Goal: Task Accomplishment & Management: Manage account settings

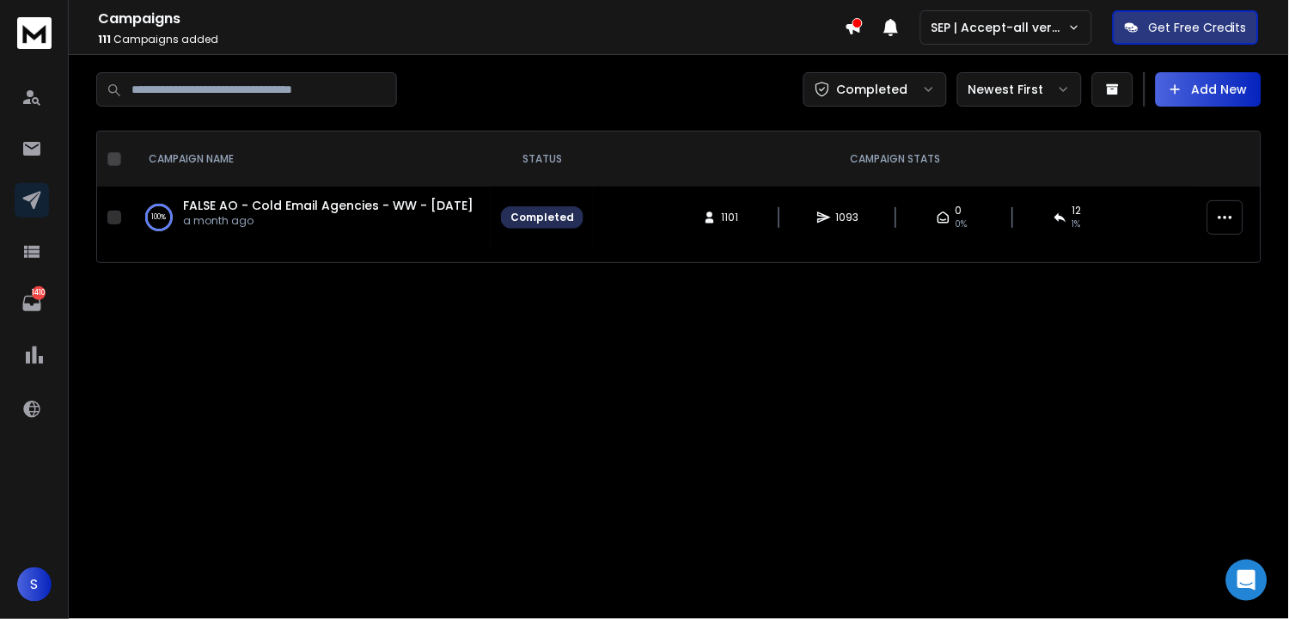
click at [11, 593] on div "1410 S" at bounding box center [34, 309] width 69 height 619
click at [29, 589] on span "S" at bounding box center [34, 584] width 34 height 34
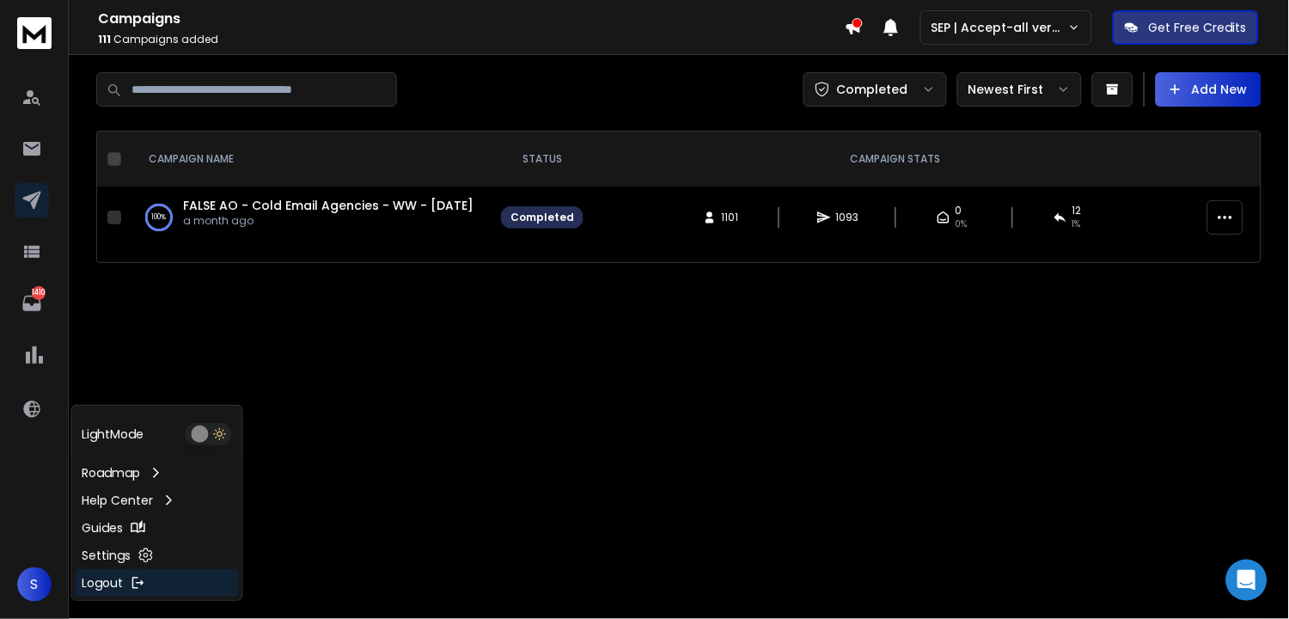
click at [95, 575] on p "Logout" at bounding box center [103, 582] width 41 height 17
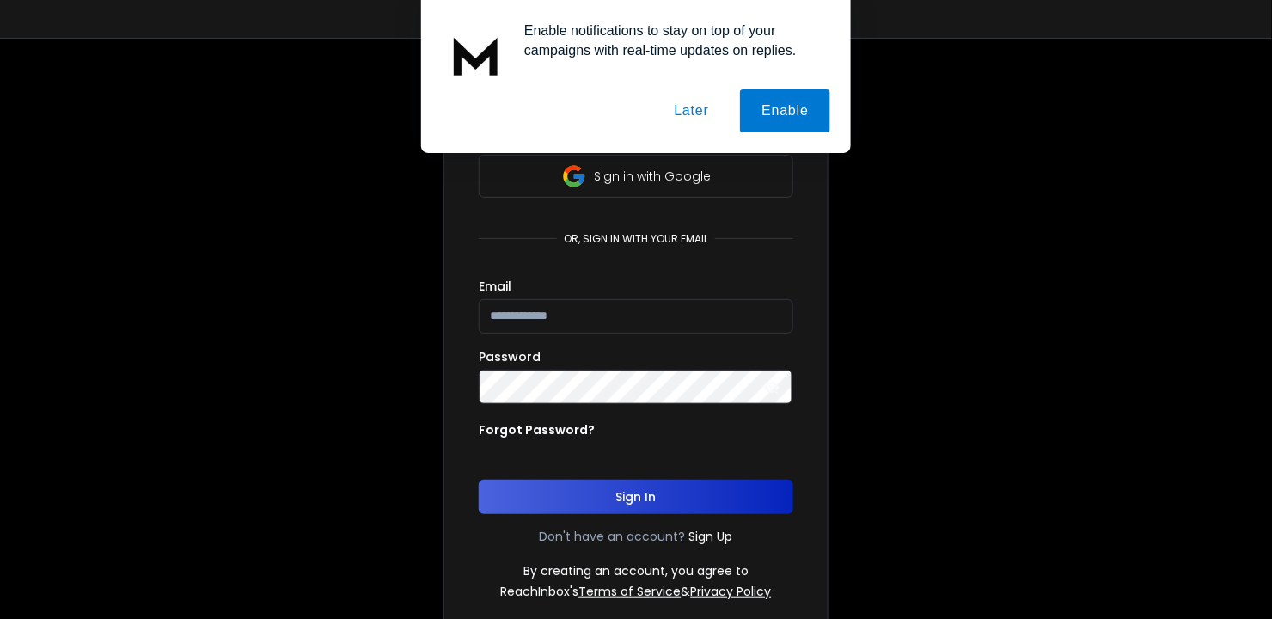
type input "**********"
drag, startPoint x: 702, startPoint y: 321, endPoint x: 334, endPoint y: 336, distance: 368.2
click at [342, 336] on div "**********" at bounding box center [636, 354] width 1272 height 562
type input "**********"
drag, startPoint x: 647, startPoint y: 507, endPoint x: 654, endPoint y: 411, distance: 96.5
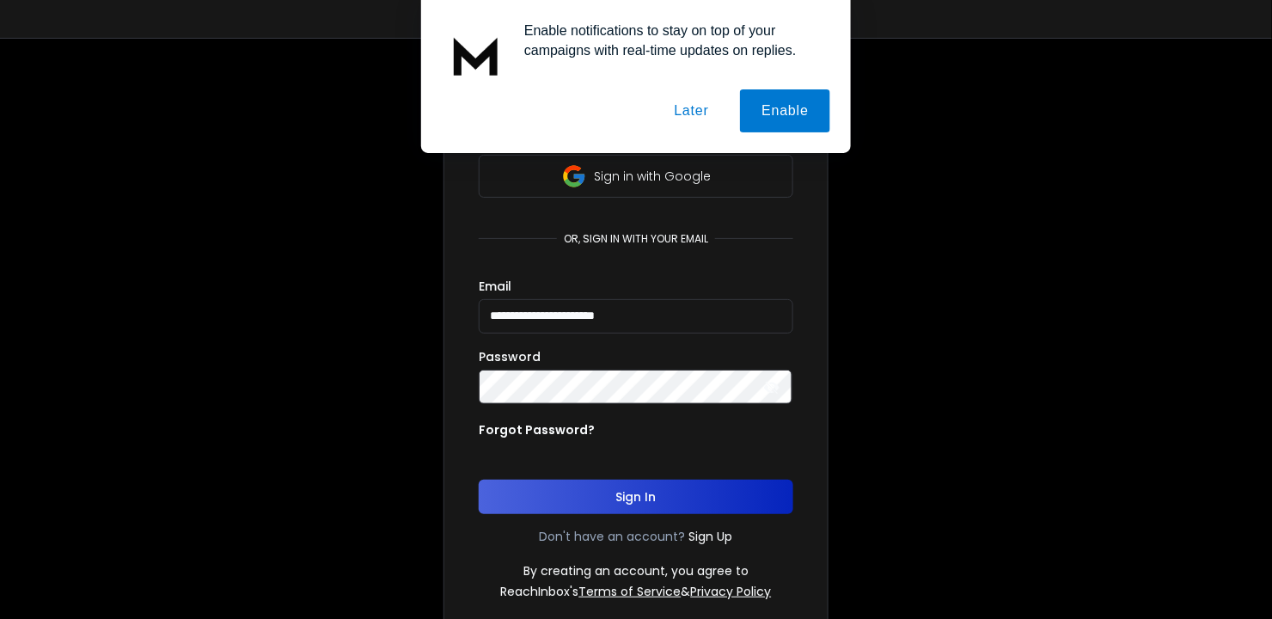
click at [647, 506] on button "Sign In" at bounding box center [636, 497] width 315 height 34
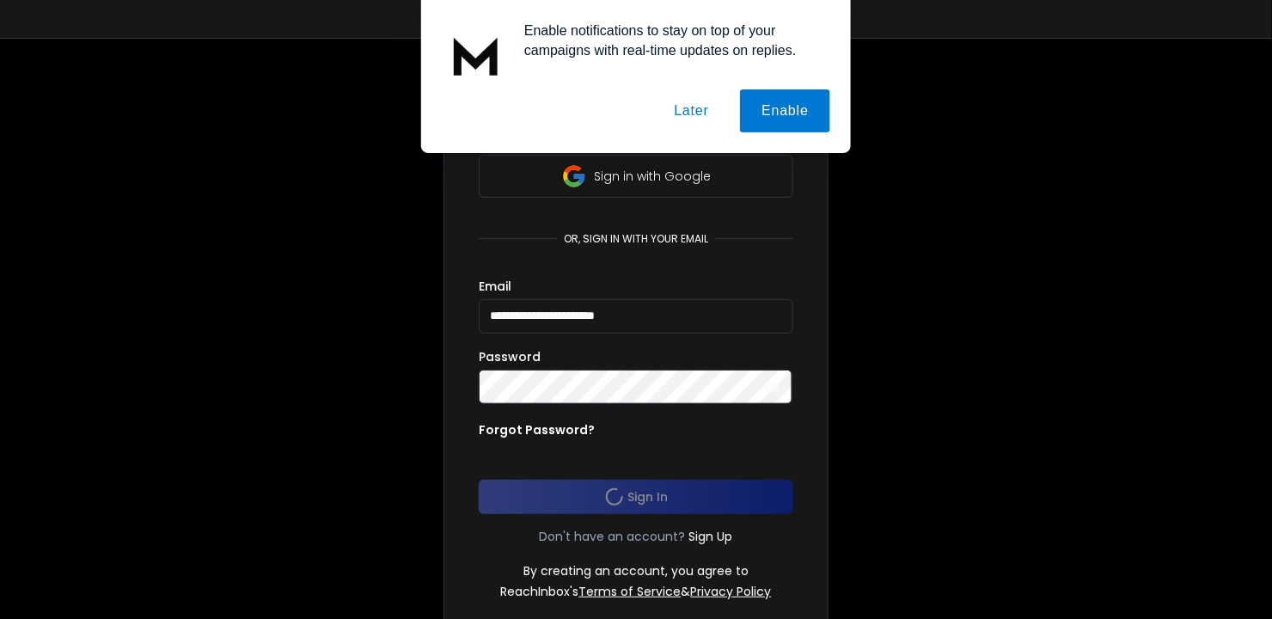
click at [689, 114] on button "Later" at bounding box center [690, 110] width 77 height 43
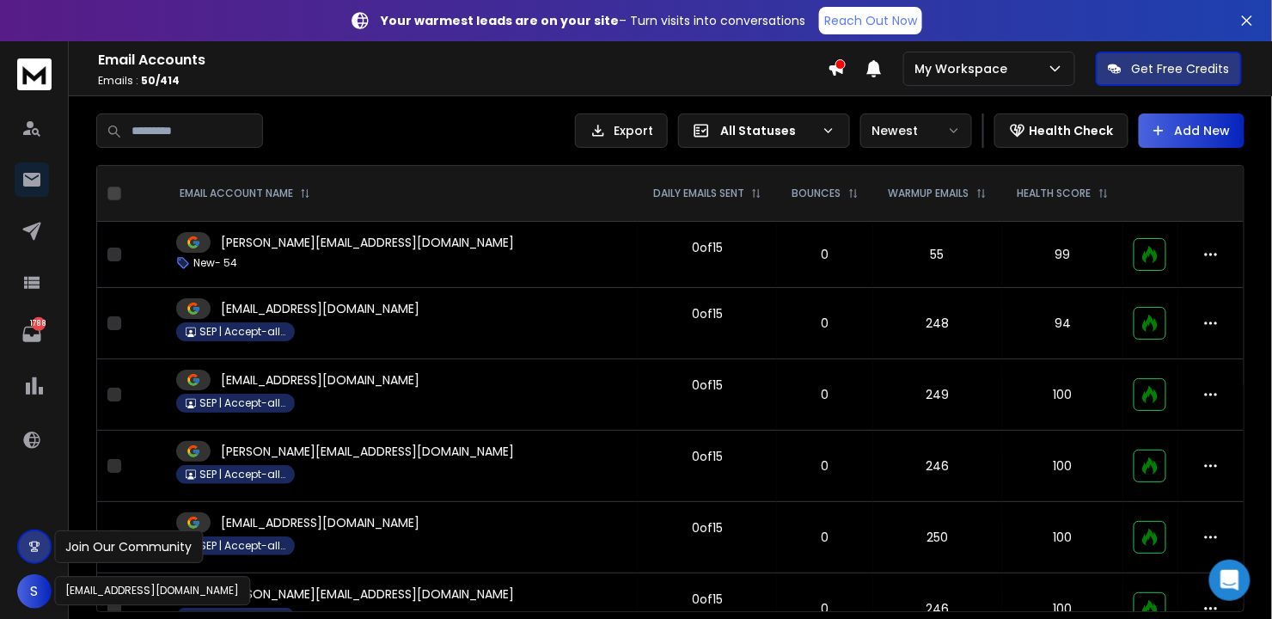
click at [41, 581] on span "S" at bounding box center [34, 591] width 34 height 34
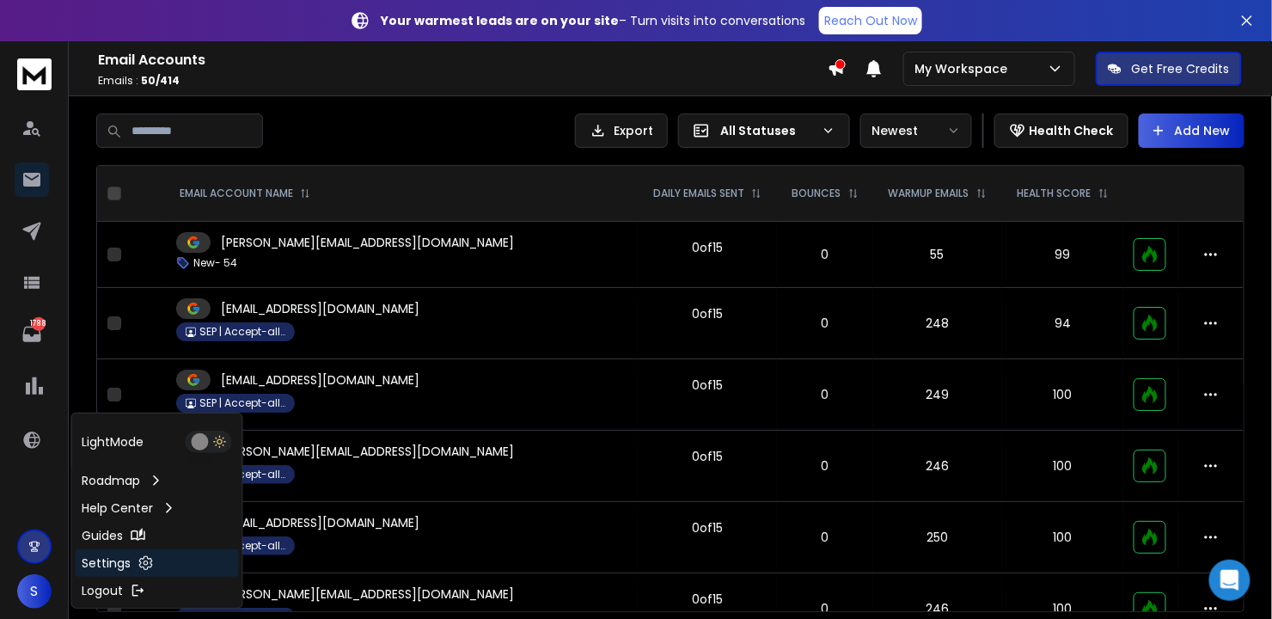
click at [123, 554] on p "Settings" at bounding box center [107, 562] width 49 height 17
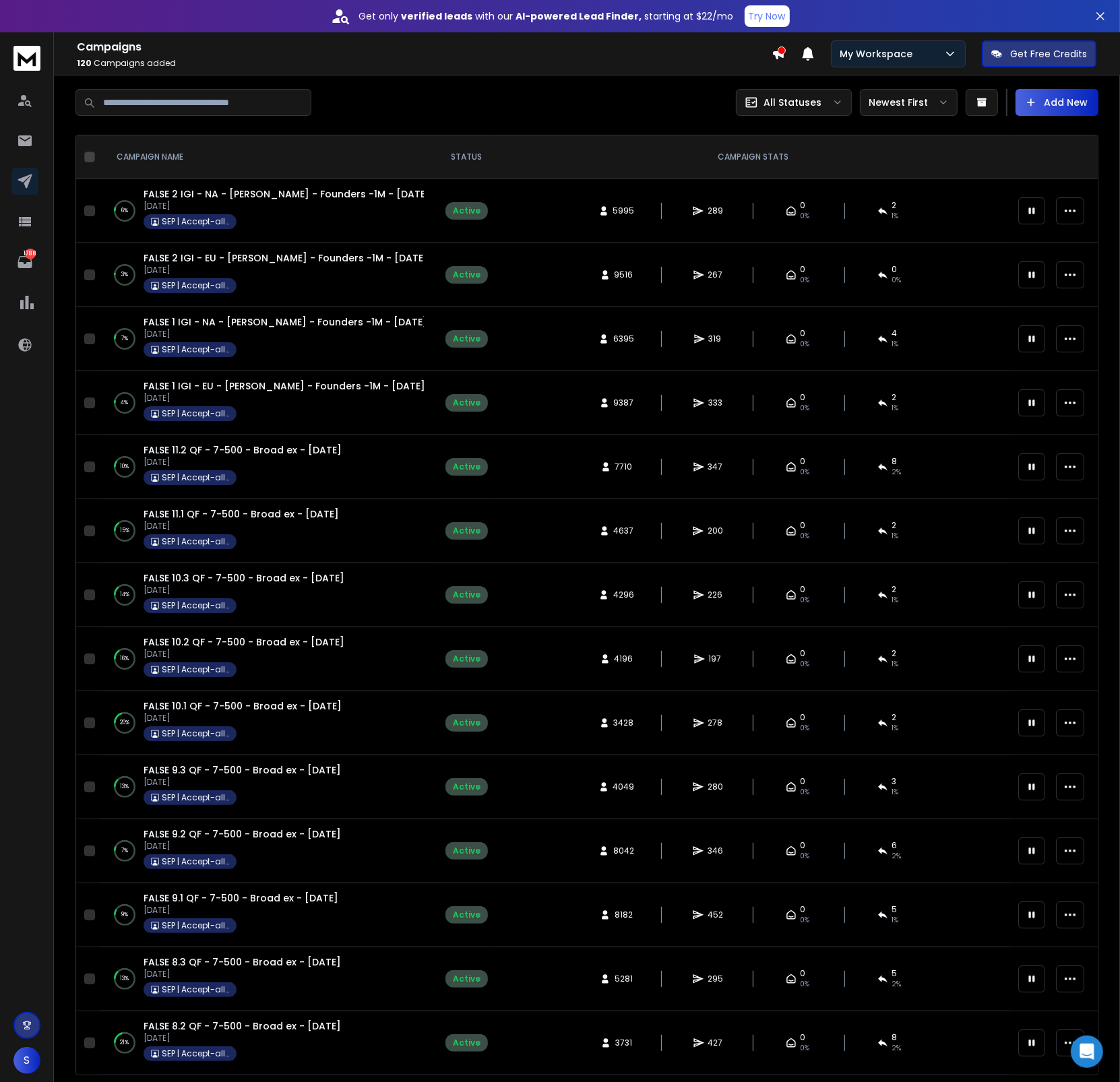
click at [945, 60] on button "My Workspace" at bounding box center [898, 54] width 135 height 27
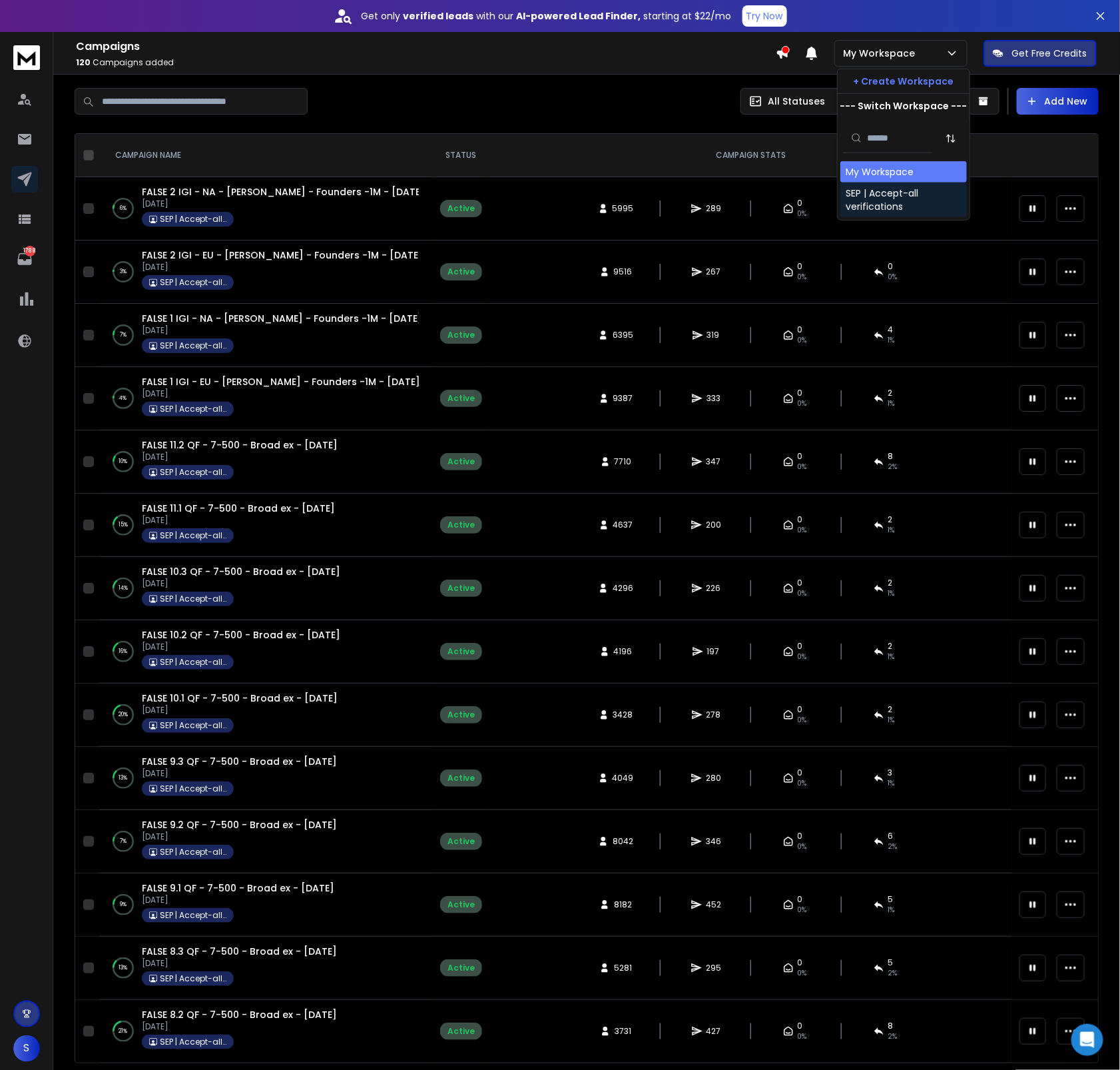
click at [911, 207] on div "SEP | Accept-all verifications" at bounding box center [904, 200] width 116 height 26
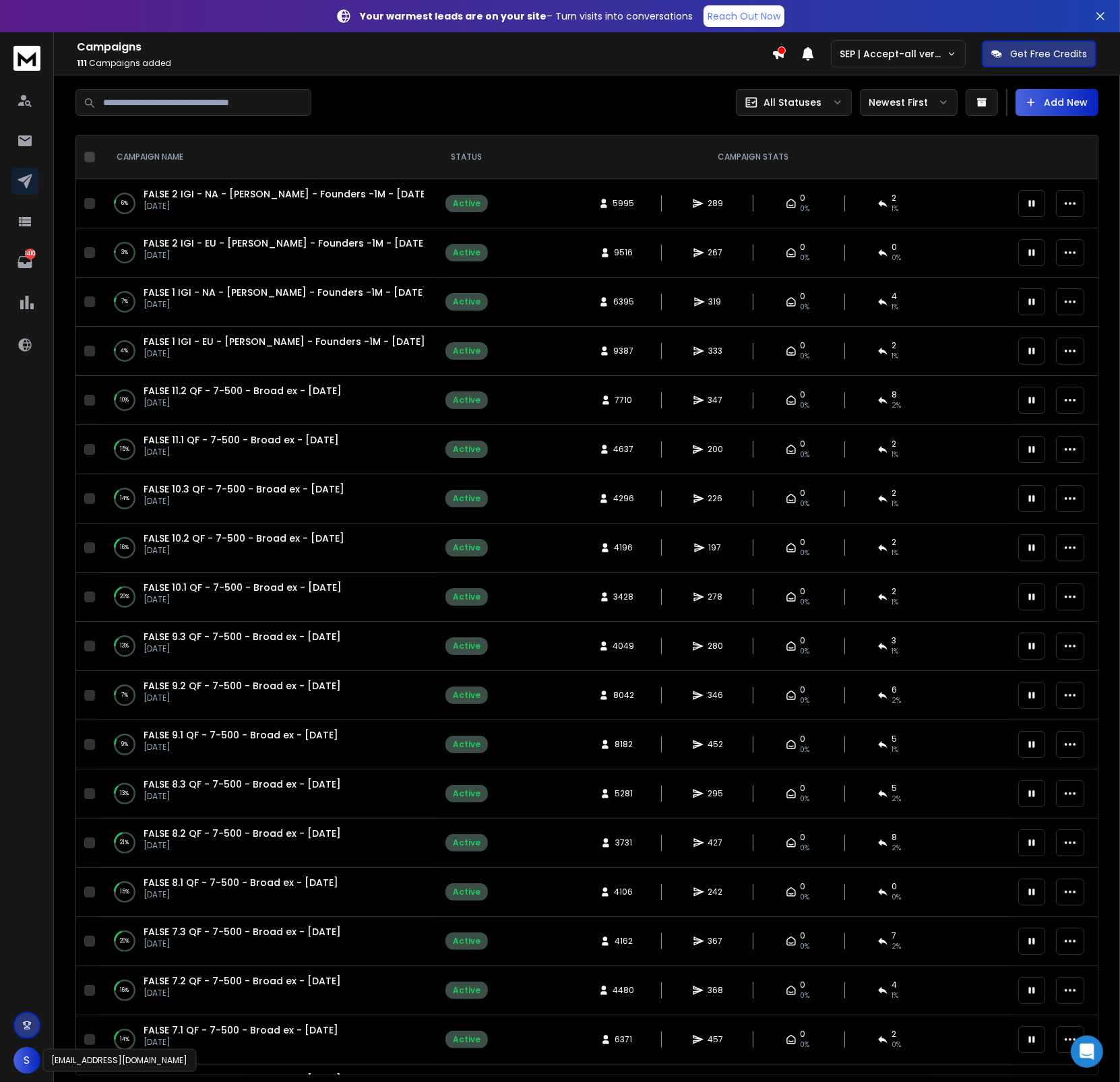
click at [26, 1051] on span "S" at bounding box center [27, 1060] width 27 height 27
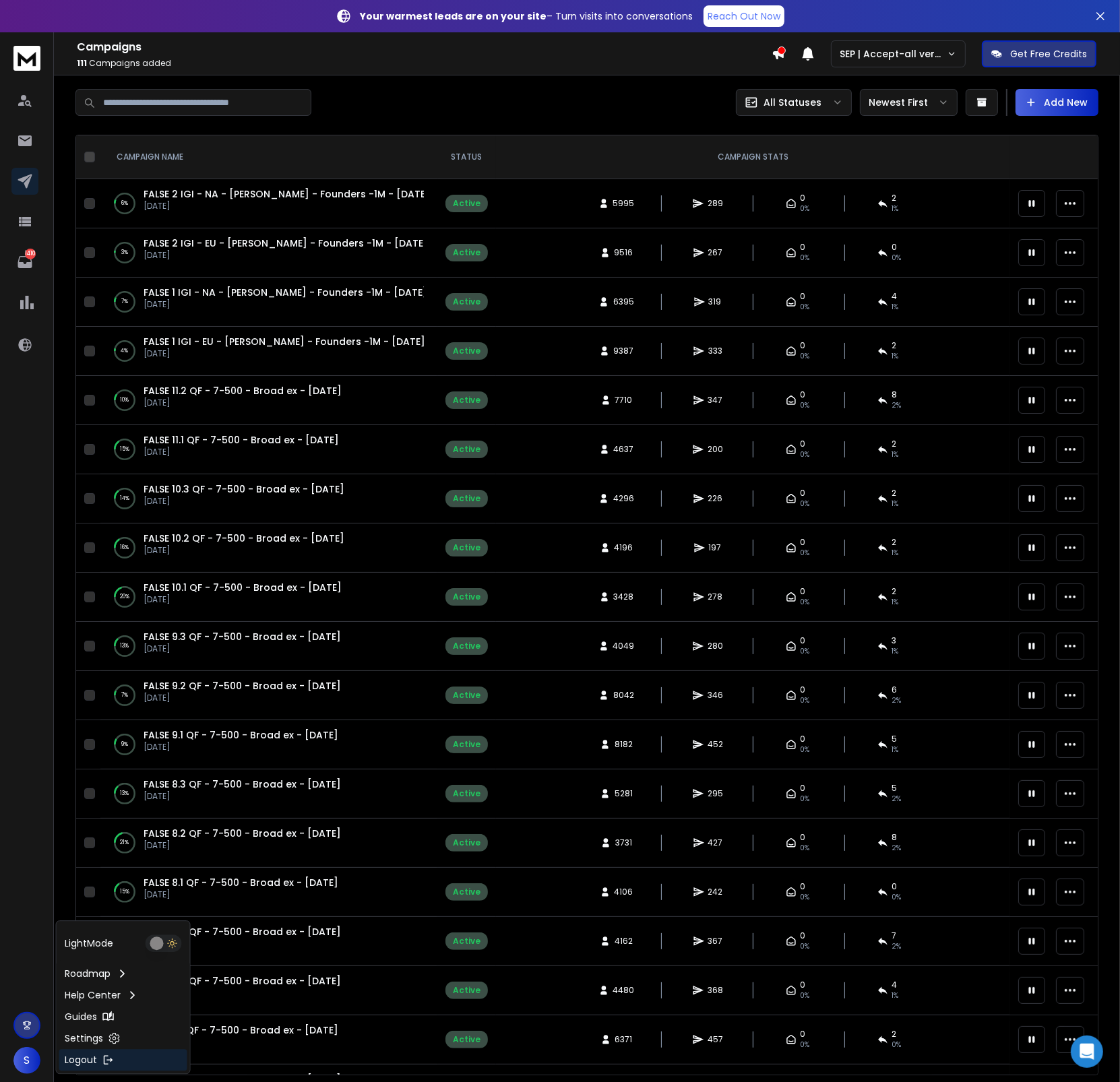
click at [109, 1055] on icon at bounding box center [108, 1058] width 12 height 12
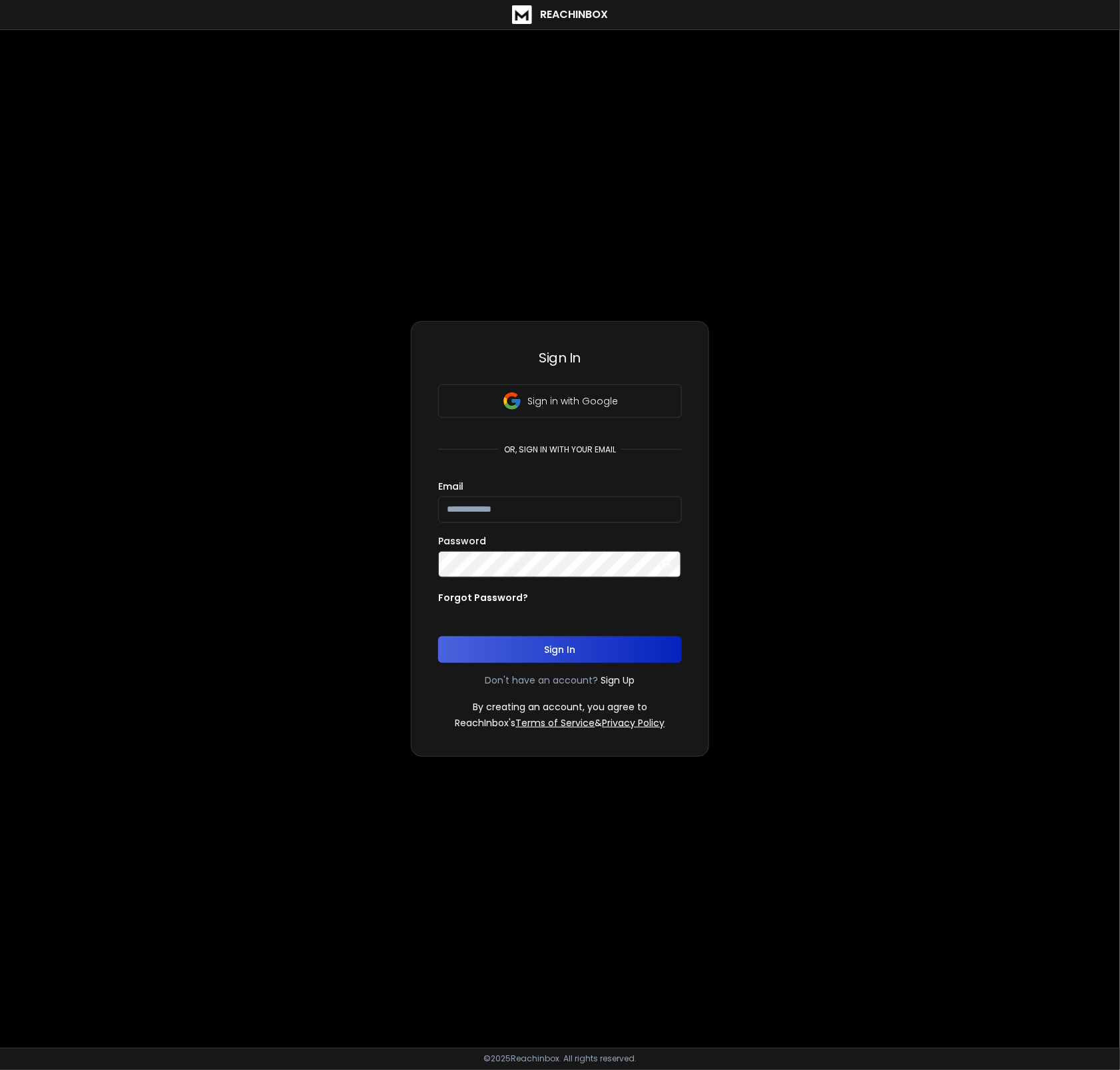
type input "**********"
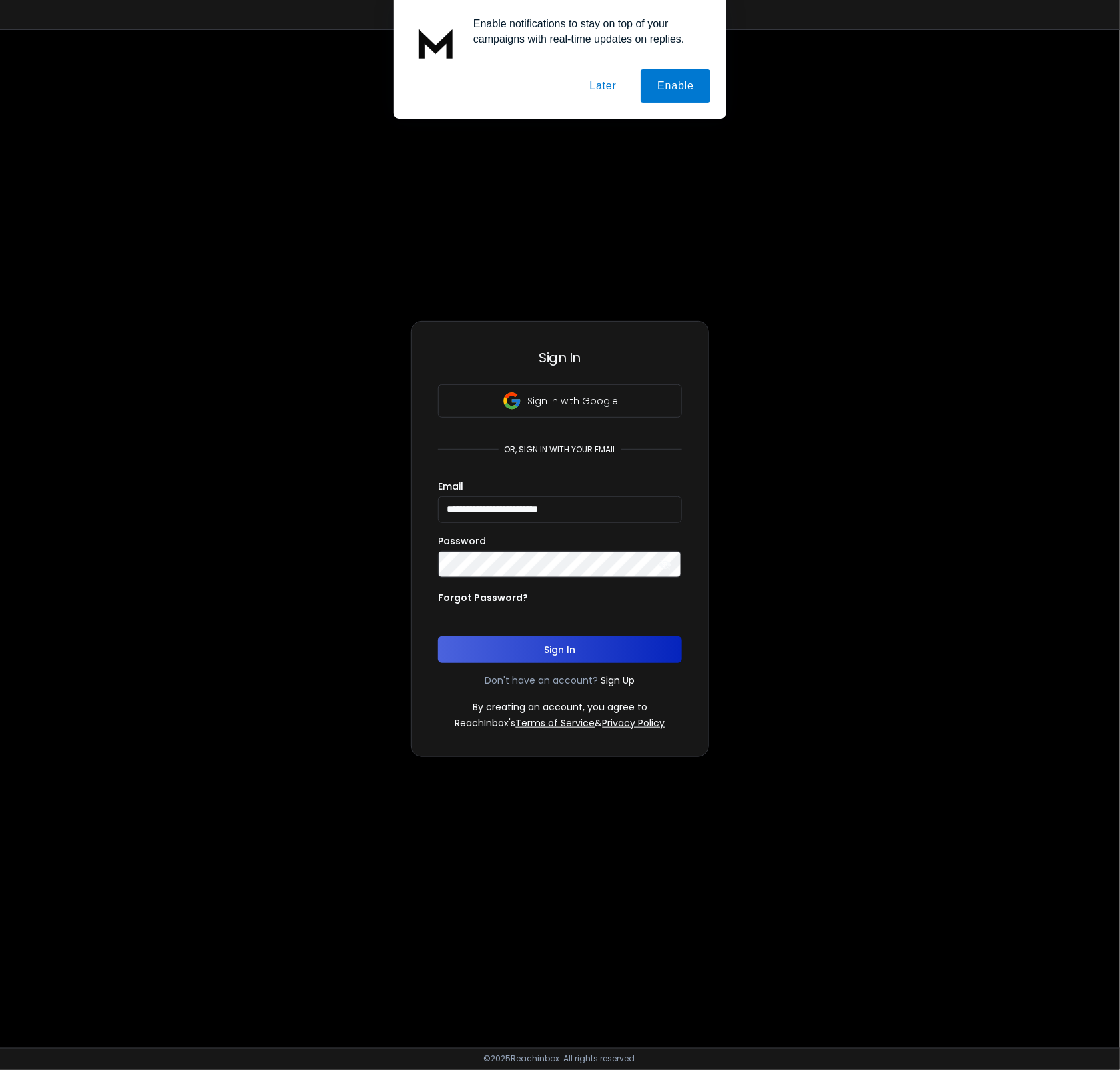
click at [529, 655] on button "Sign In" at bounding box center [560, 649] width 244 height 26
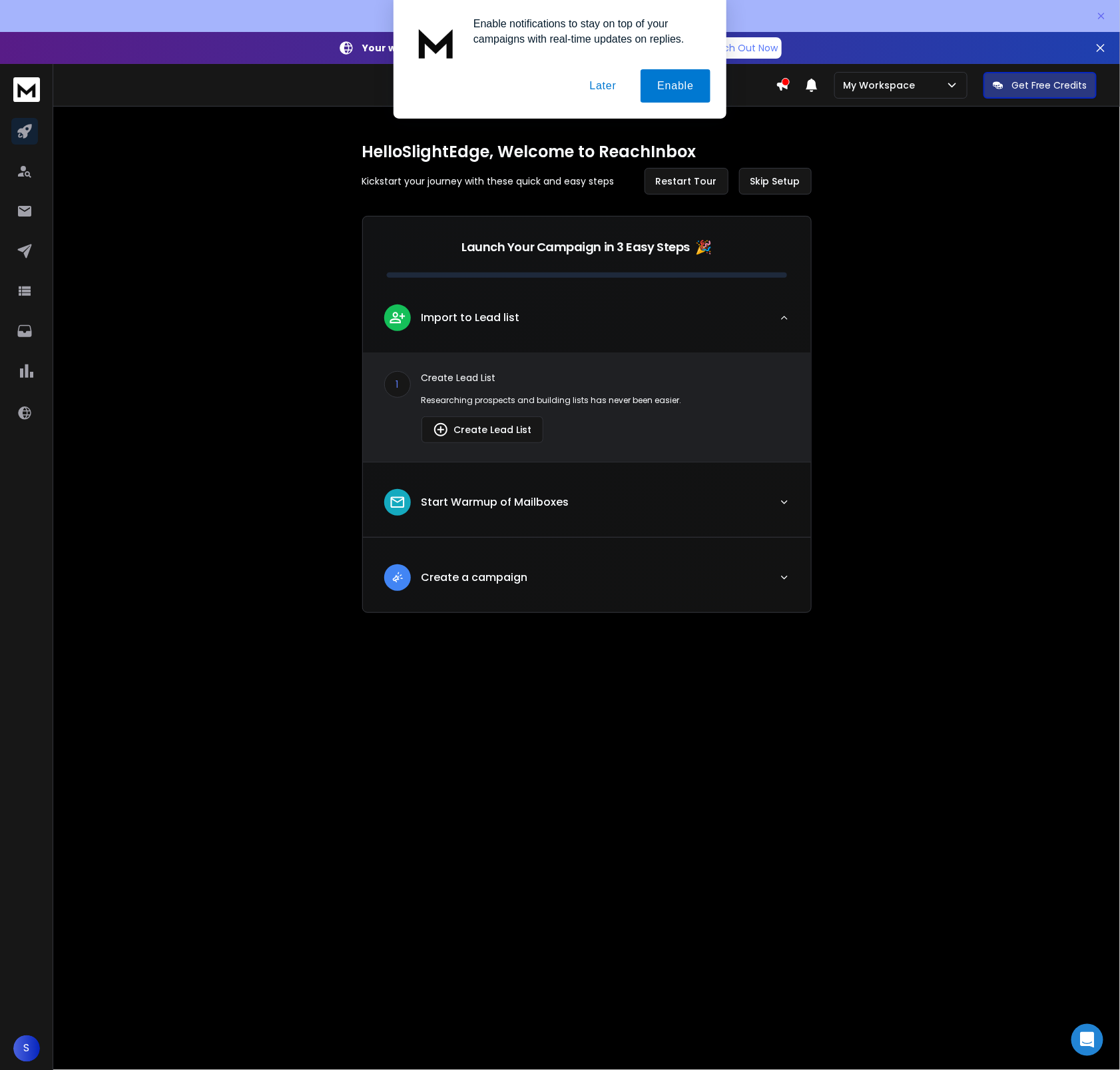
click at [613, 83] on button "Later" at bounding box center [602, 85] width 60 height 33
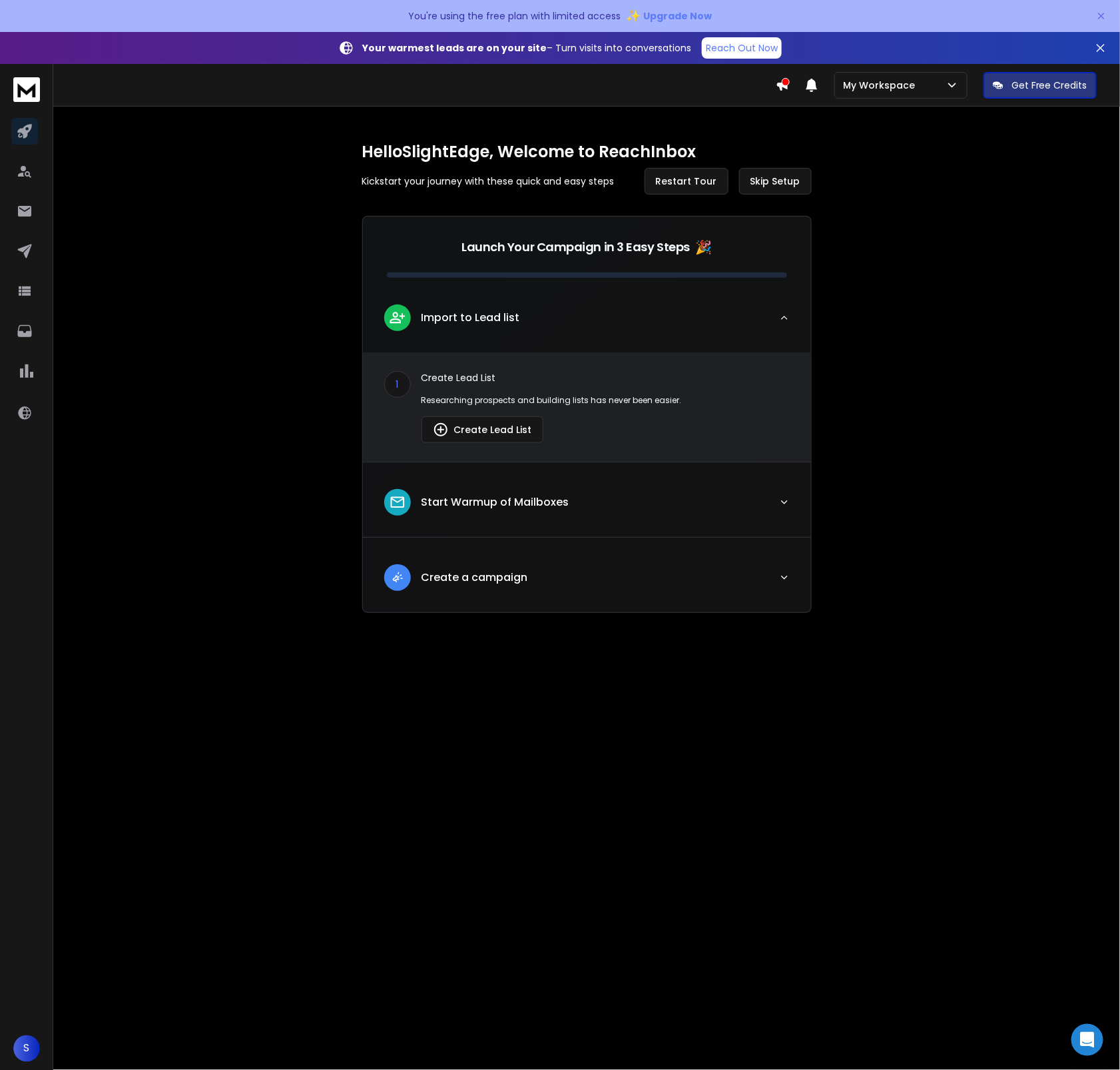
click at [1105, 16] on icon "Close notification" at bounding box center [1101, 16] width 11 height 11
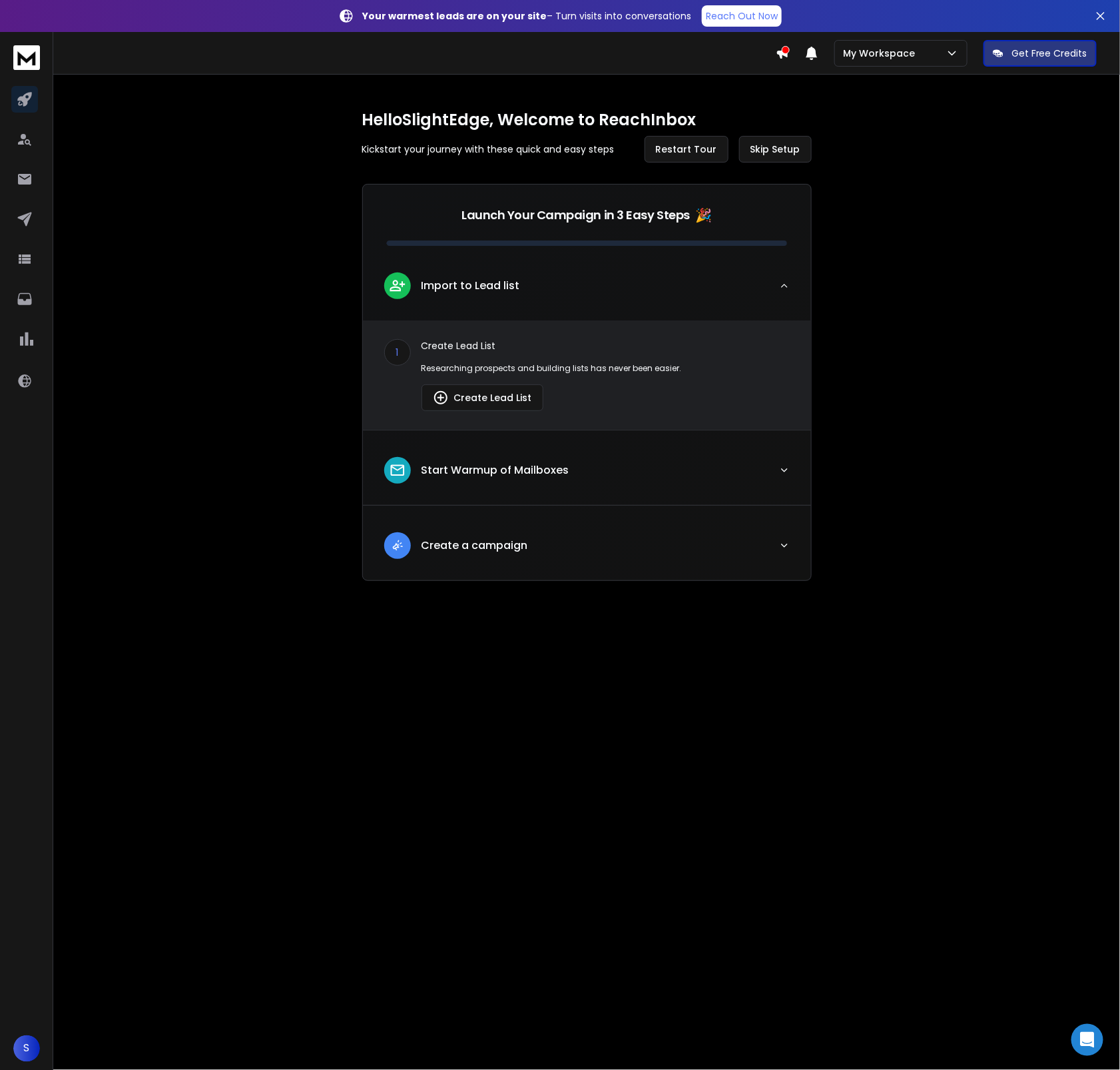
click at [1105, 15] on icon at bounding box center [1100, 15] width 12 height 12
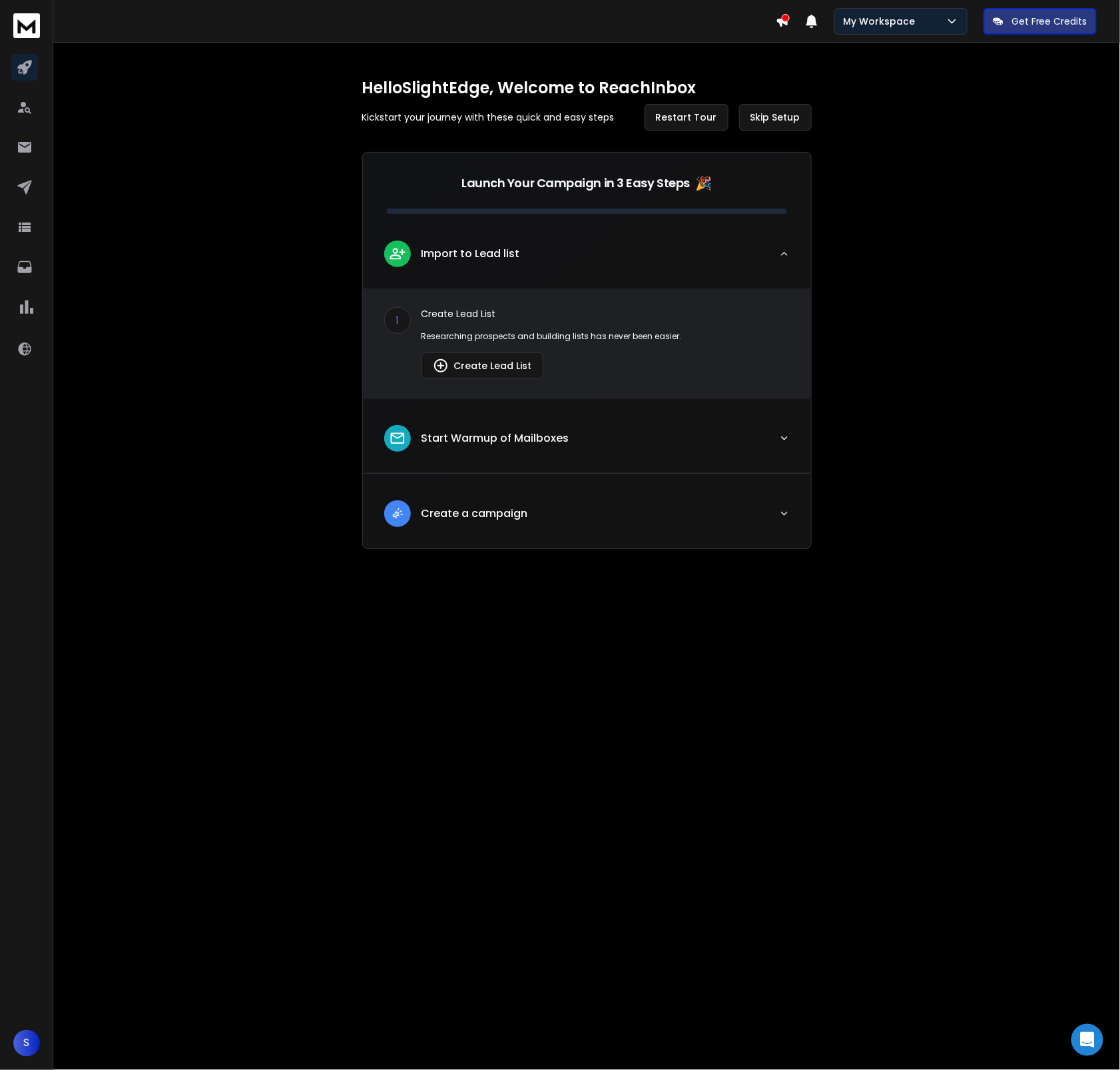
click at [953, 26] on icon "button" at bounding box center [952, 21] width 13 height 13
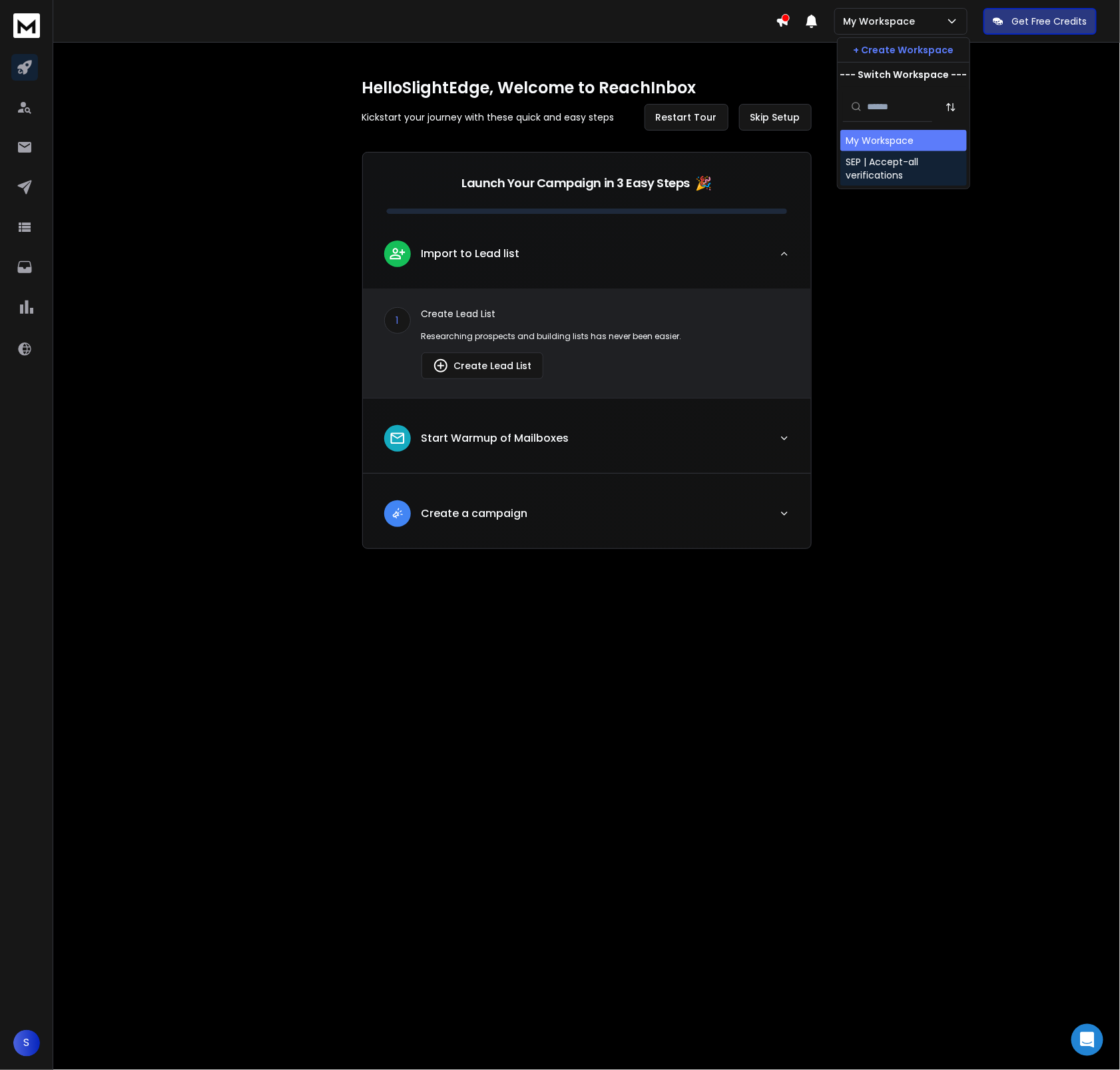
click at [918, 162] on div "SEP | Accept-all verifications" at bounding box center [904, 168] width 116 height 26
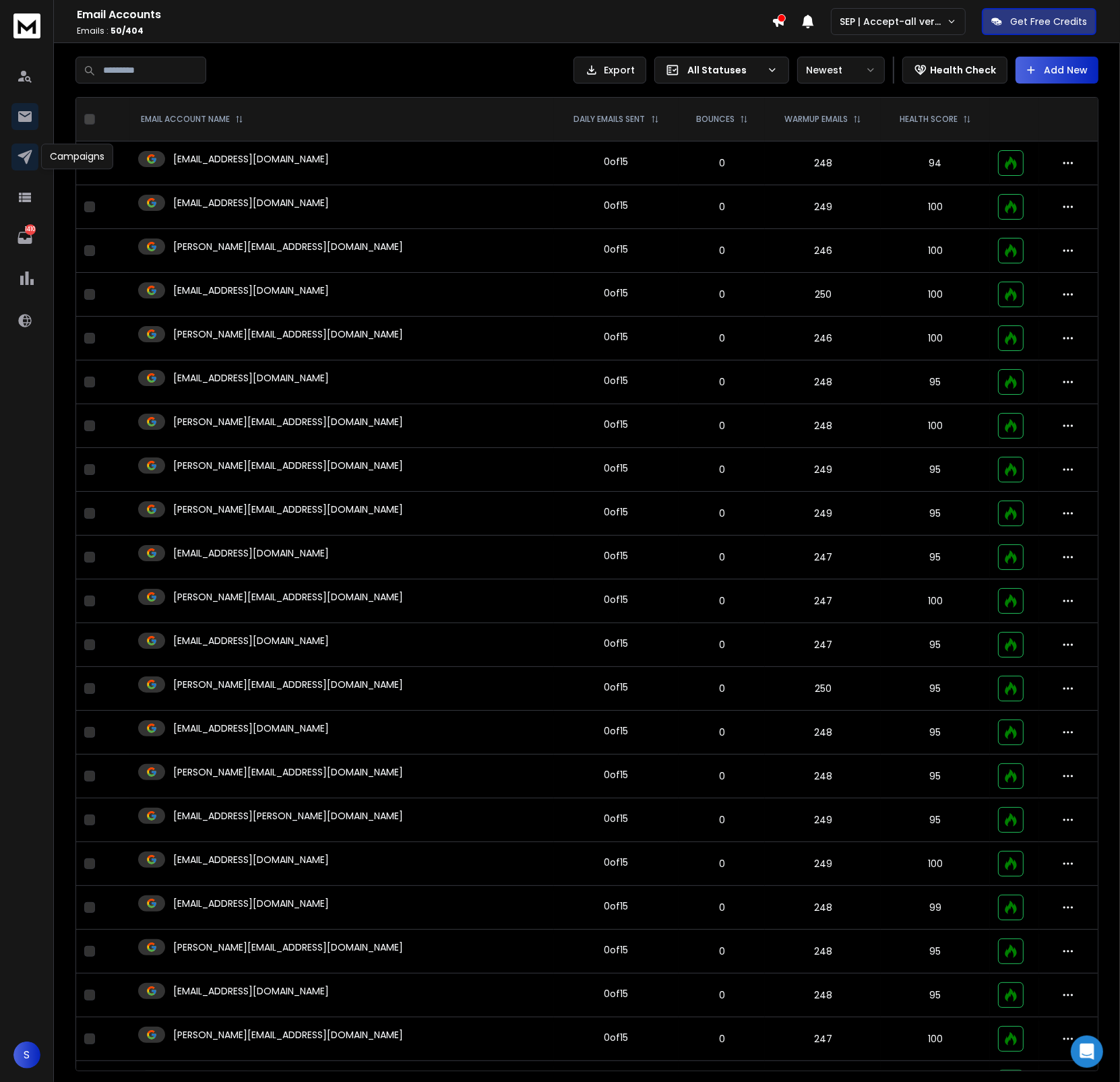
click at [21, 149] on icon at bounding box center [24, 157] width 16 height 16
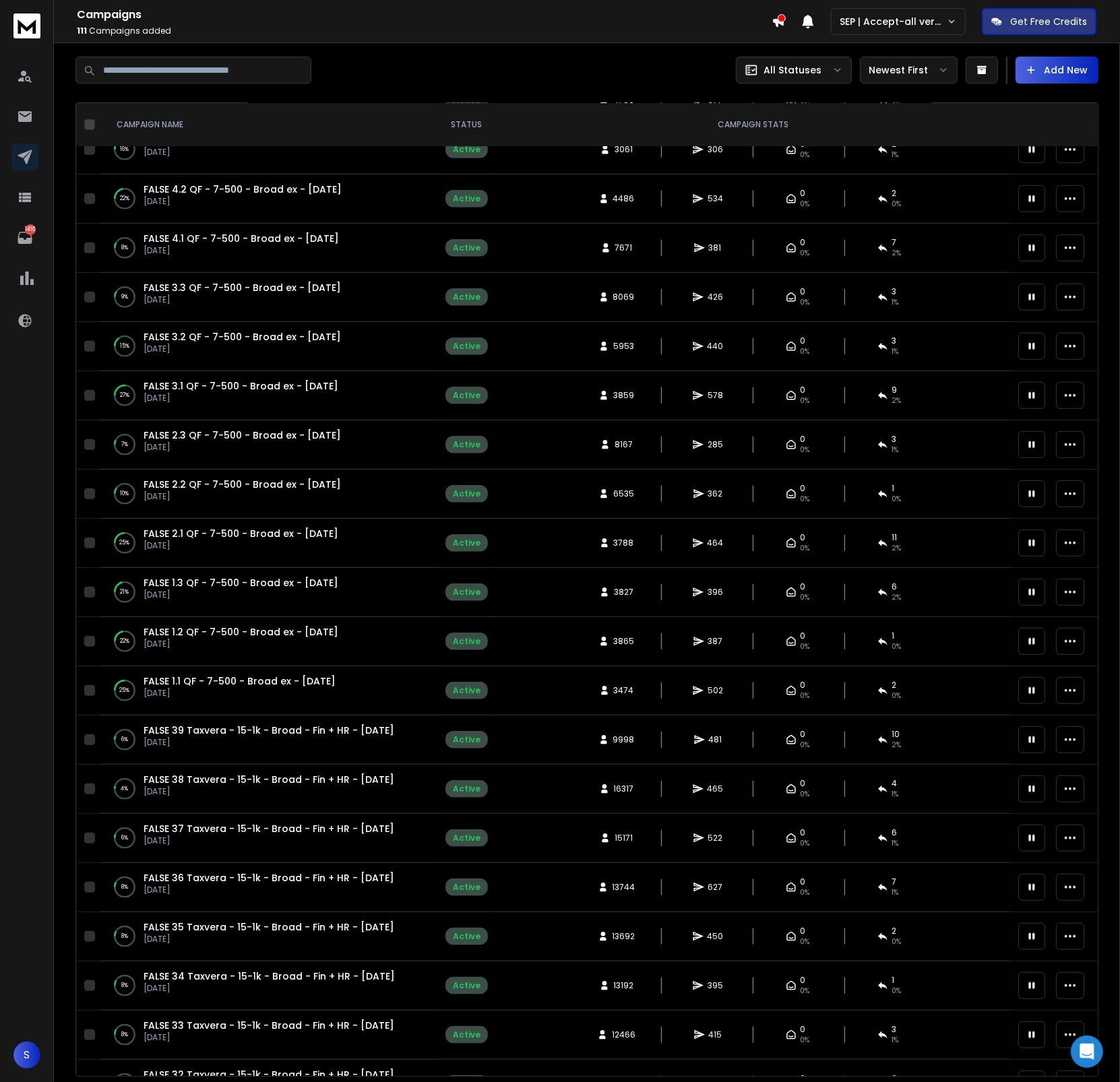
scroll to position [1568, 0]
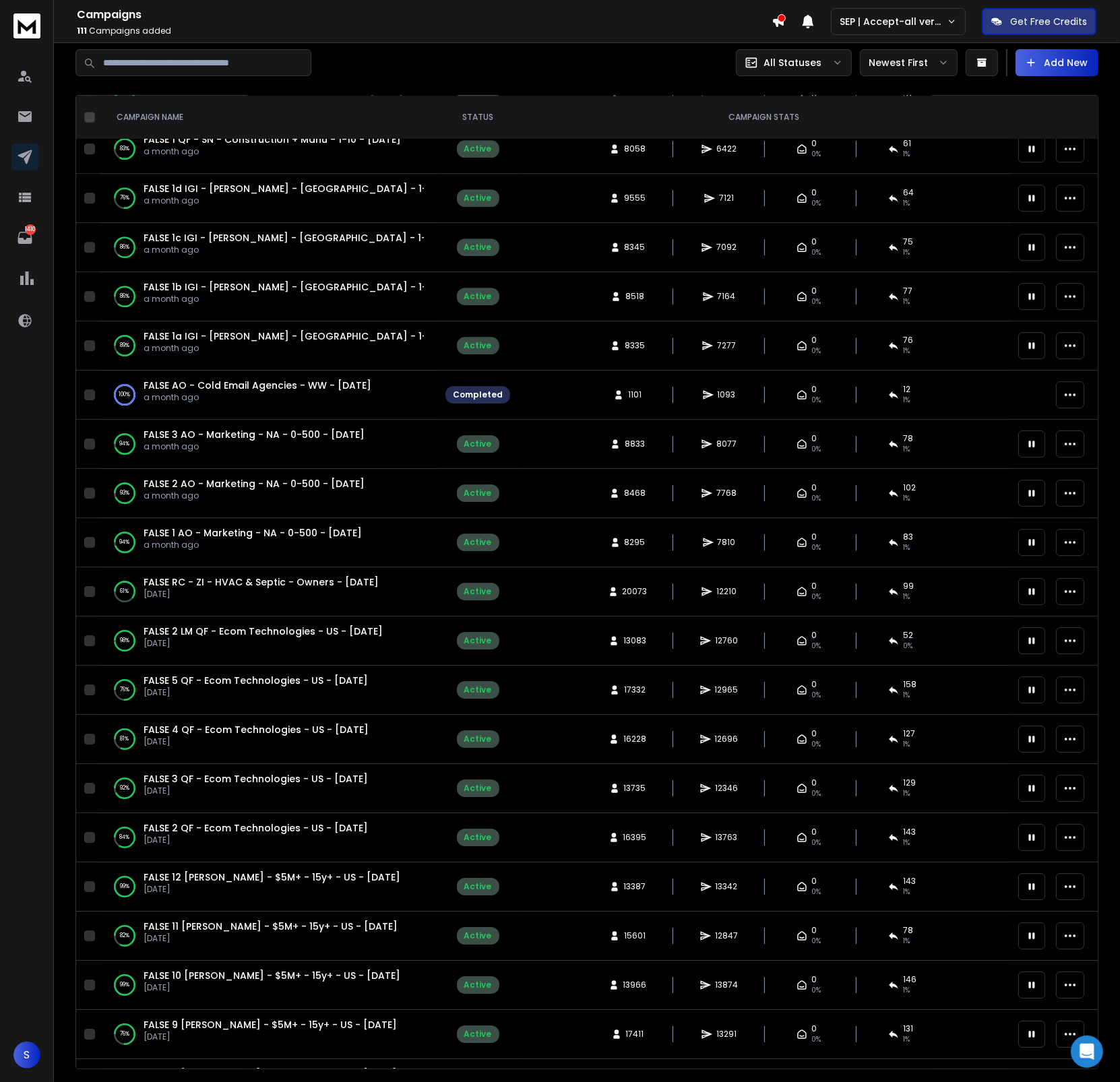
scroll to position [4554, 0]
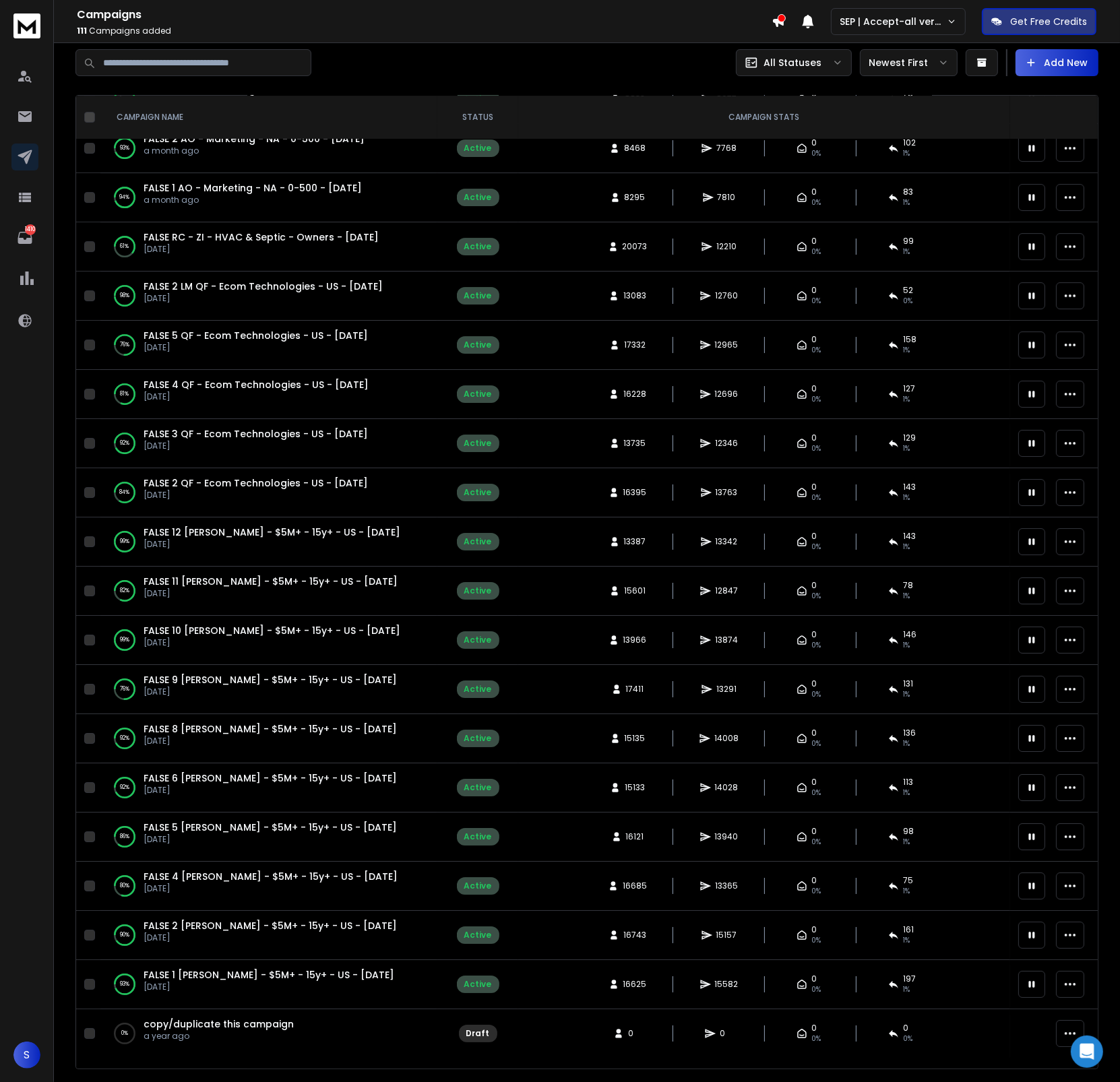
click at [1056, 1025] on button "button" at bounding box center [1070, 1033] width 28 height 27
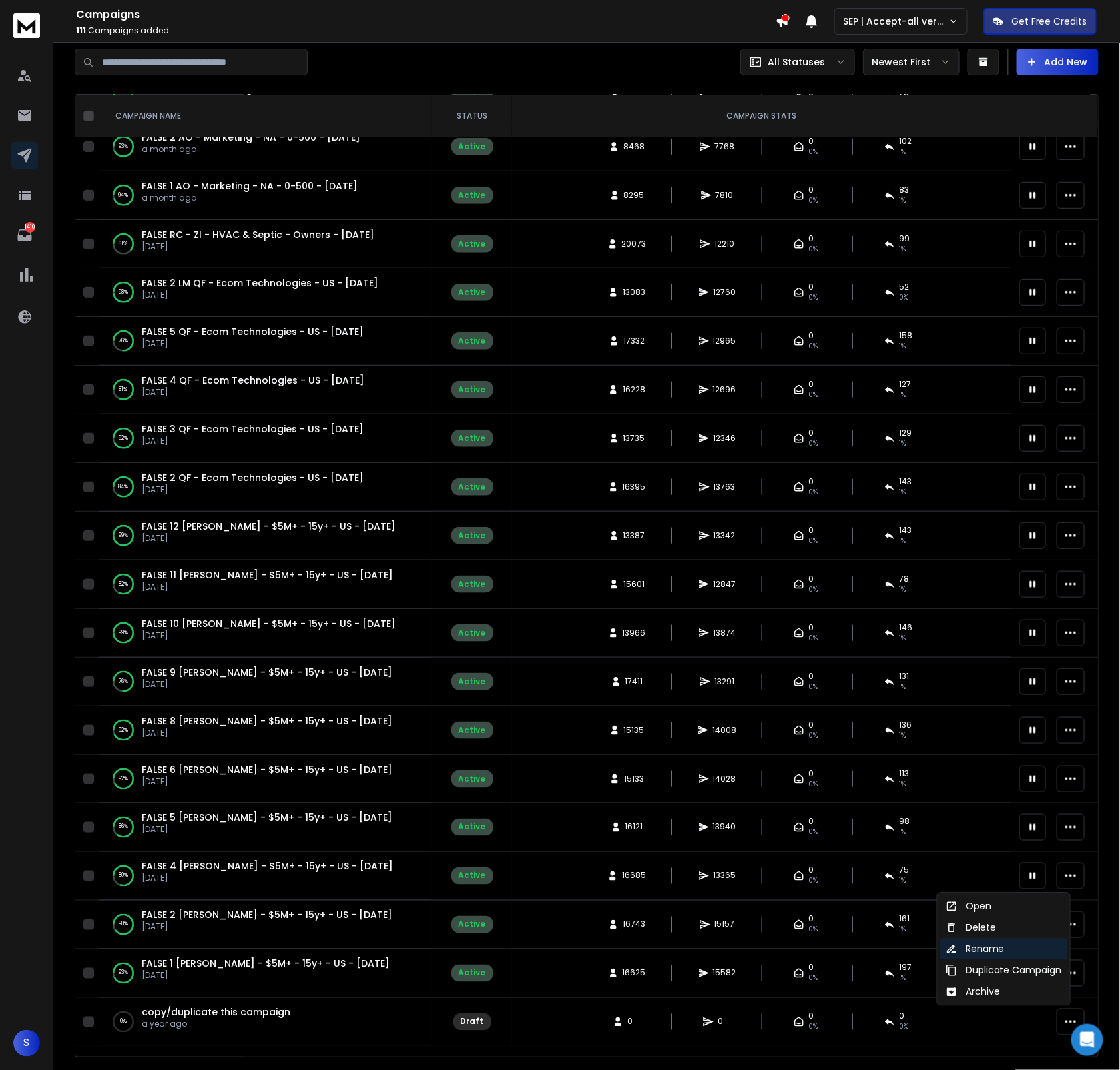
click at [1013, 949] on div "Rename" at bounding box center [1004, 949] width 127 height 22
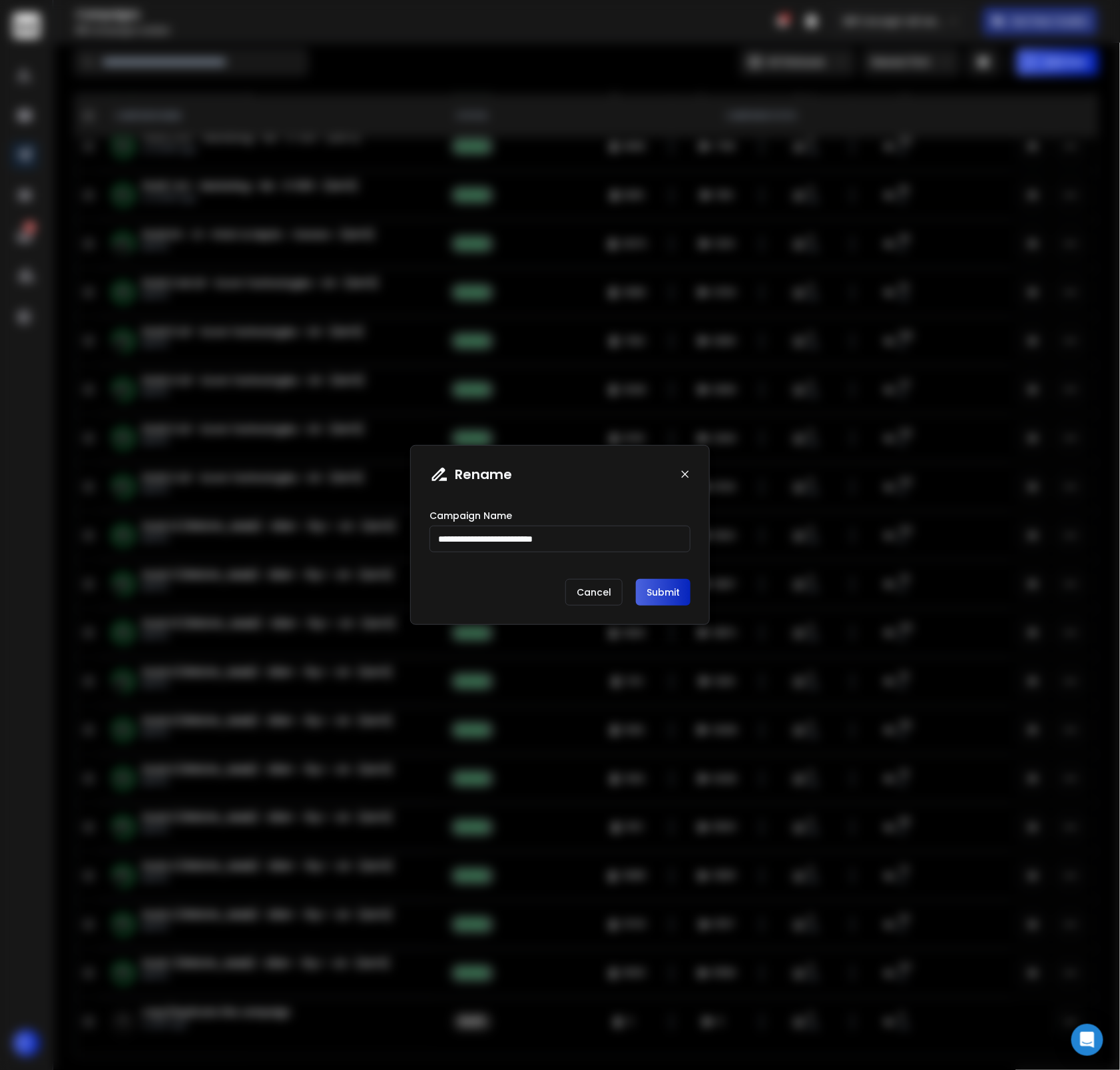
click at [682, 476] on icon at bounding box center [685, 474] width 11 height 11
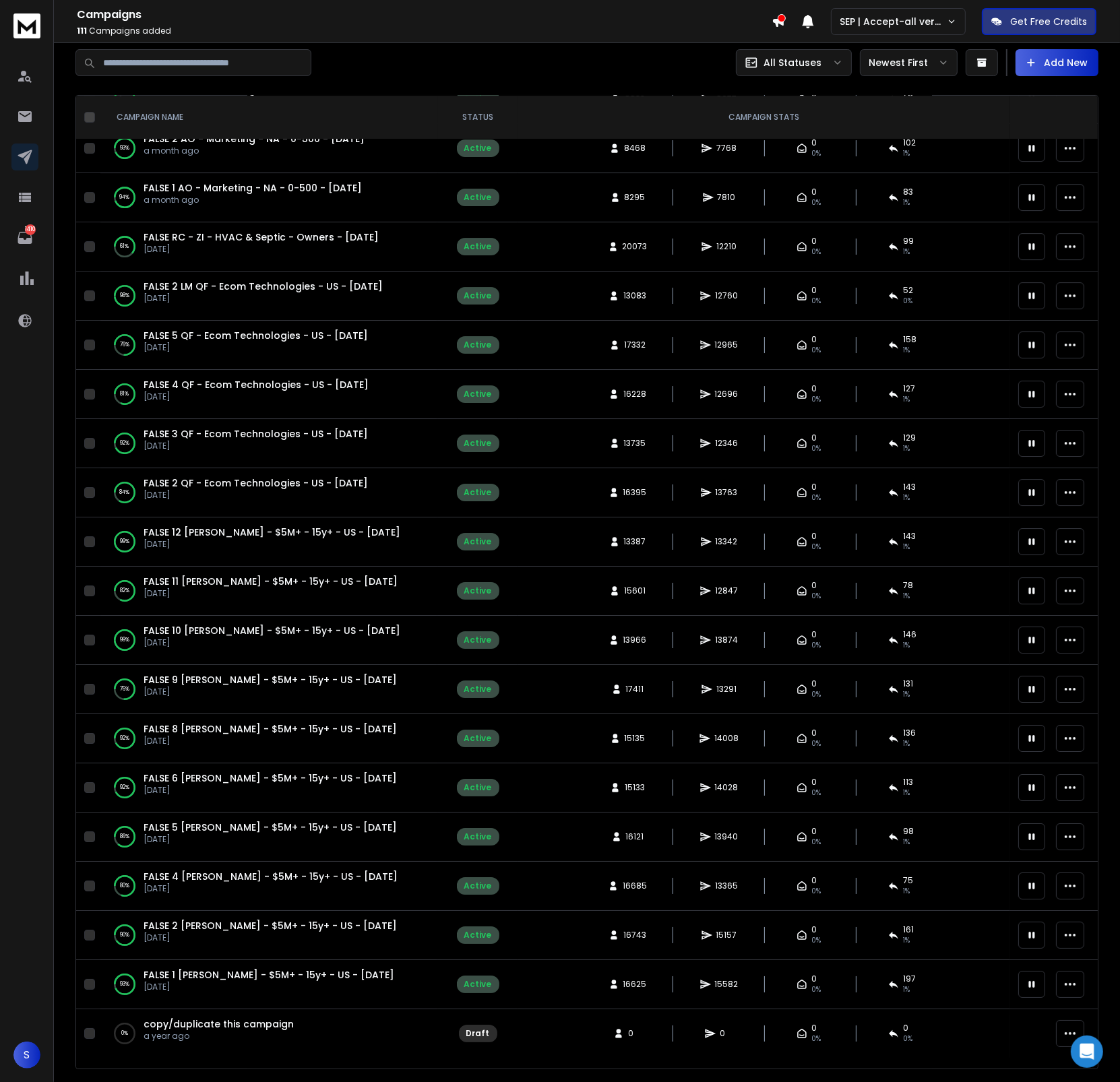
click at [1057, 1024] on button "button" at bounding box center [1070, 1033] width 28 height 27
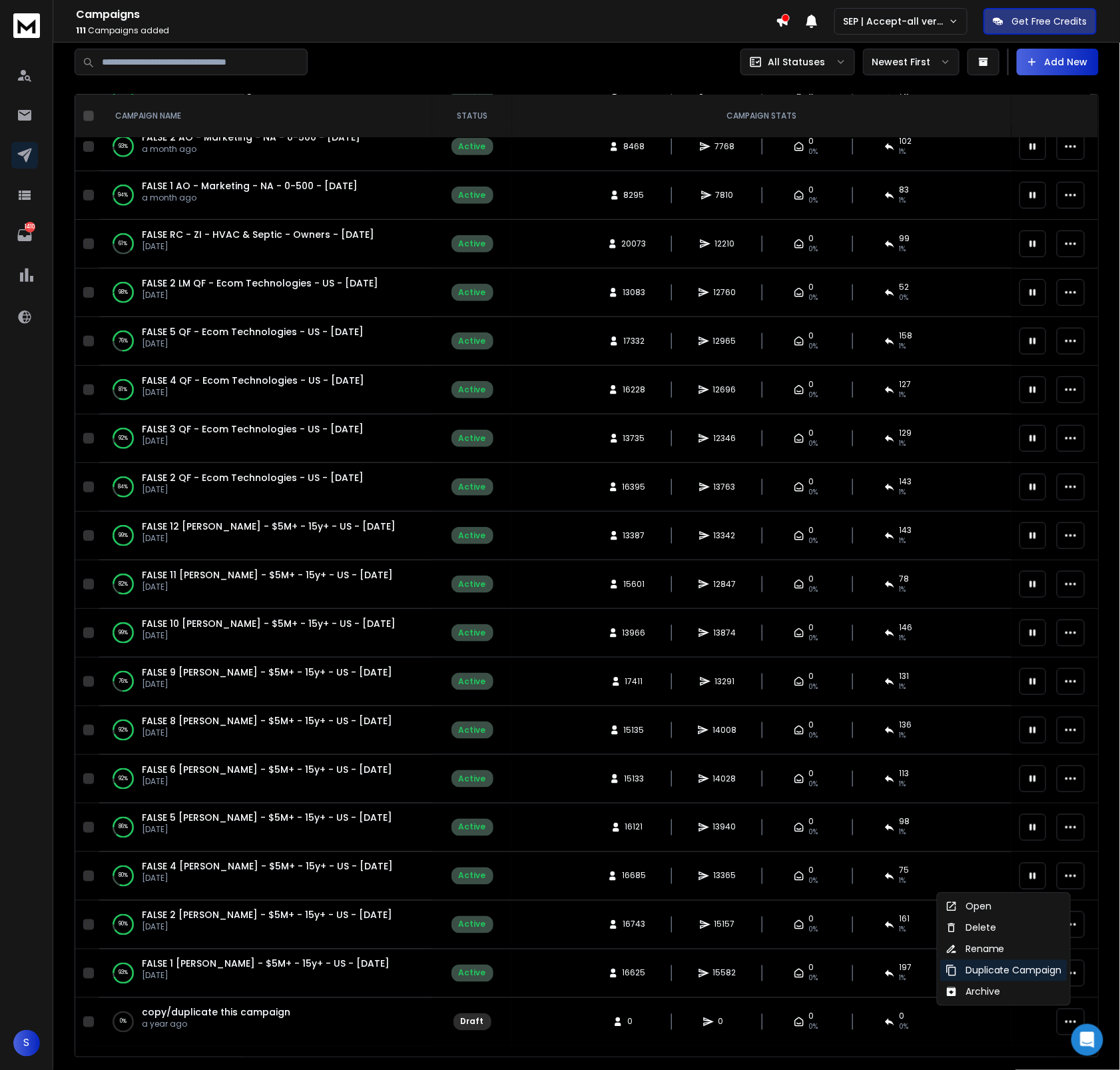
click at [1029, 968] on div "Duplicate Campaign" at bounding box center [1004, 970] width 116 height 13
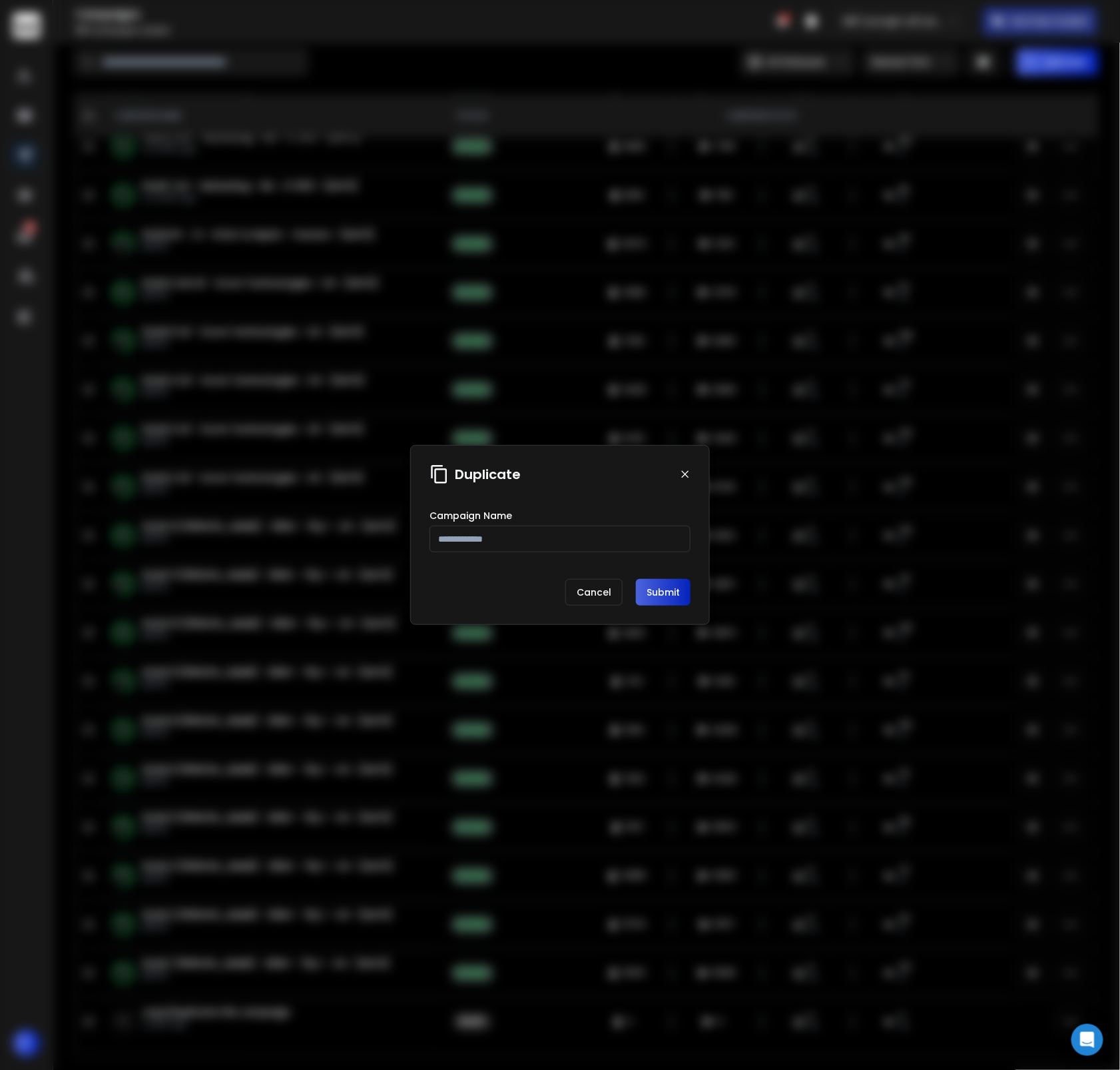
click at [613, 546] on input "text" at bounding box center [559, 538] width 261 height 26
paste input "**********"
type input "**********"
click at [662, 588] on button "Submit" at bounding box center [663, 592] width 54 height 26
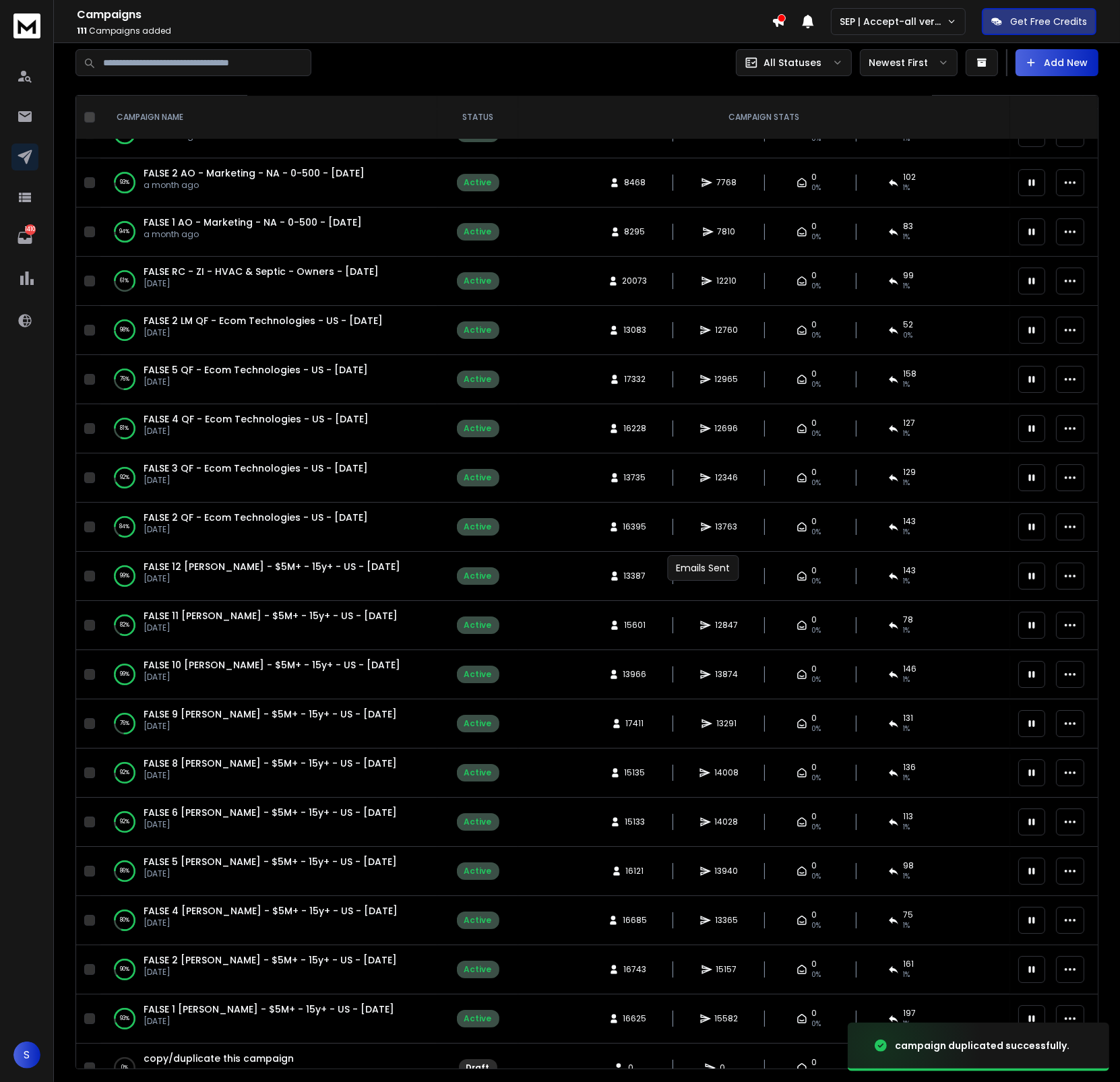
scroll to position [0, 0]
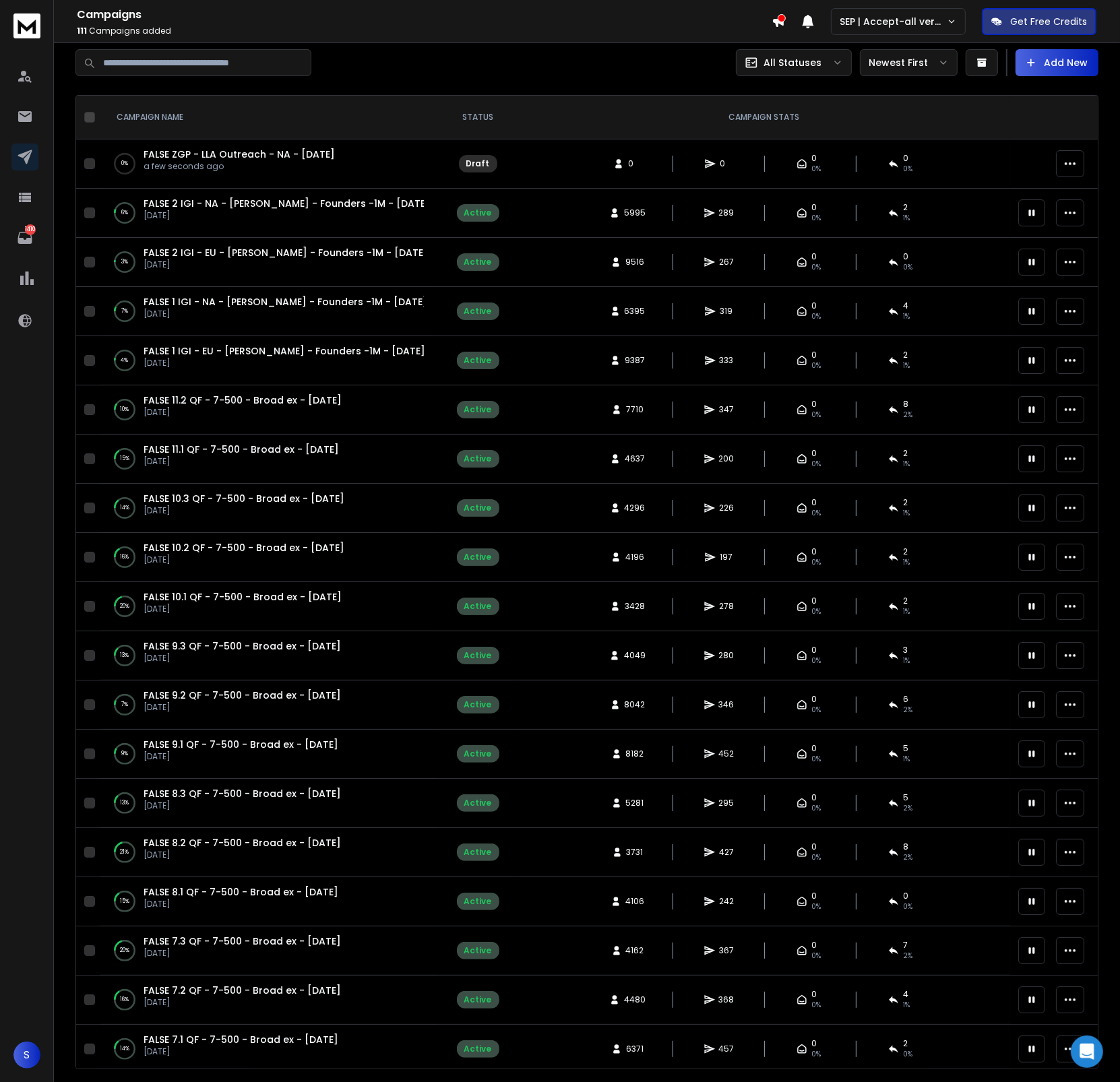
click at [291, 172] on div "FALSE ZGP - LLA Outreach - NA - 08.12.2025 a few seconds ago" at bounding box center [239, 163] width 191 height 32
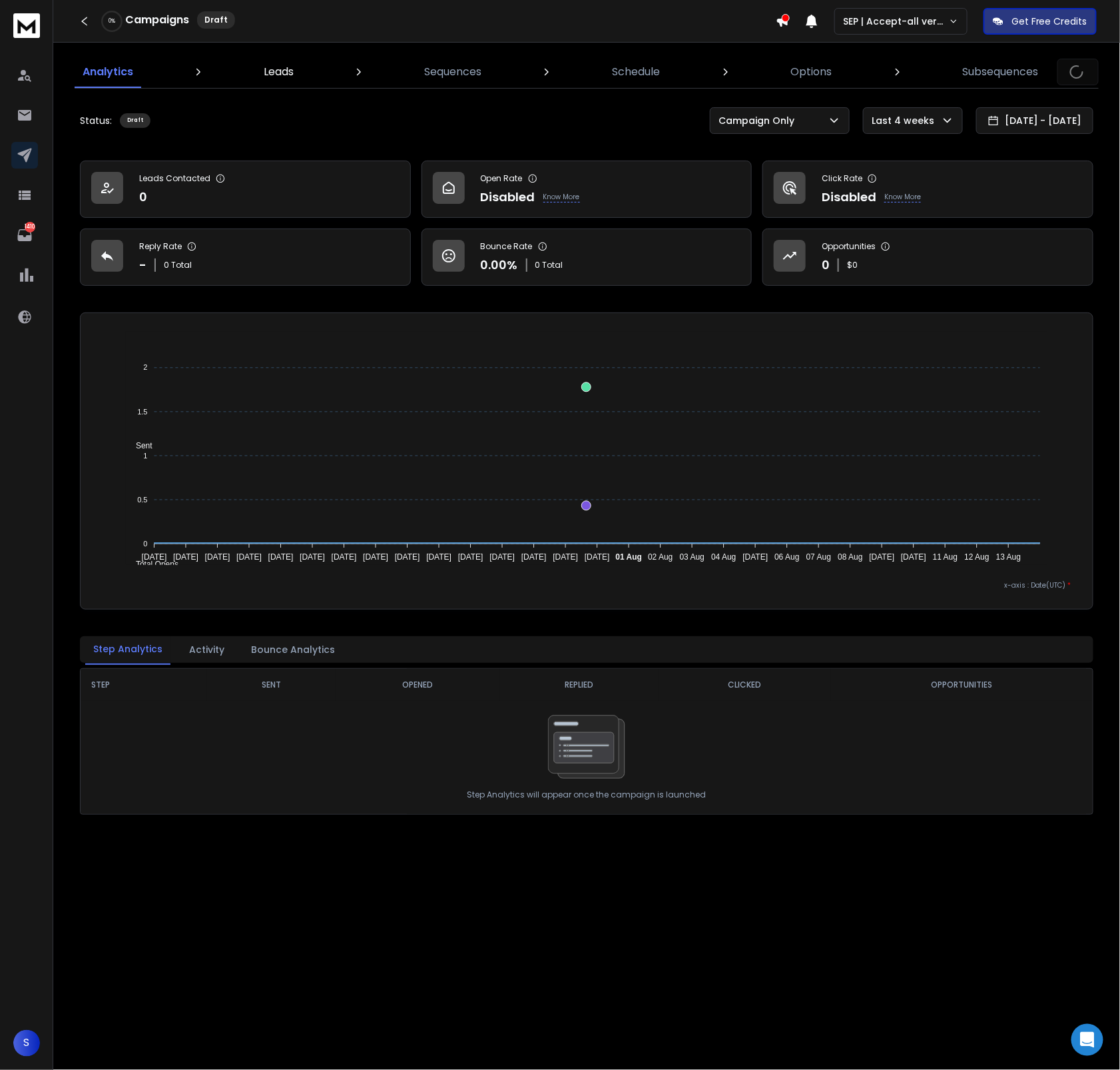
click at [288, 78] on p "Leads" at bounding box center [278, 72] width 30 height 16
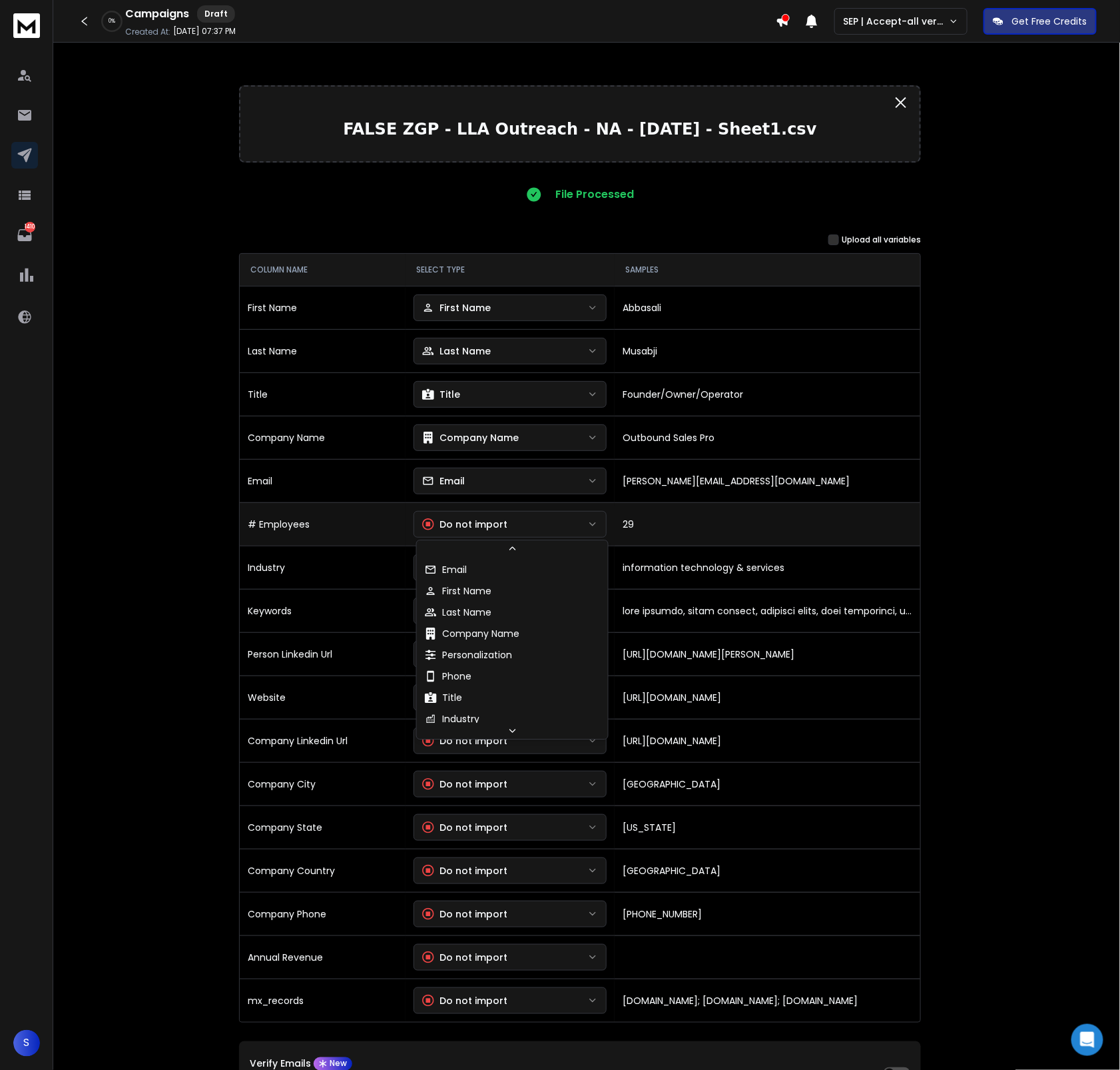
click at [577, 532] on button "Do not import" at bounding box center [510, 524] width 193 height 26
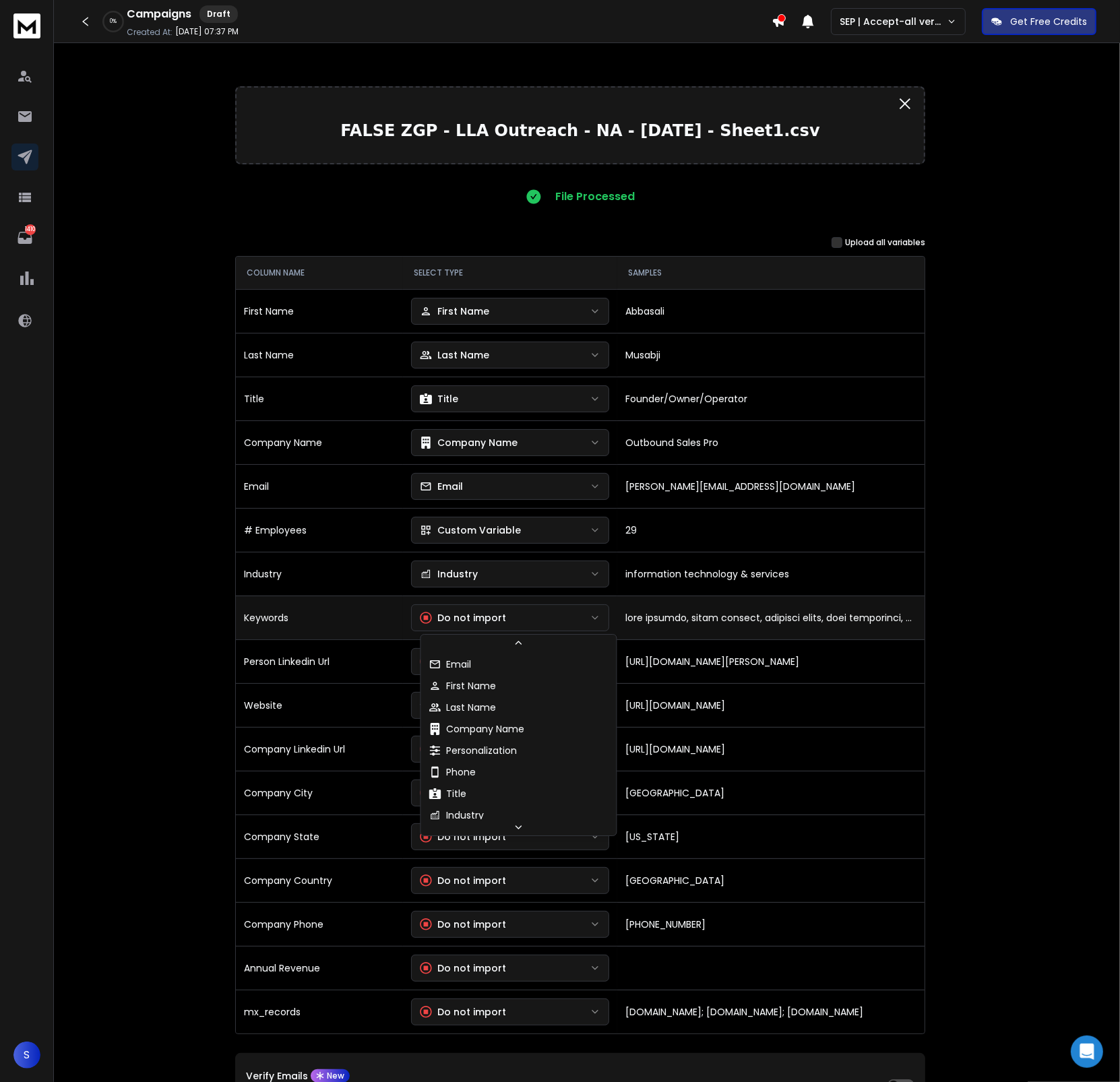
click at [560, 621] on button "Do not import" at bounding box center [510, 617] width 199 height 27
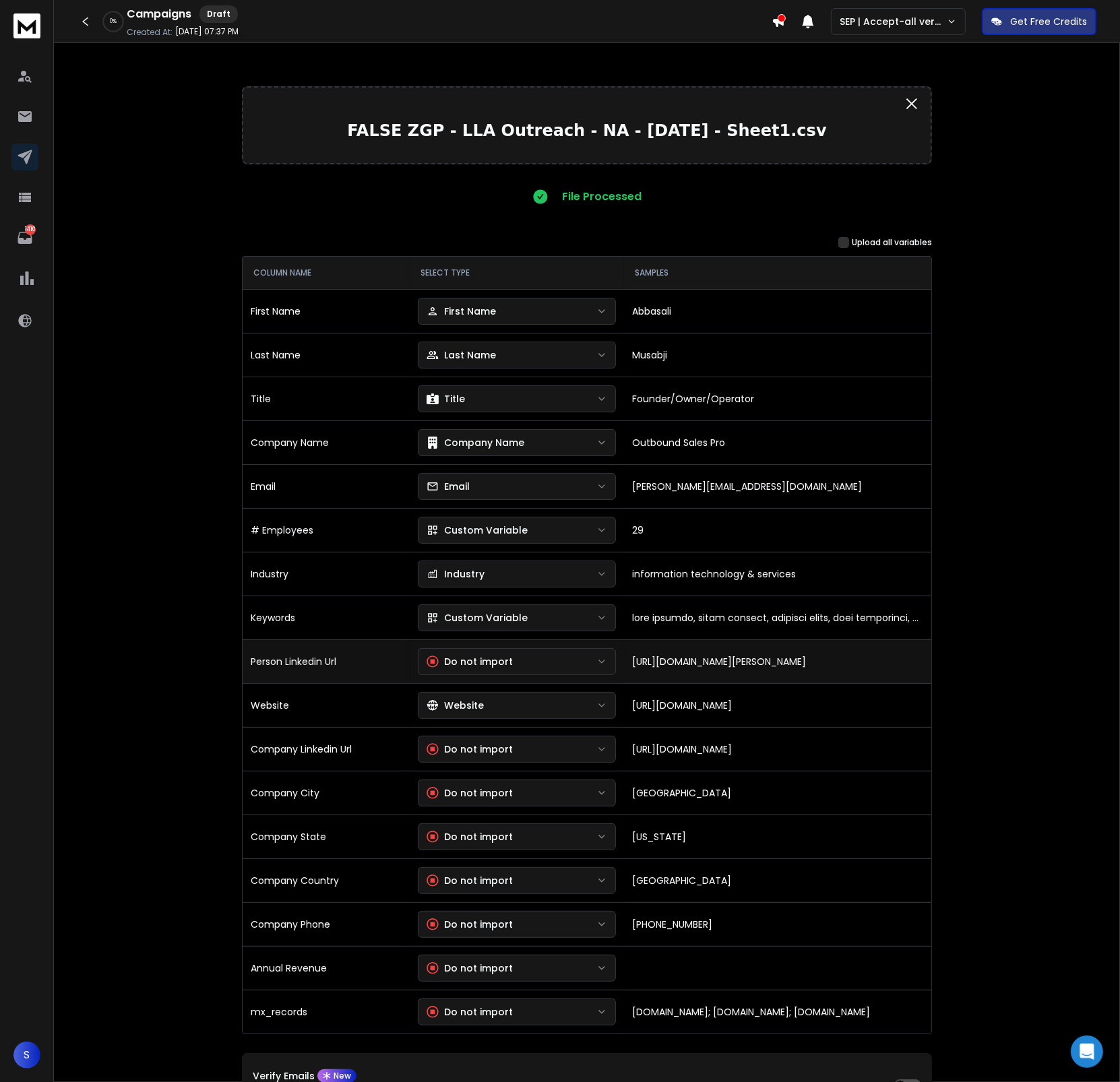
click at [556, 674] on button "Do not import" at bounding box center [517, 661] width 199 height 27
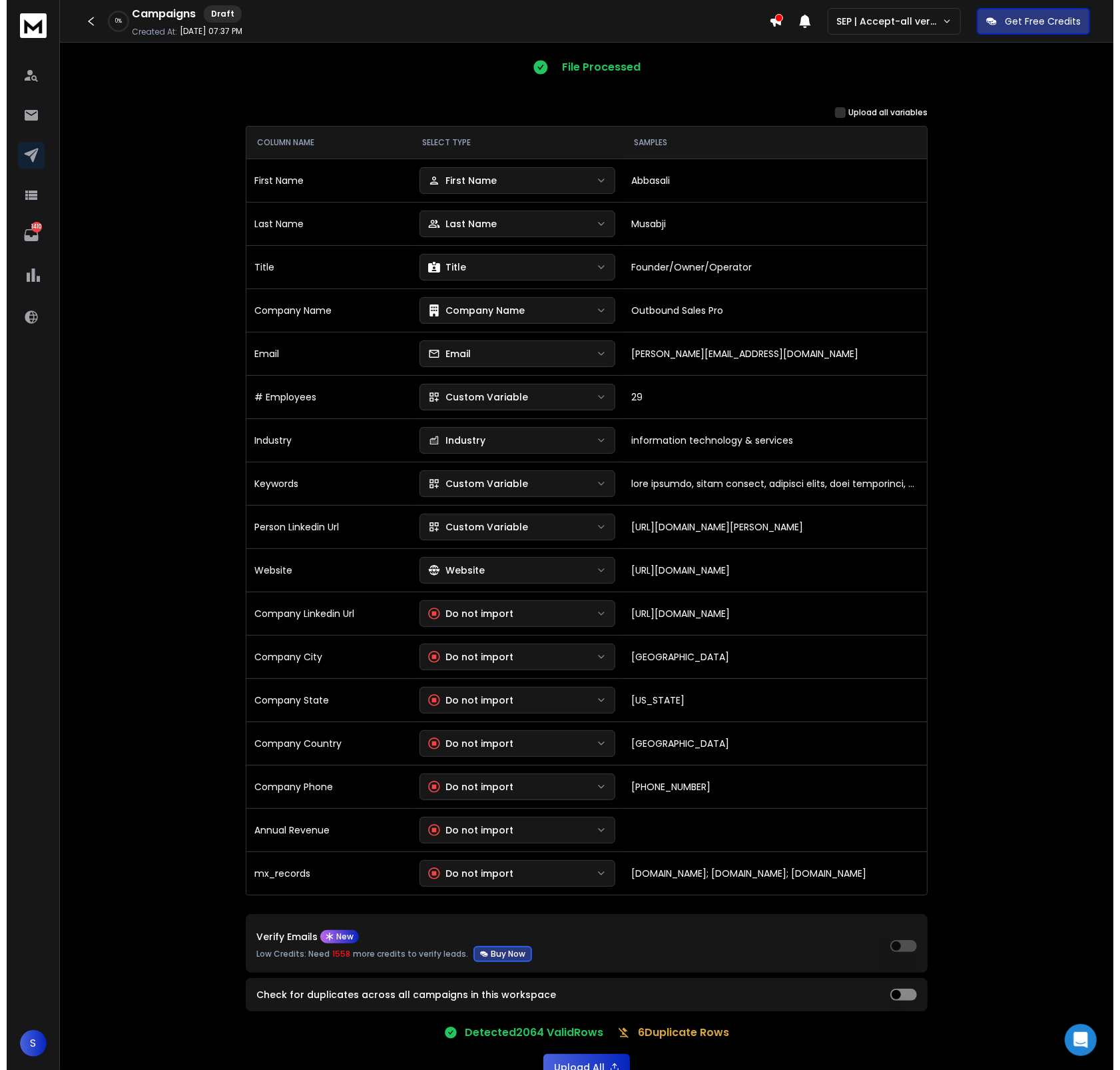
scroll to position [160, 0]
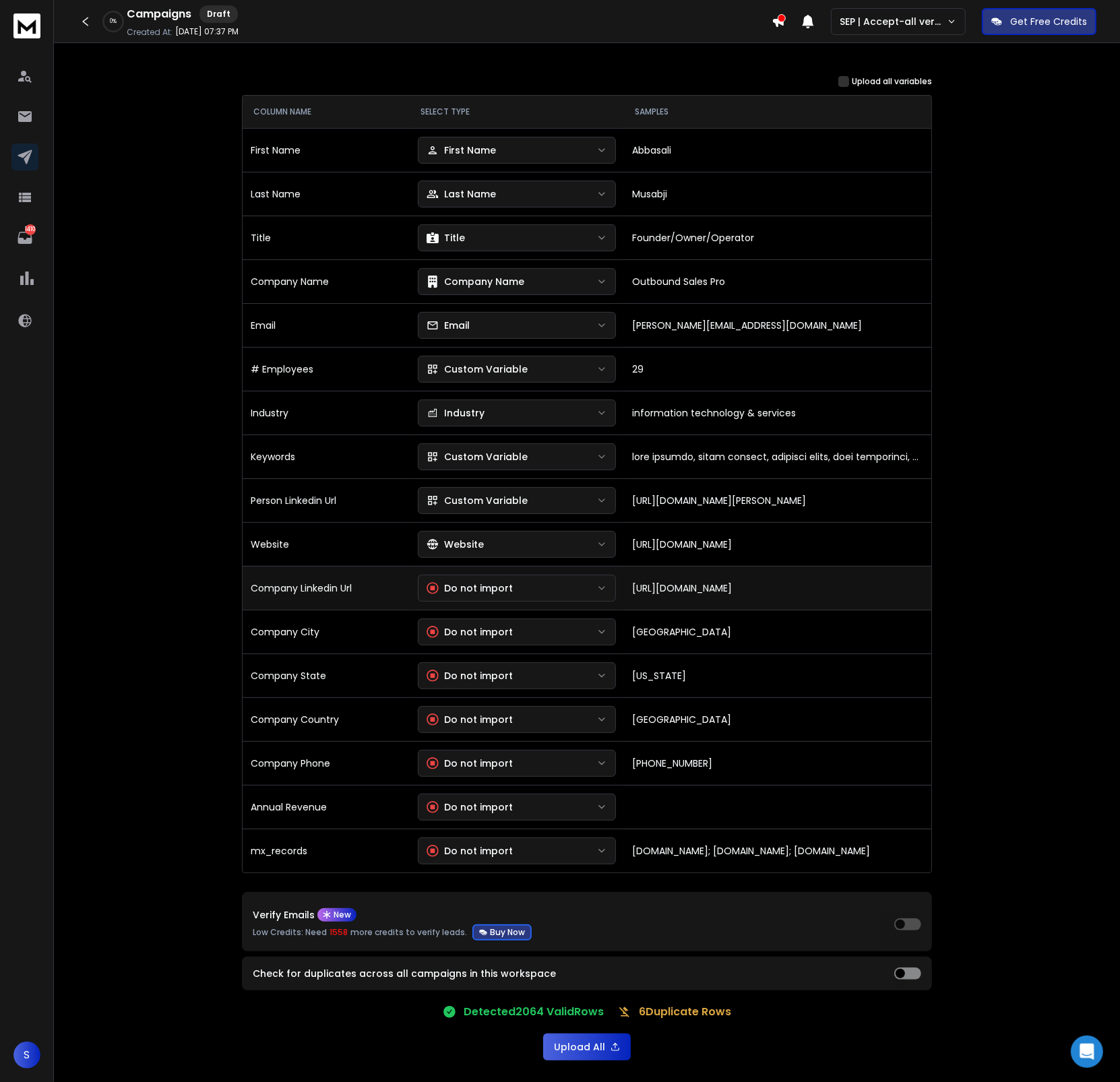
click at [595, 578] on button "Do not import" at bounding box center [517, 588] width 199 height 27
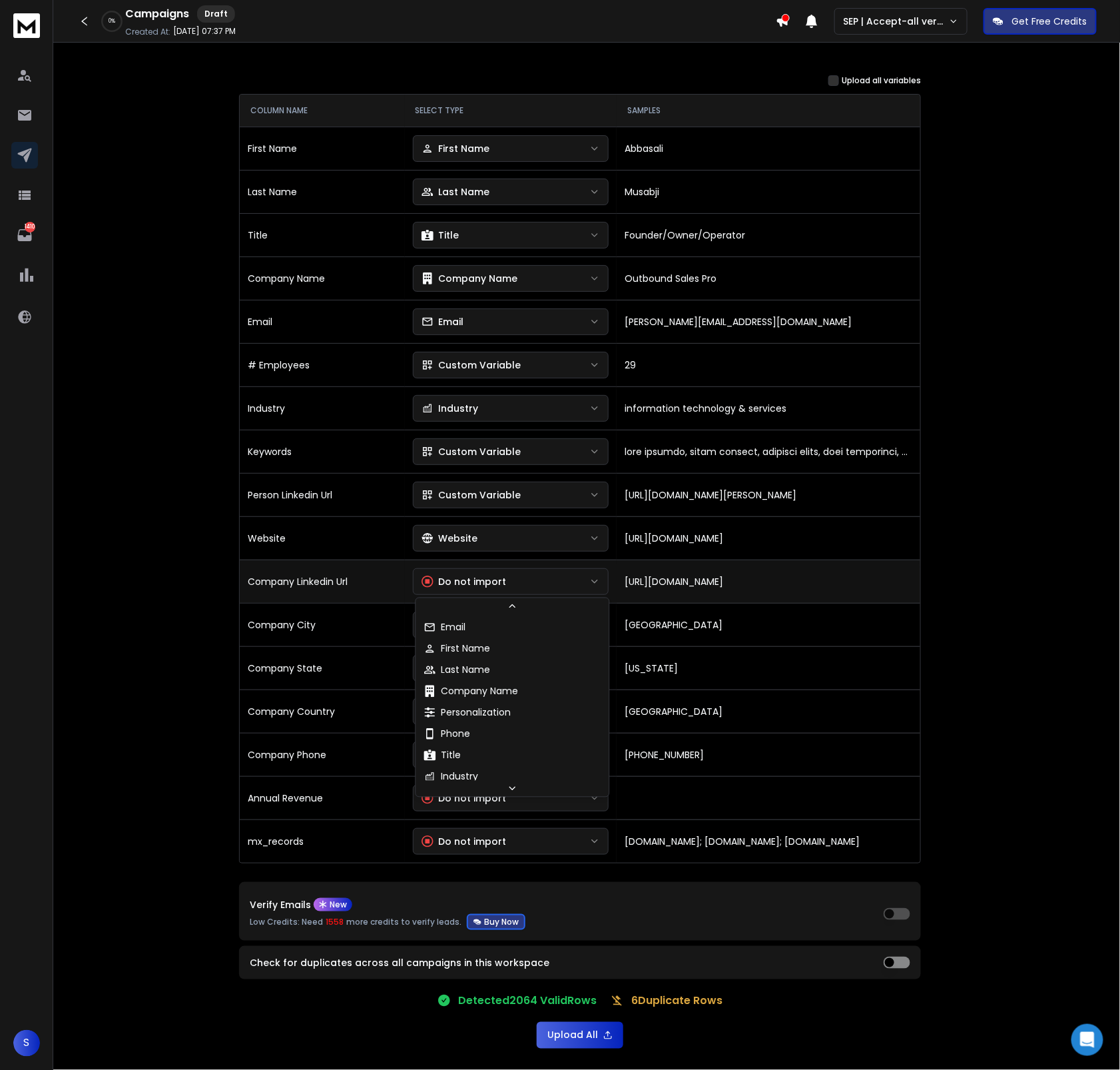
scroll to position [134, 0]
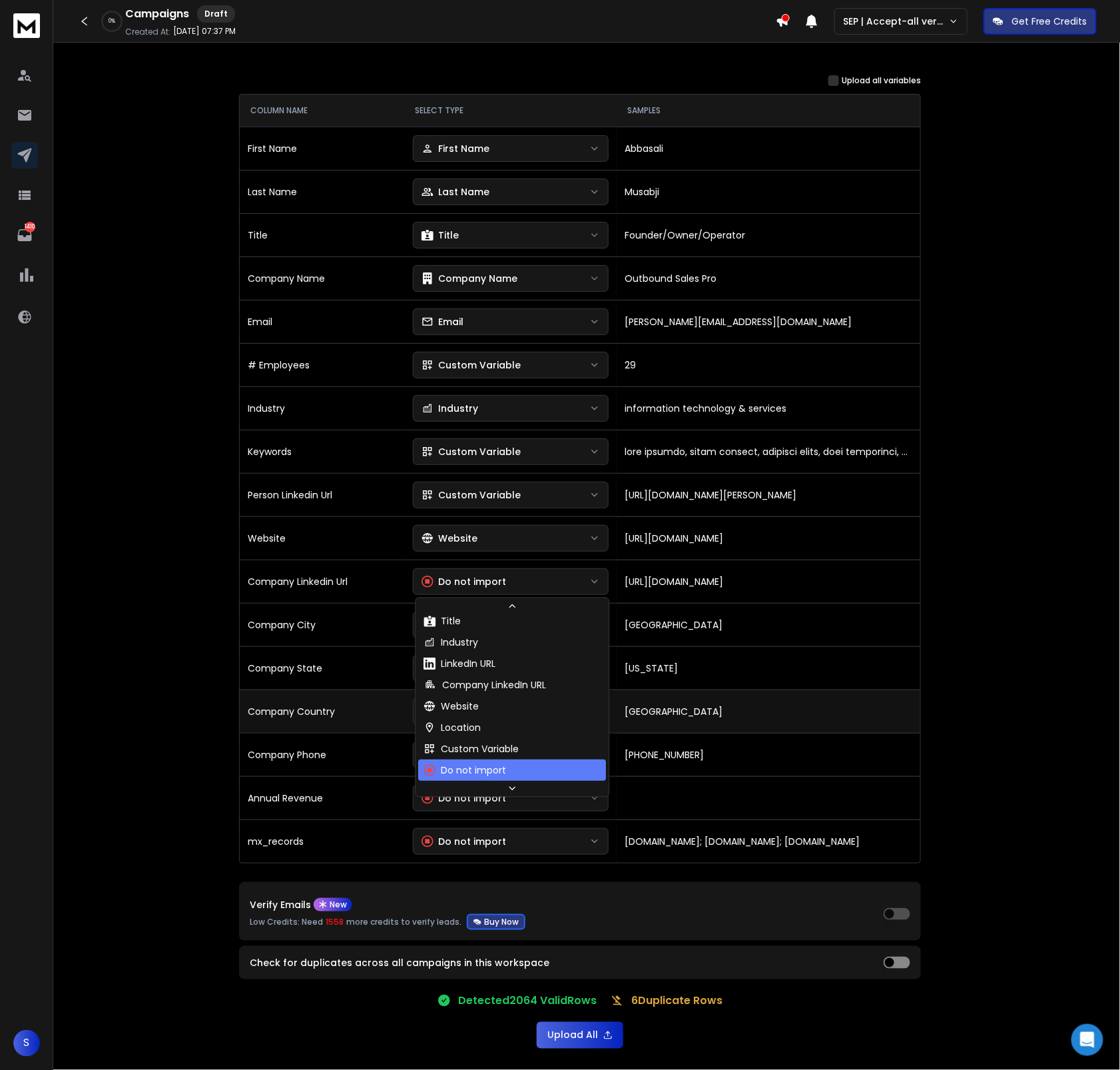
drag, startPoint x: 541, startPoint y: 744, endPoint x: 541, endPoint y: 722, distance: 22.0
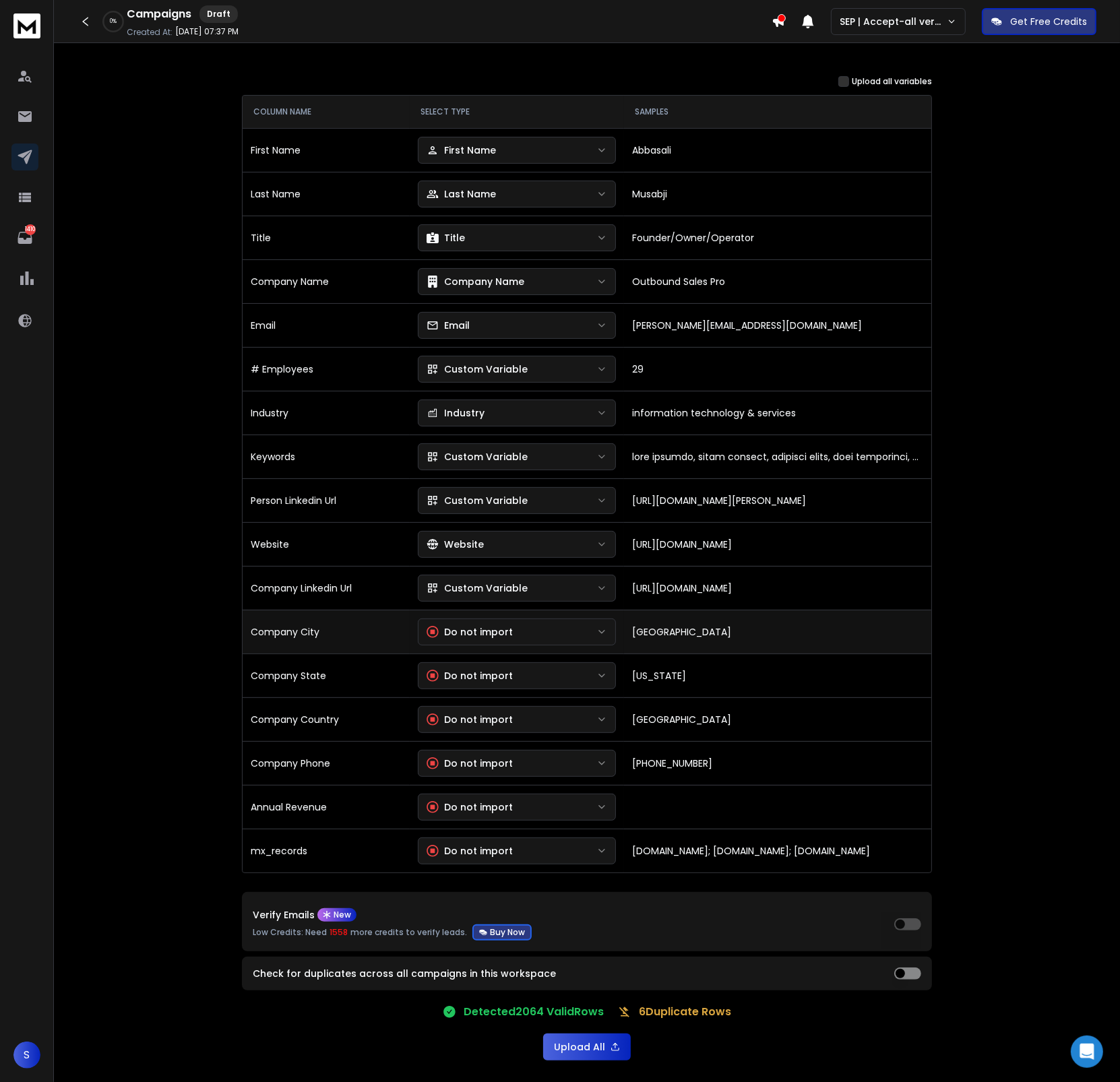
click at [544, 635] on button "Do not import" at bounding box center [517, 631] width 199 height 27
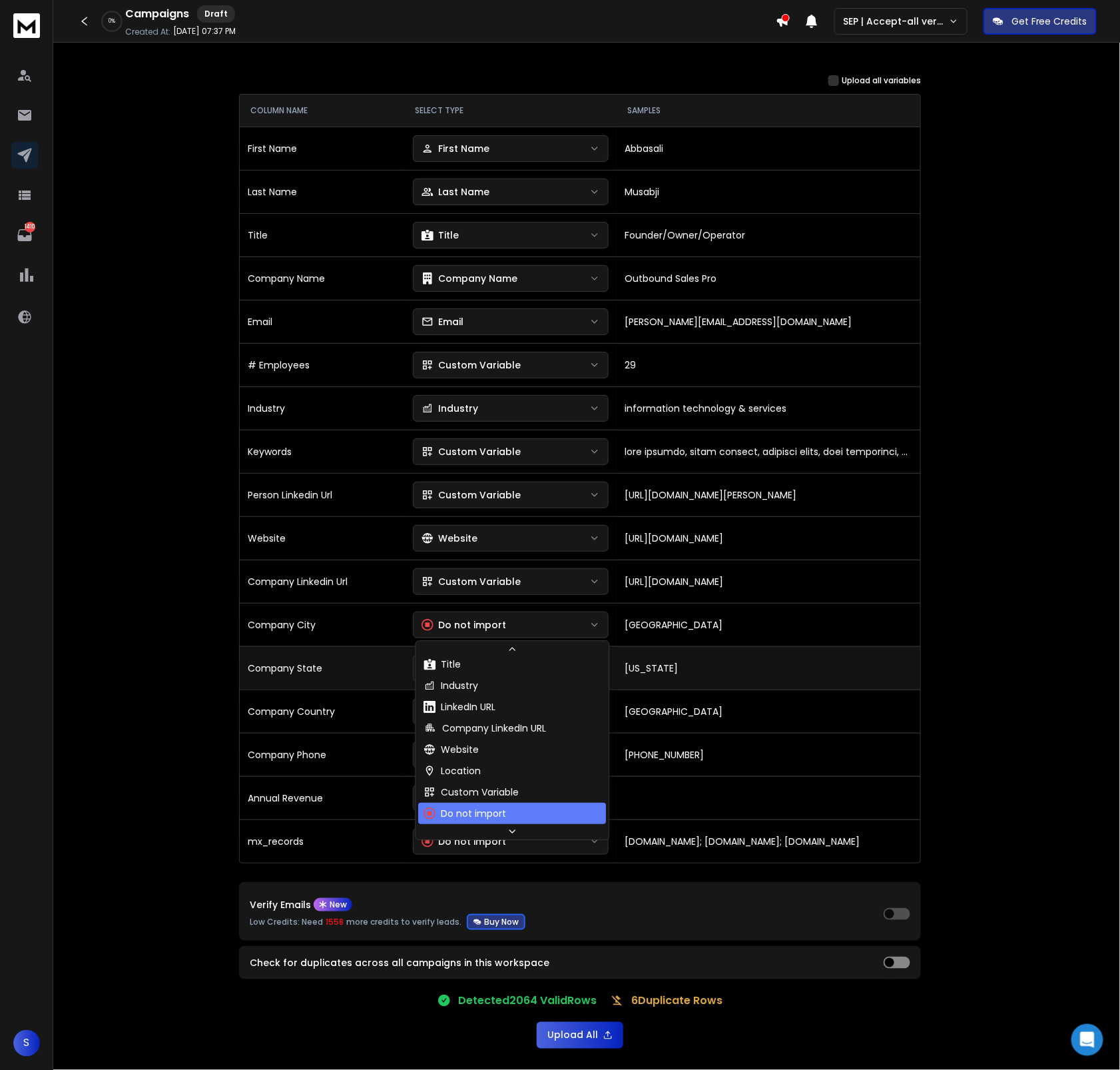
drag, startPoint x: 538, startPoint y: 789, endPoint x: 534, endPoint y: 680, distance: 109.1
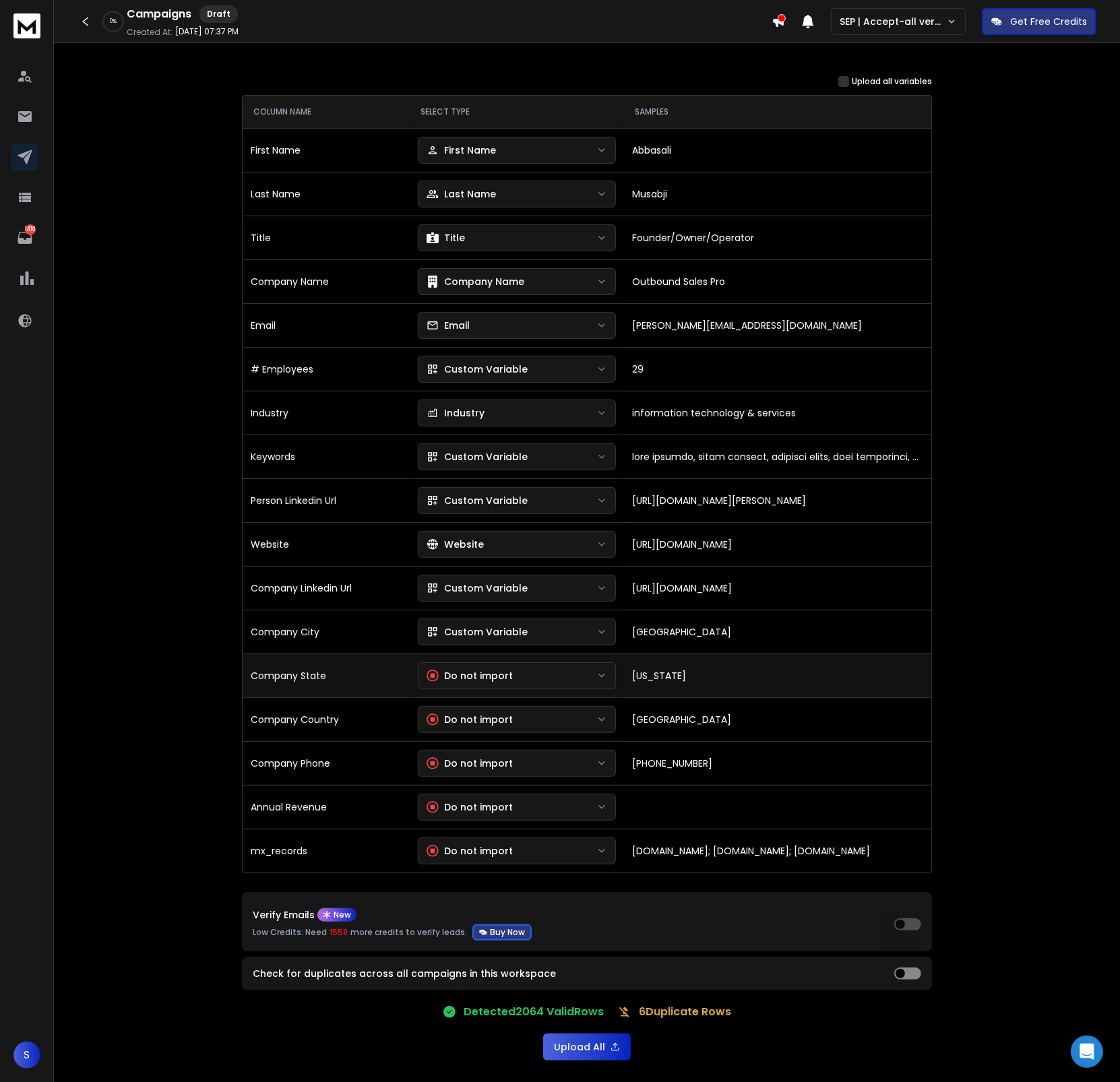
click at [535, 674] on button "Do not import" at bounding box center [517, 675] width 199 height 27
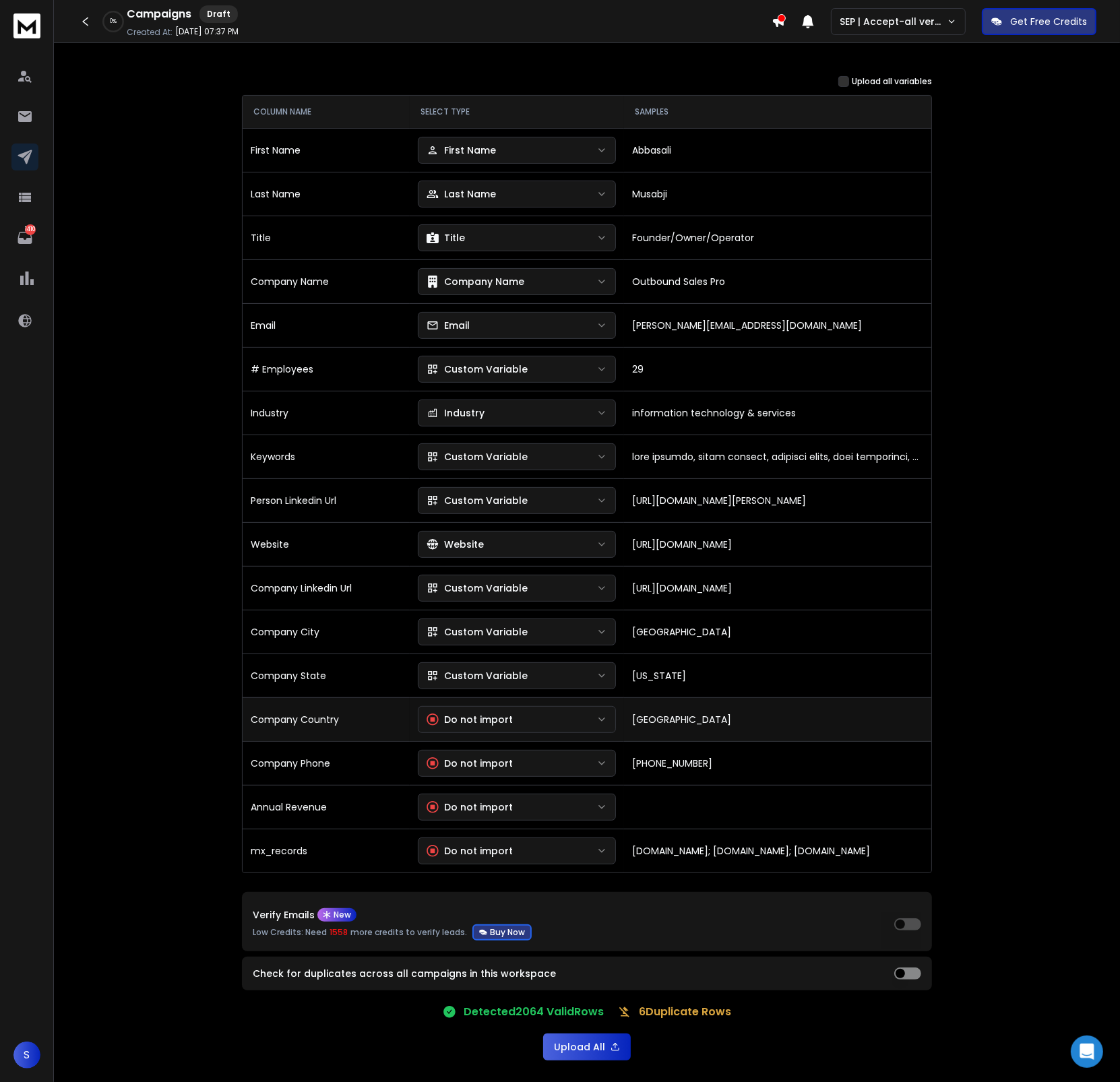
click at [535, 727] on button "Do not import" at bounding box center [517, 719] width 199 height 27
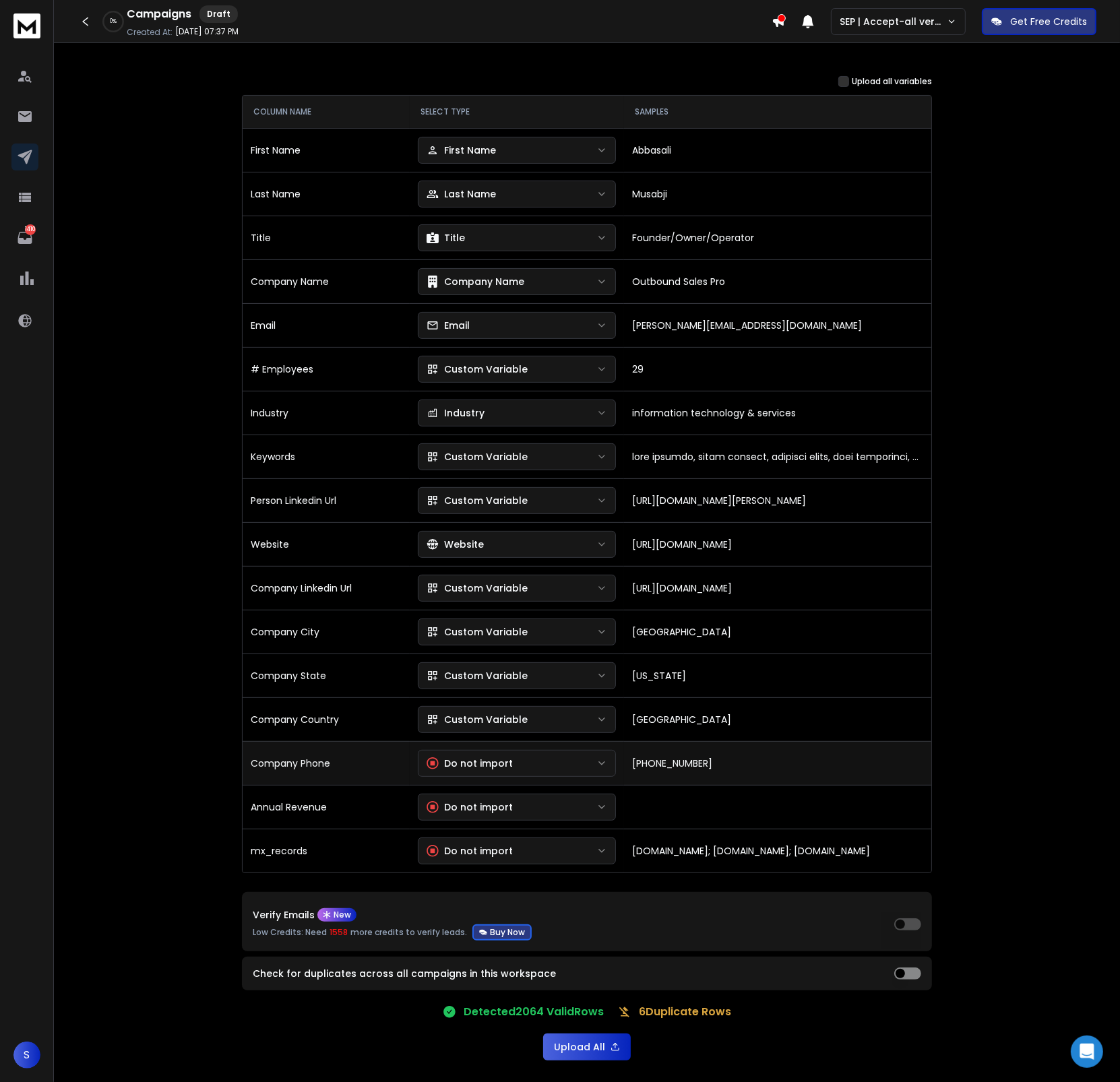
click at [525, 772] on button "Do not import" at bounding box center [517, 763] width 199 height 27
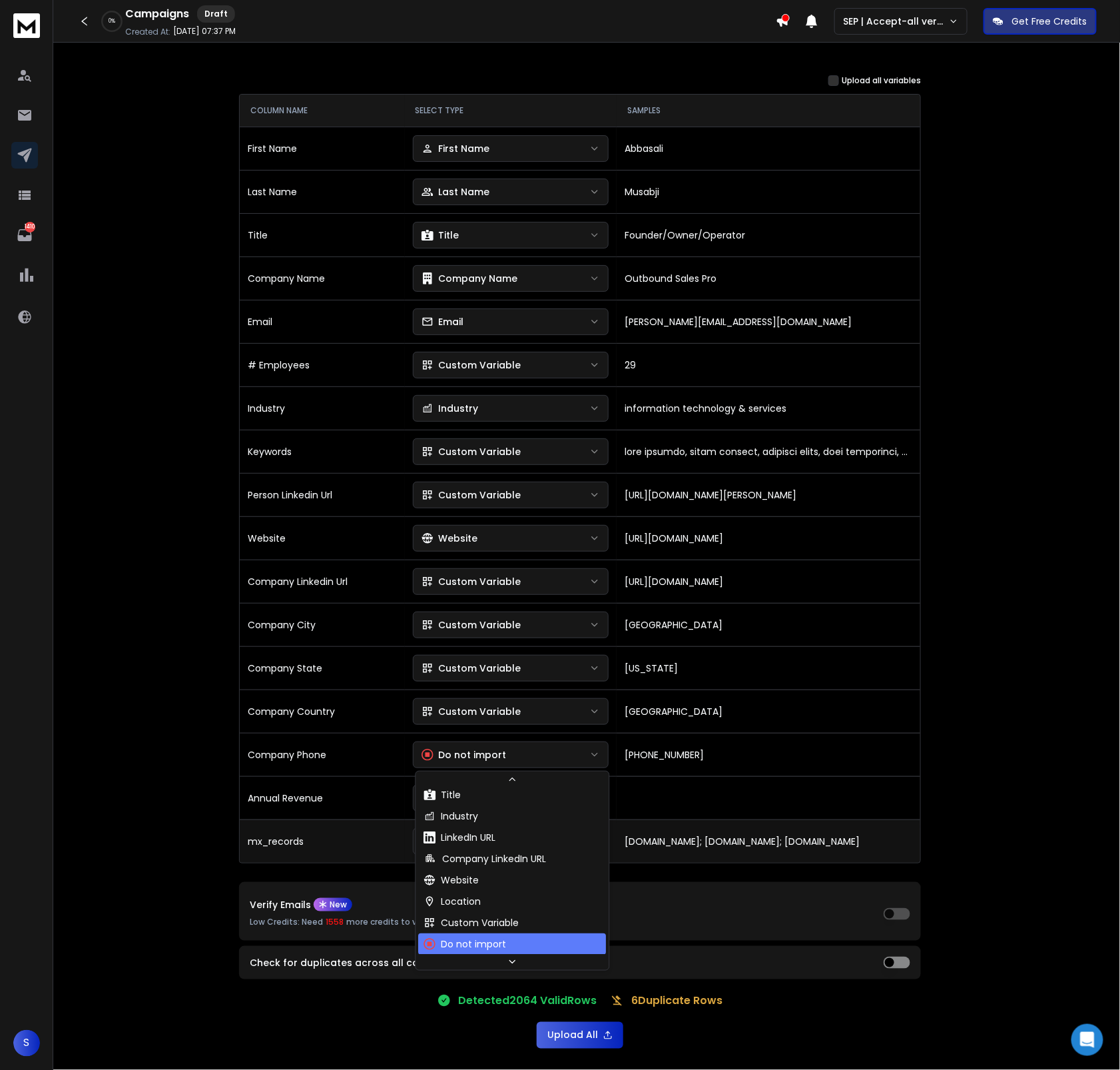
drag, startPoint x: 516, startPoint y: 913, endPoint x: 514, endPoint y: 847, distance: 66.0
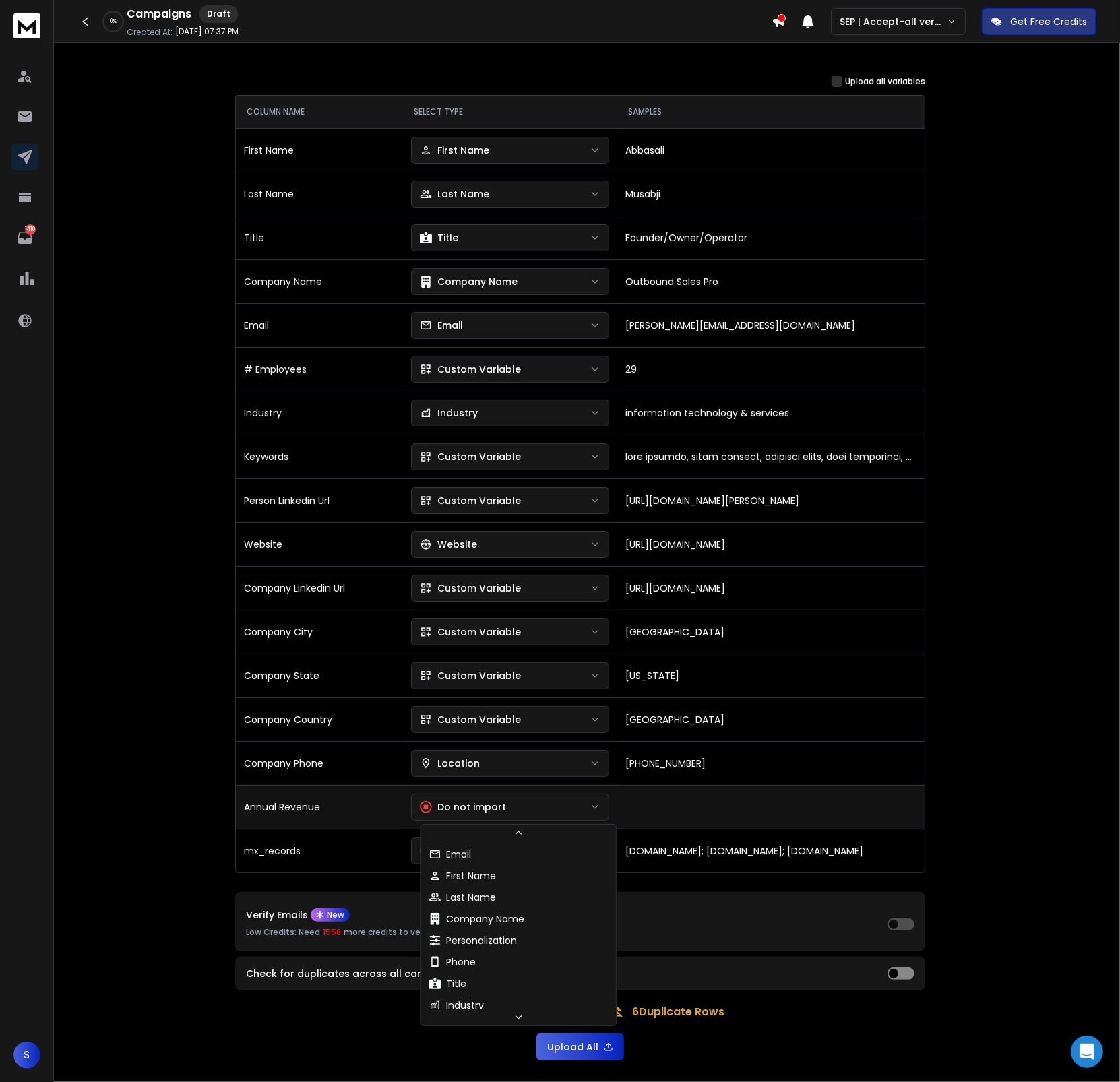
click at [516, 813] on button "Do not import" at bounding box center [510, 807] width 199 height 27
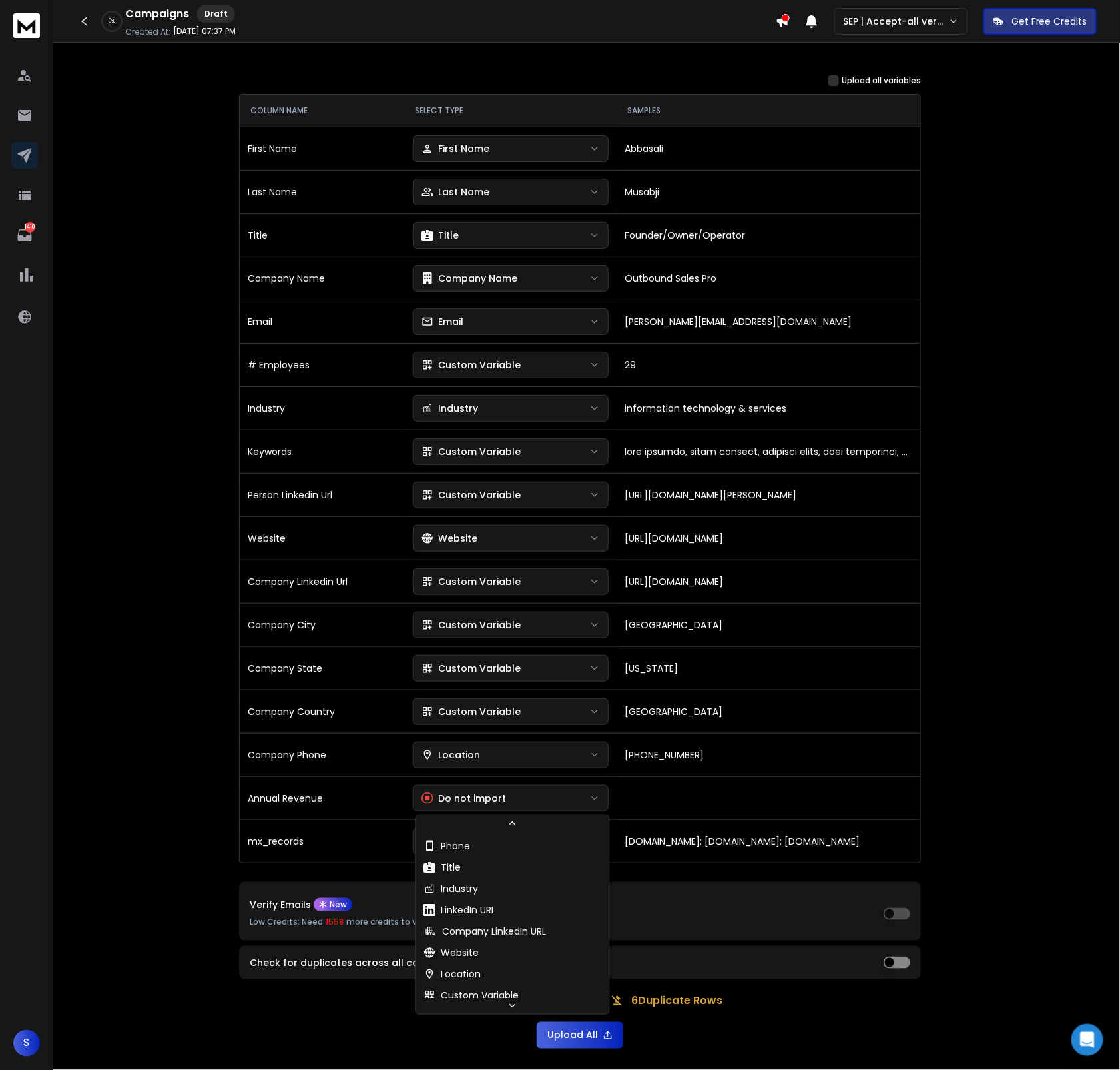
scroll to position [121, 0]
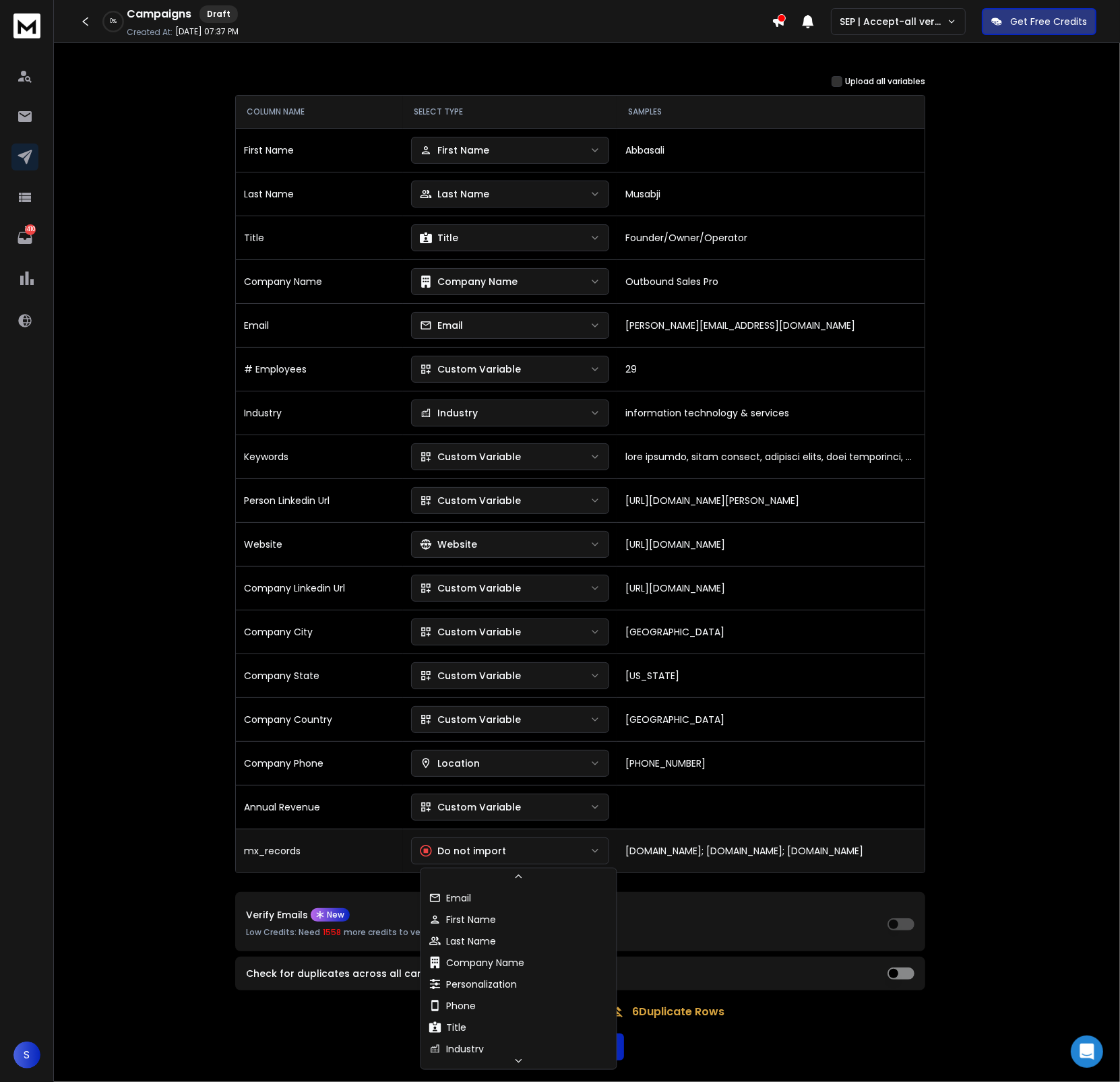
click at [547, 852] on button "Do not import" at bounding box center [510, 851] width 199 height 27
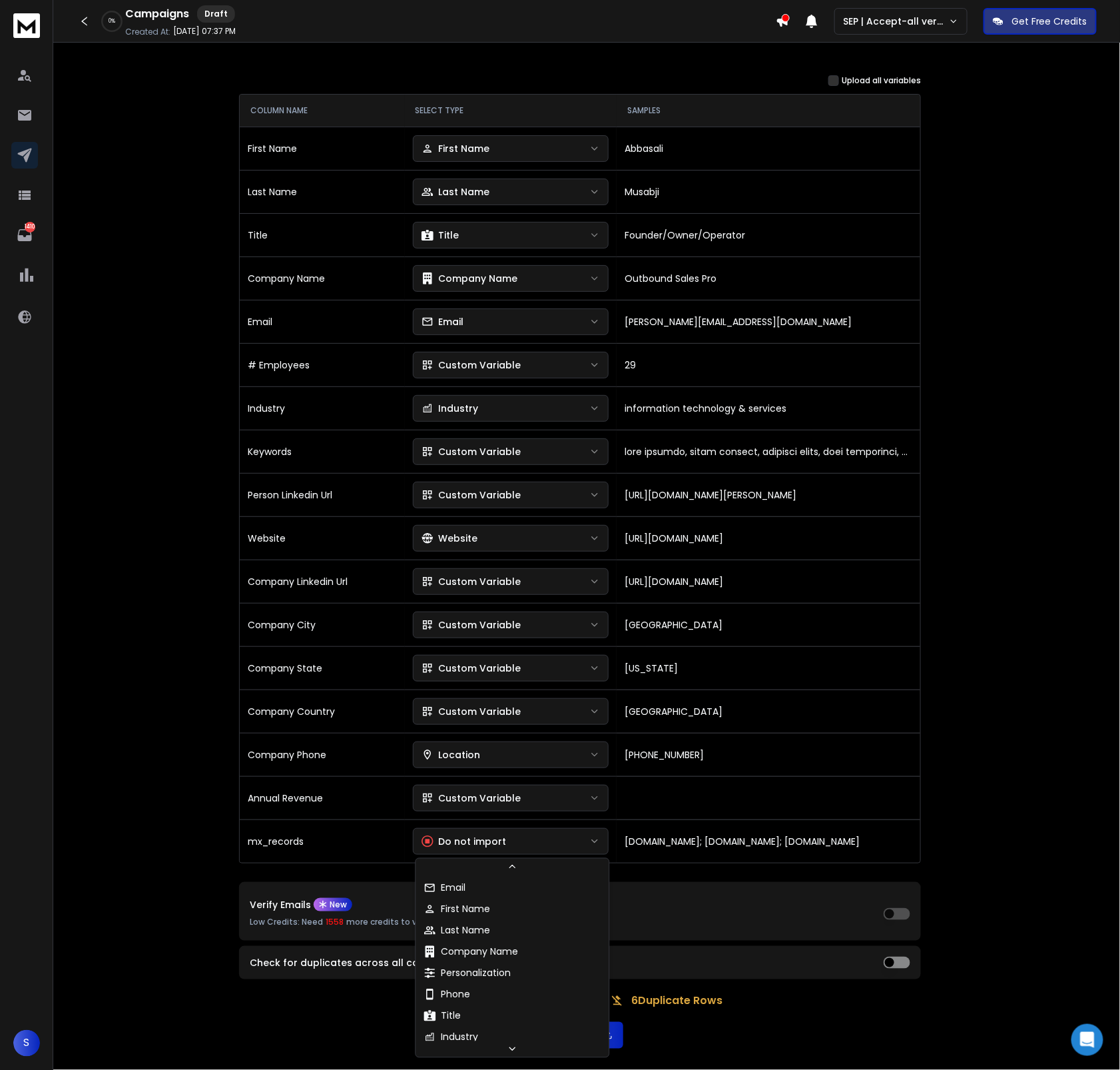
scroll to position [134, 0]
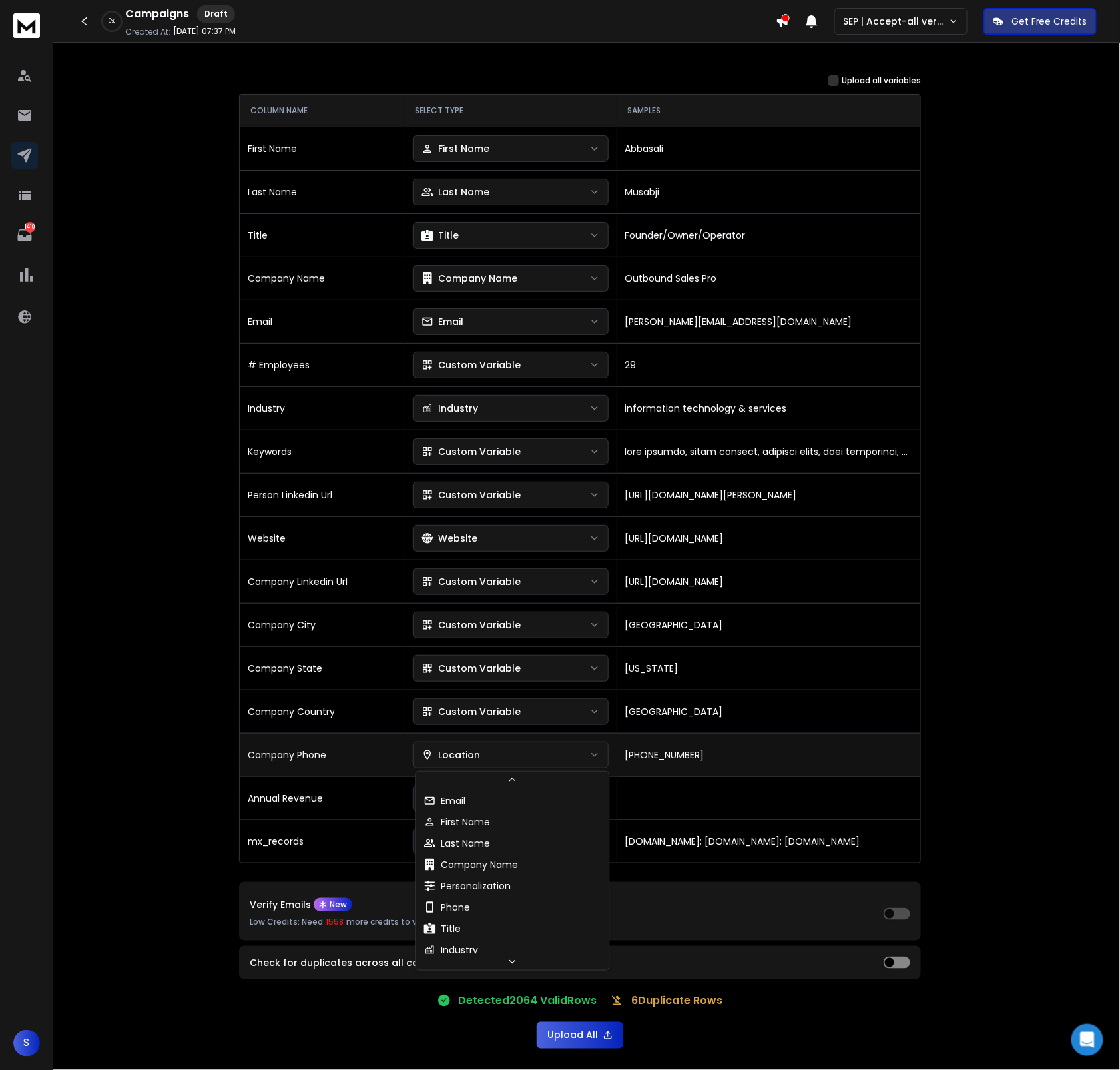
click at [534, 759] on button "Location" at bounding box center [511, 755] width 197 height 26
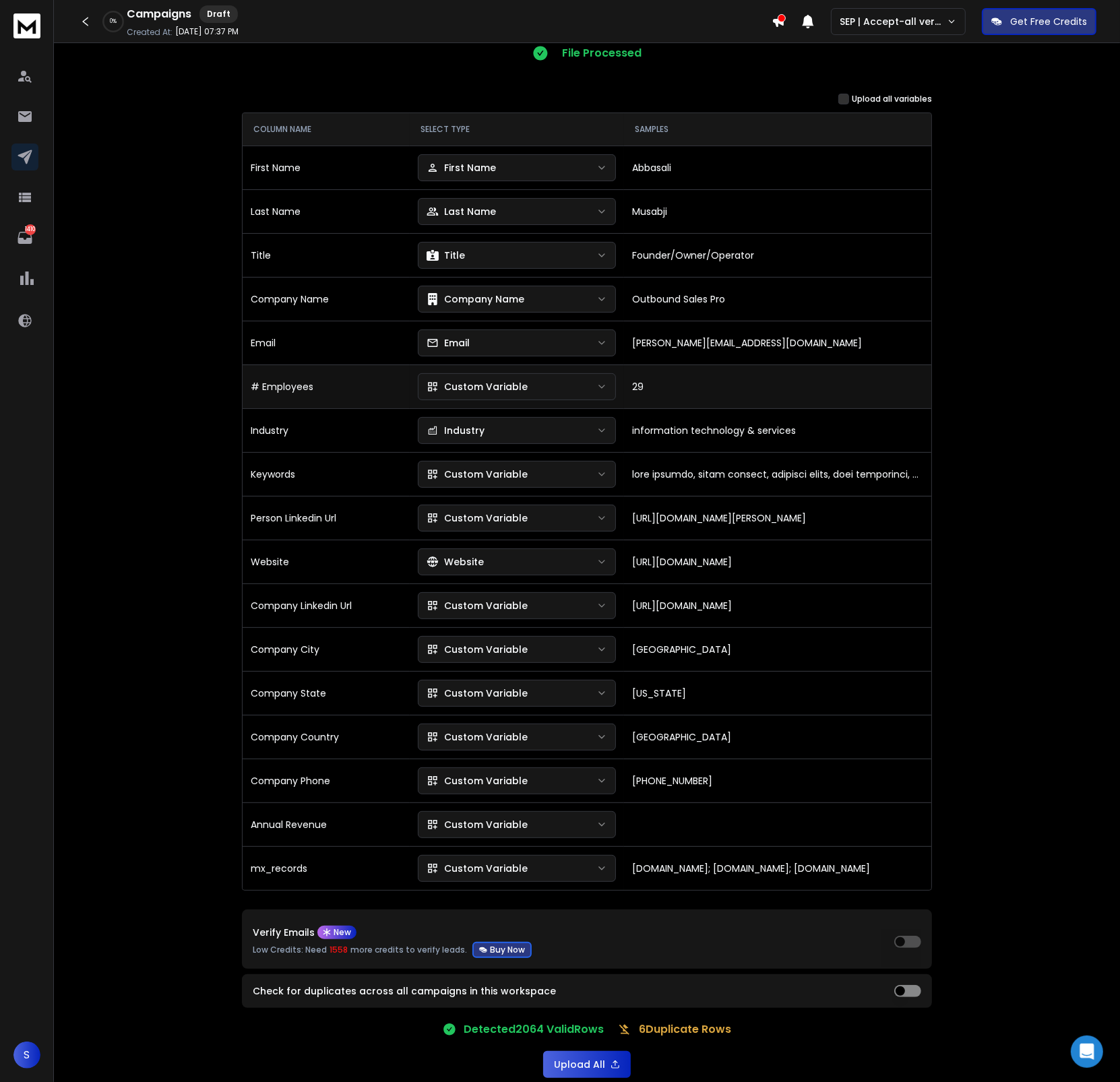
scroll to position [161, 0]
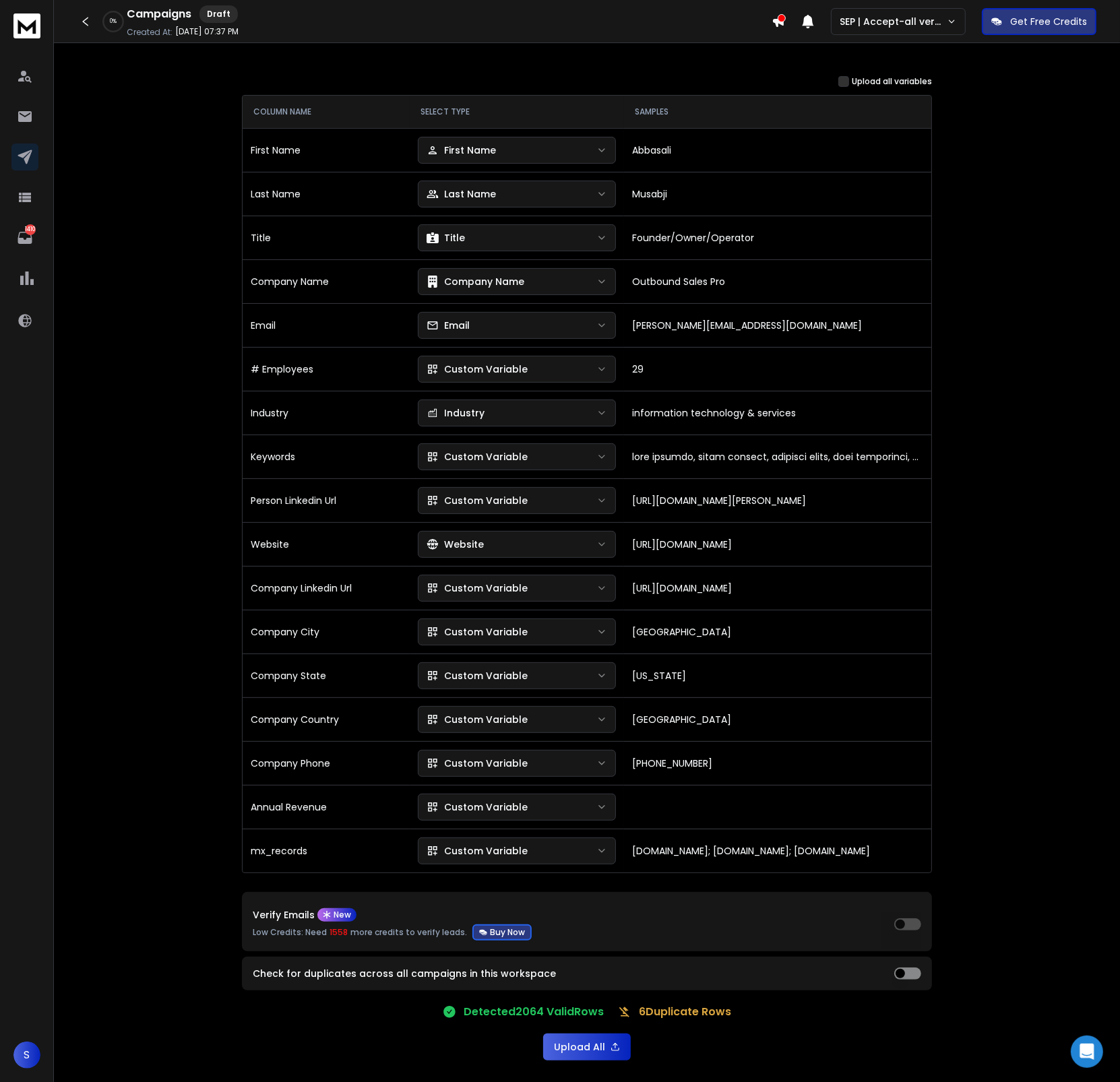
click at [898, 972] on button "Check for duplicates across all campaigns in this workspace" at bounding box center [908, 972] width 27 height 12
click at [600, 1044] on button "Upload All" at bounding box center [587, 1047] width 88 height 27
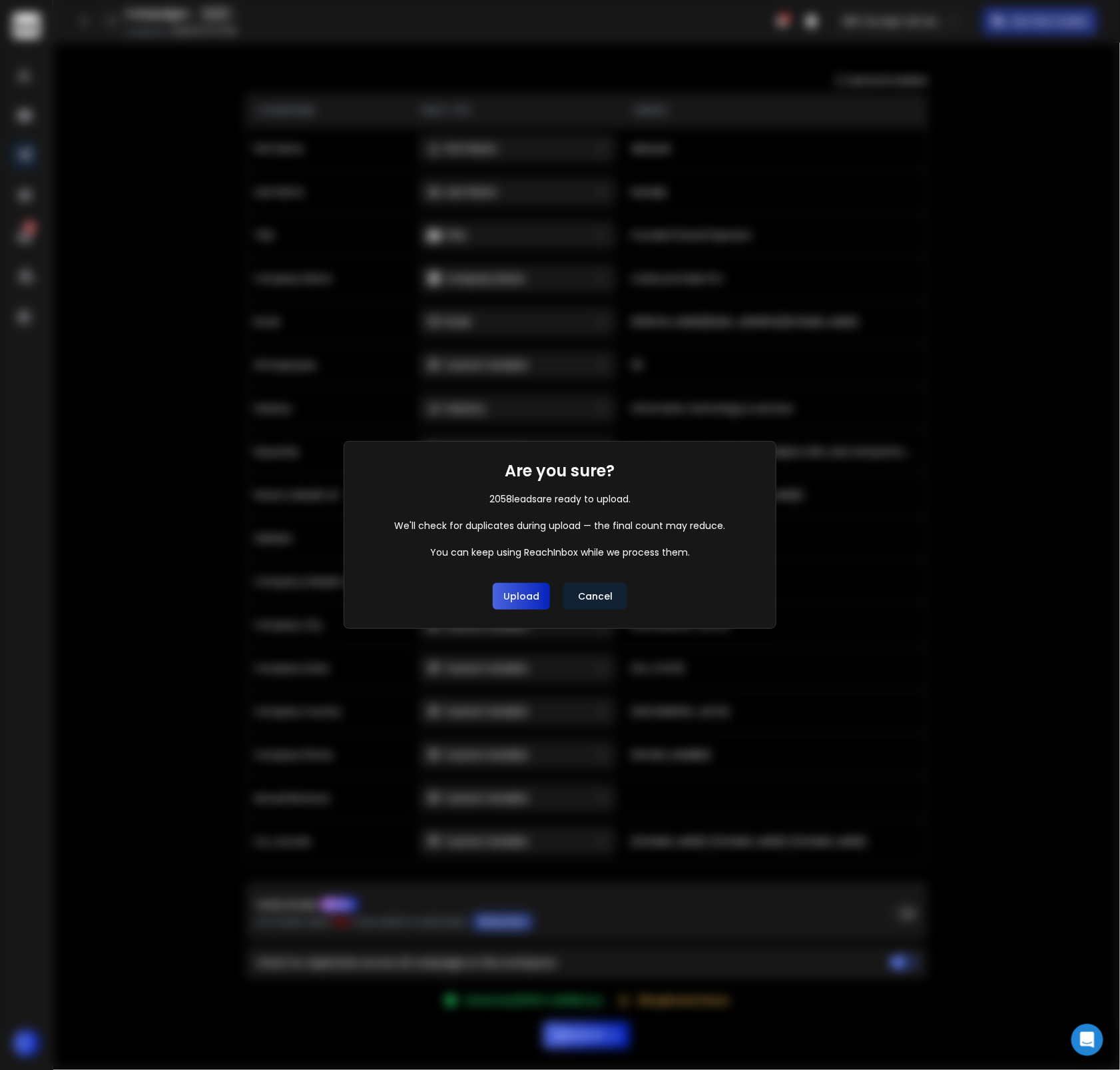
click at [525, 590] on button "Upload" at bounding box center [521, 596] width 57 height 26
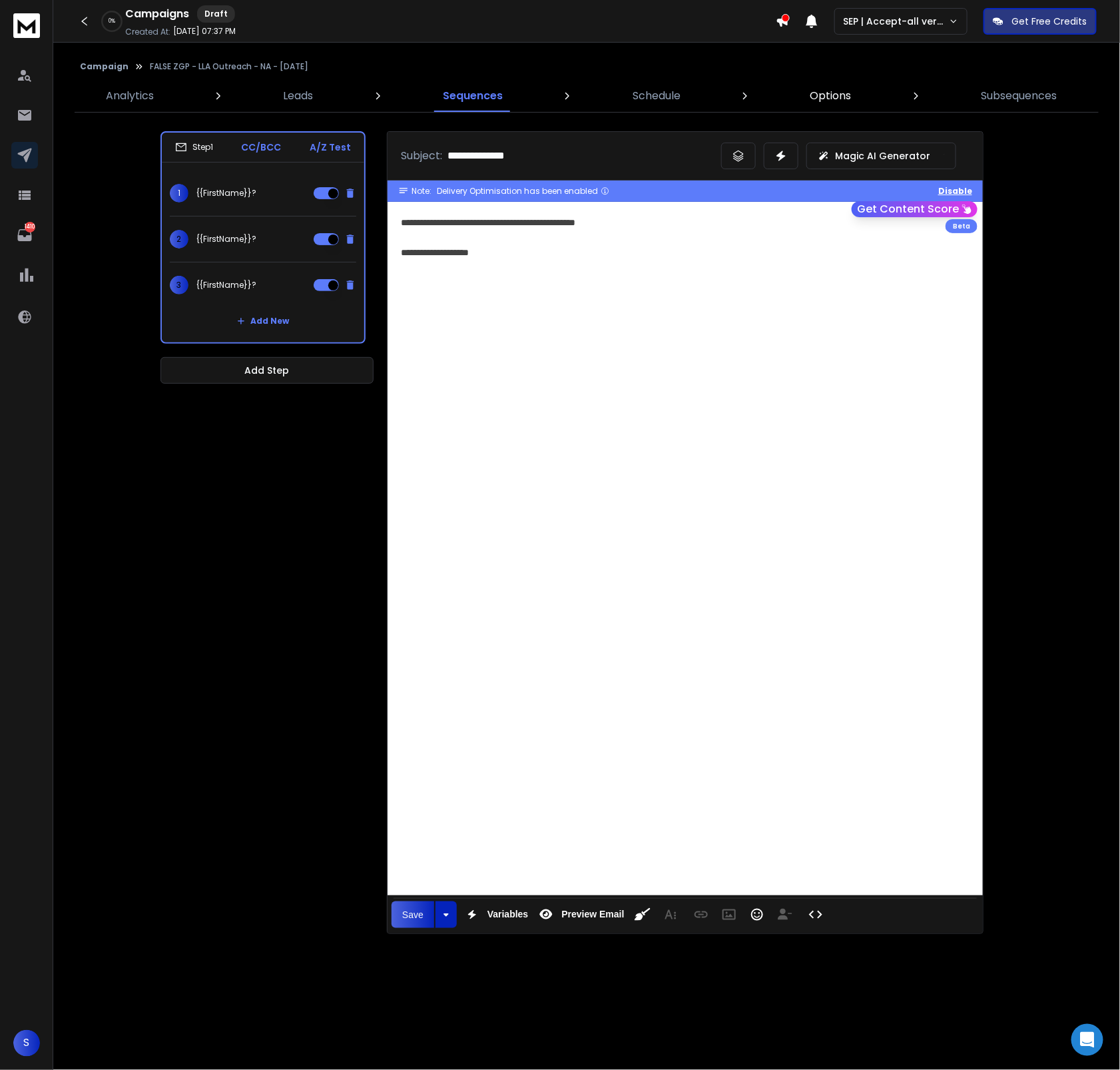
click at [826, 105] on link "Options" at bounding box center [831, 95] width 57 height 32
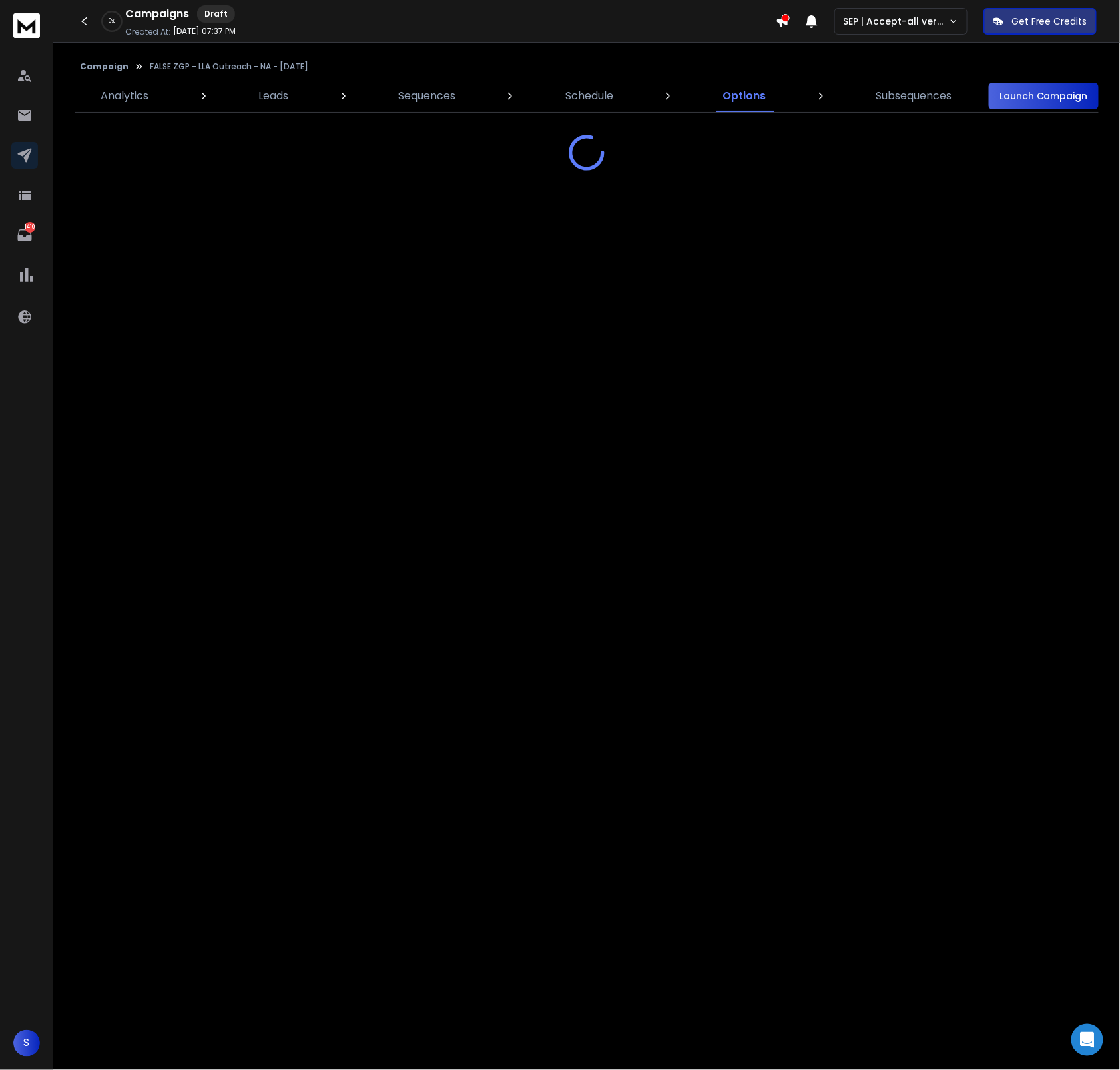
select select "*"
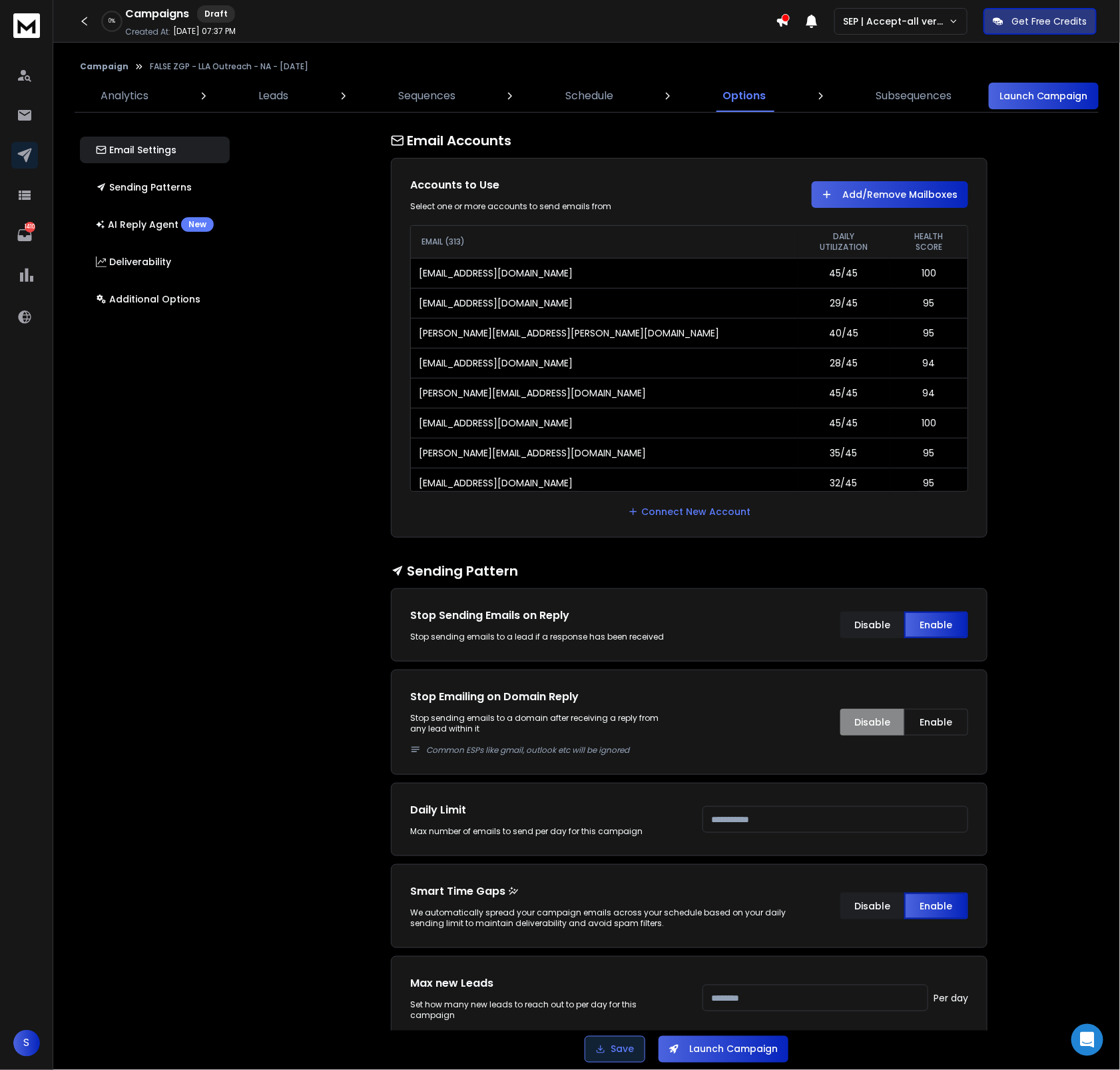
click at [619, 1045] on button "Save" at bounding box center [615, 1049] width 60 height 26
click at [690, 1045] on button "Launch Campaign" at bounding box center [723, 1049] width 130 height 26
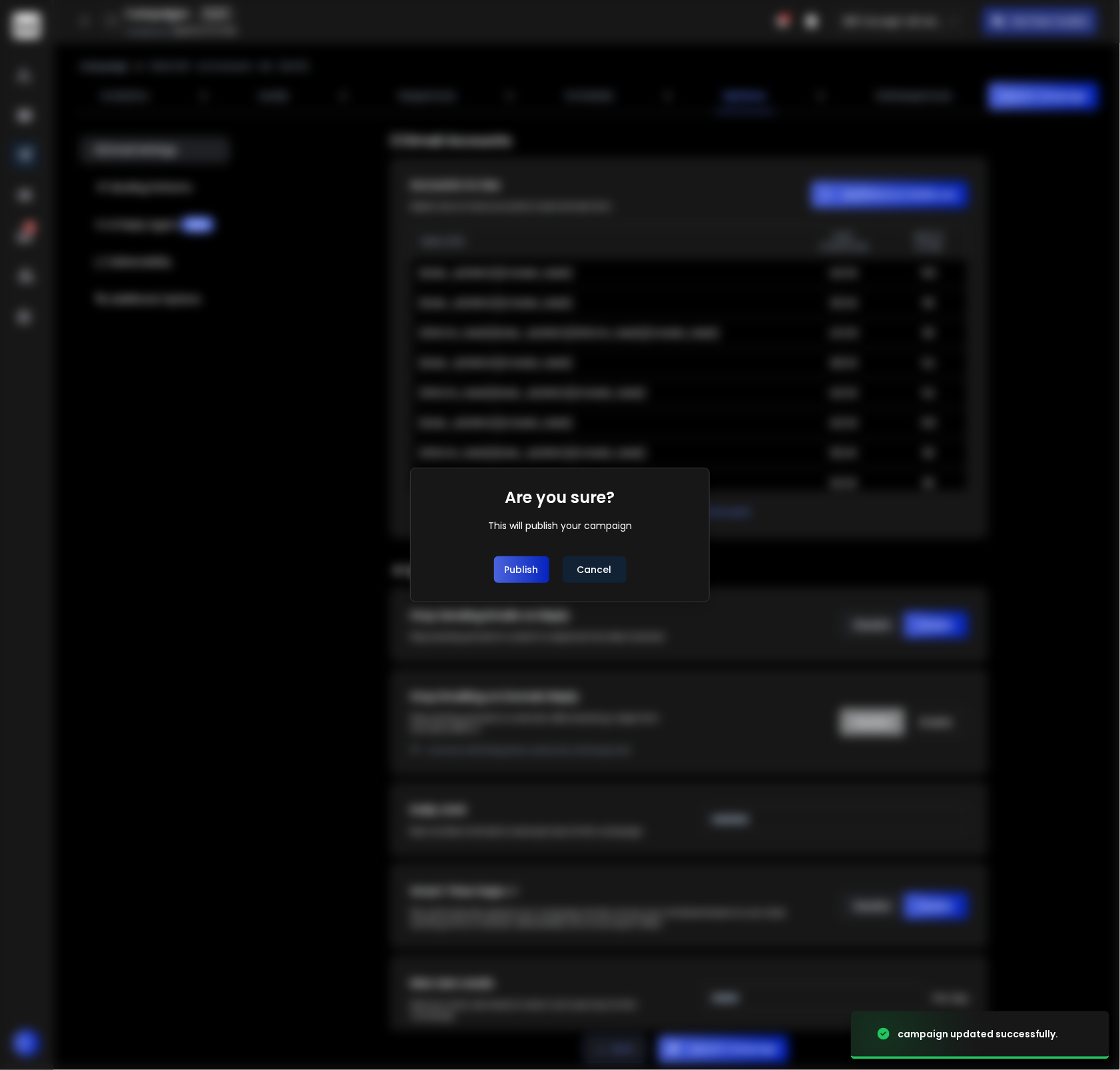
click at [533, 562] on button "Publish" at bounding box center [521, 569] width 55 height 26
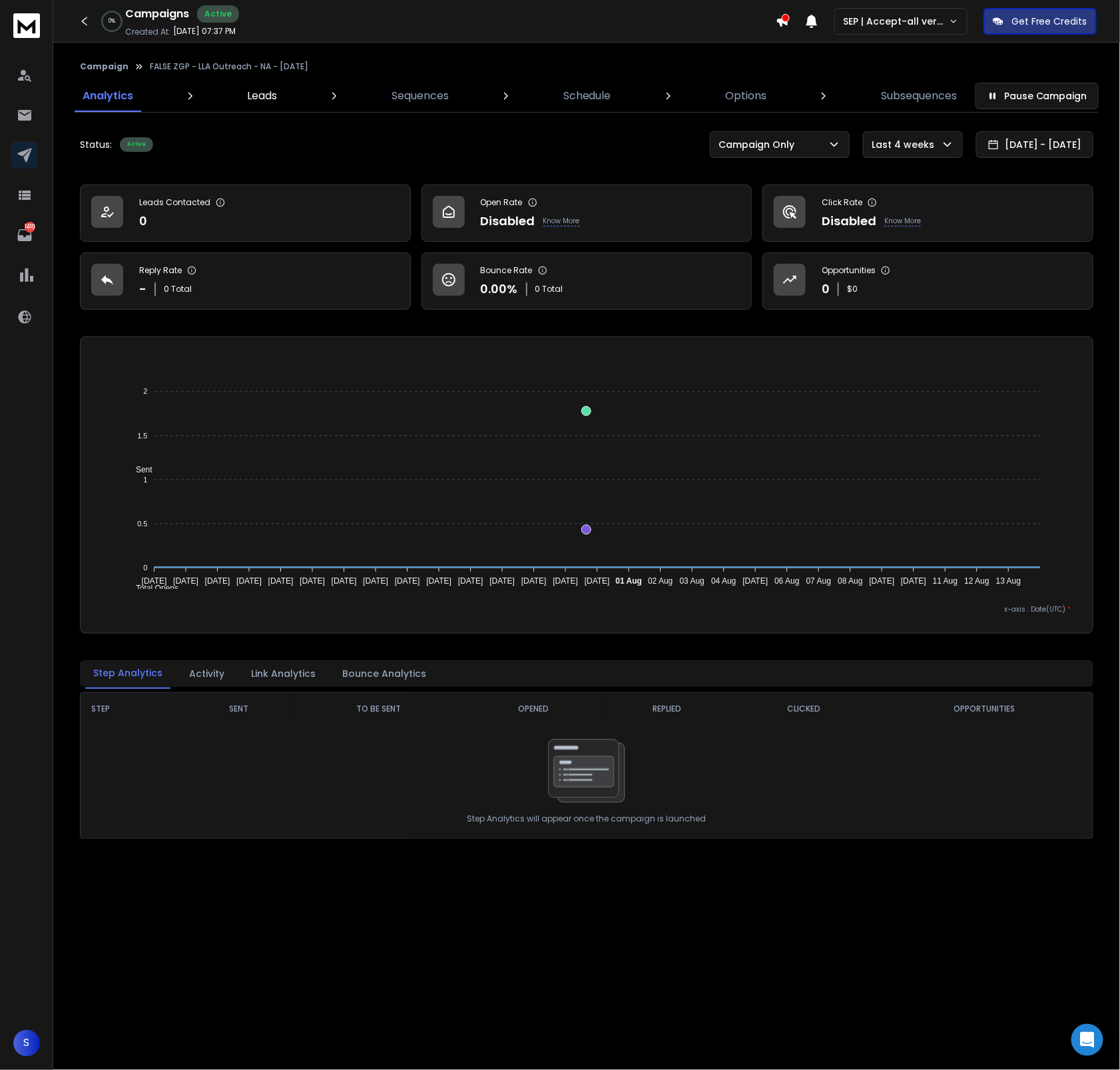
click at [273, 95] on p "Leads" at bounding box center [263, 95] width 30 height 16
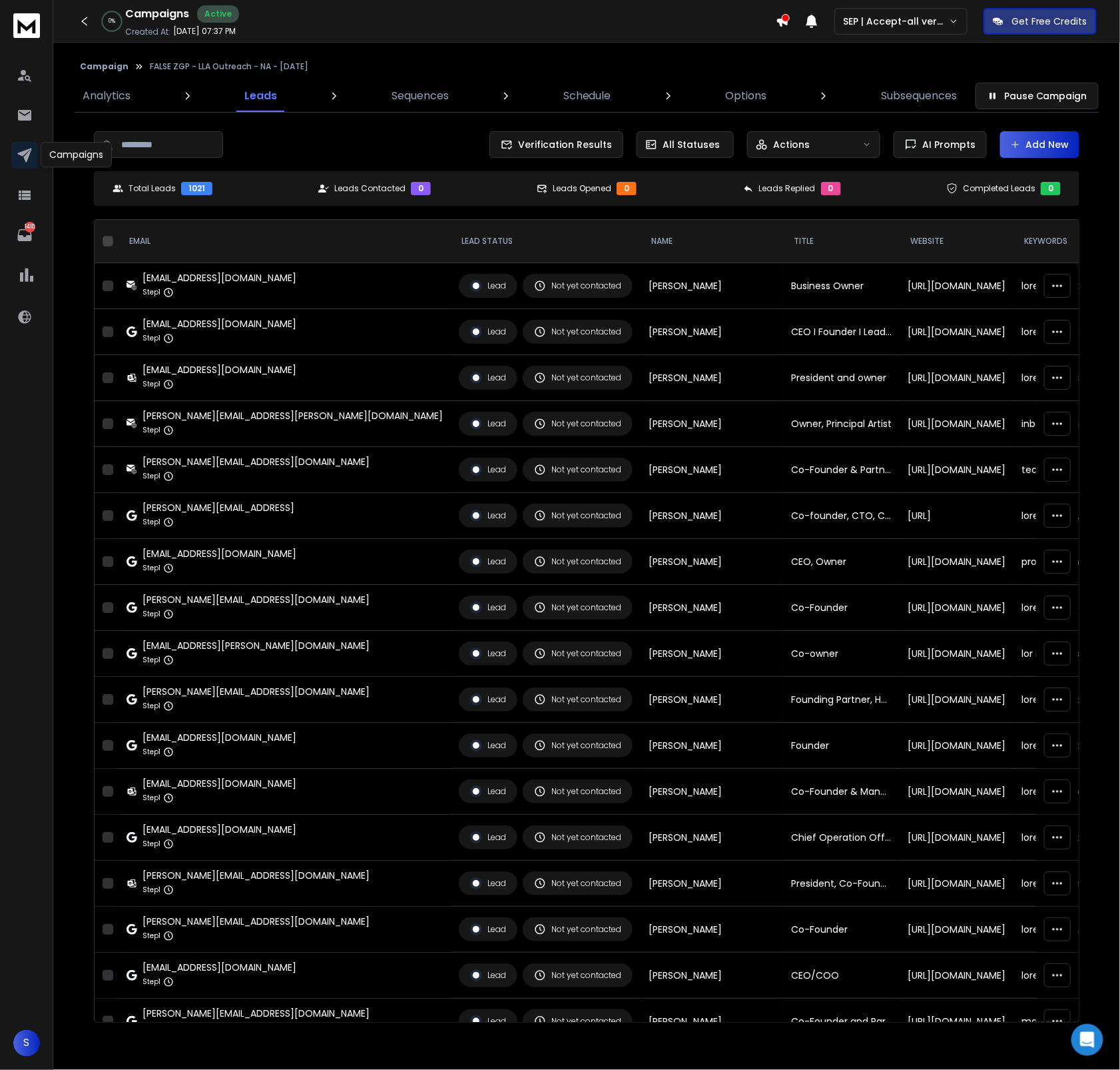
click at [26, 152] on icon at bounding box center [24, 155] width 14 height 14
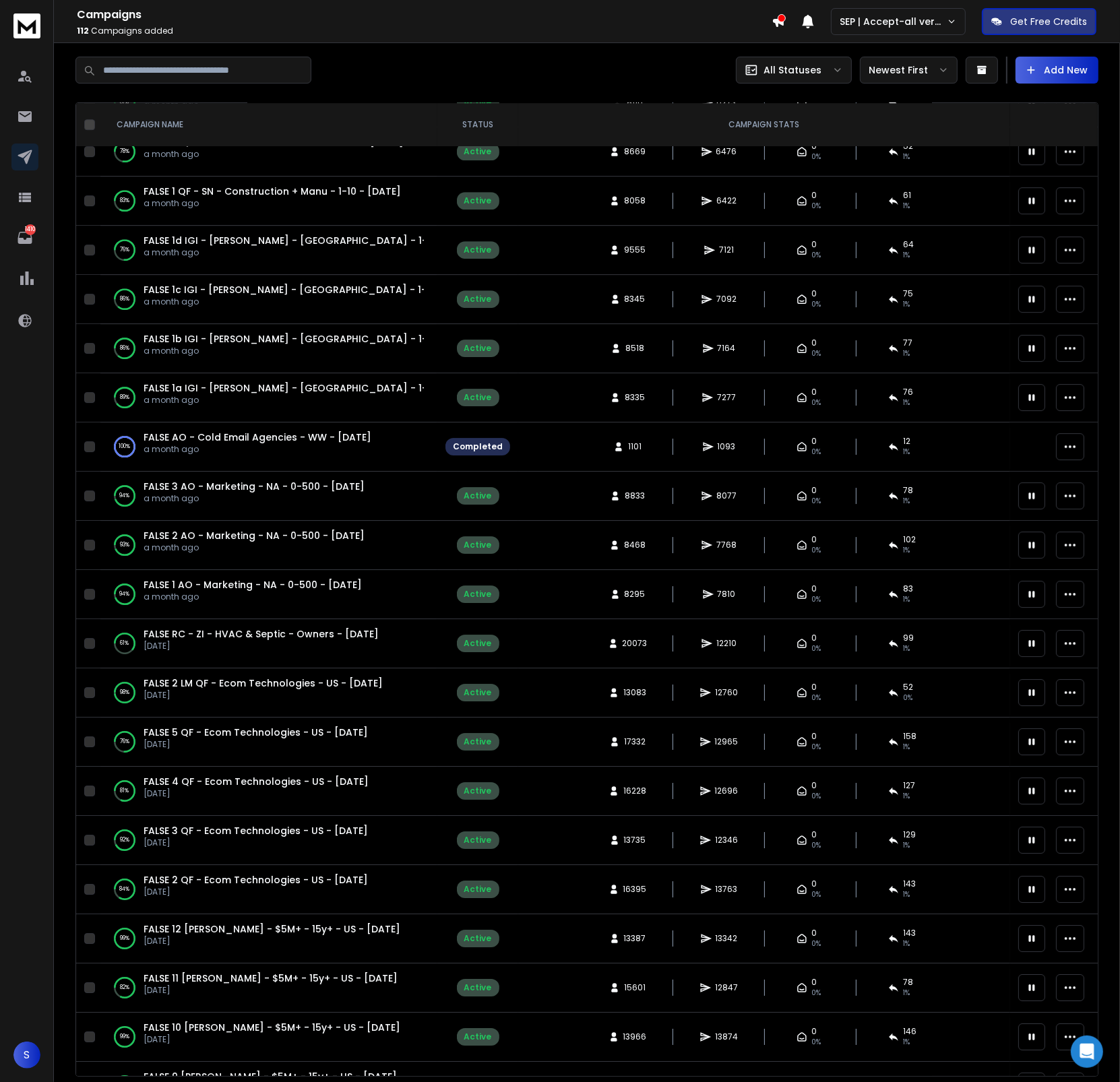
scroll to position [4604, 0]
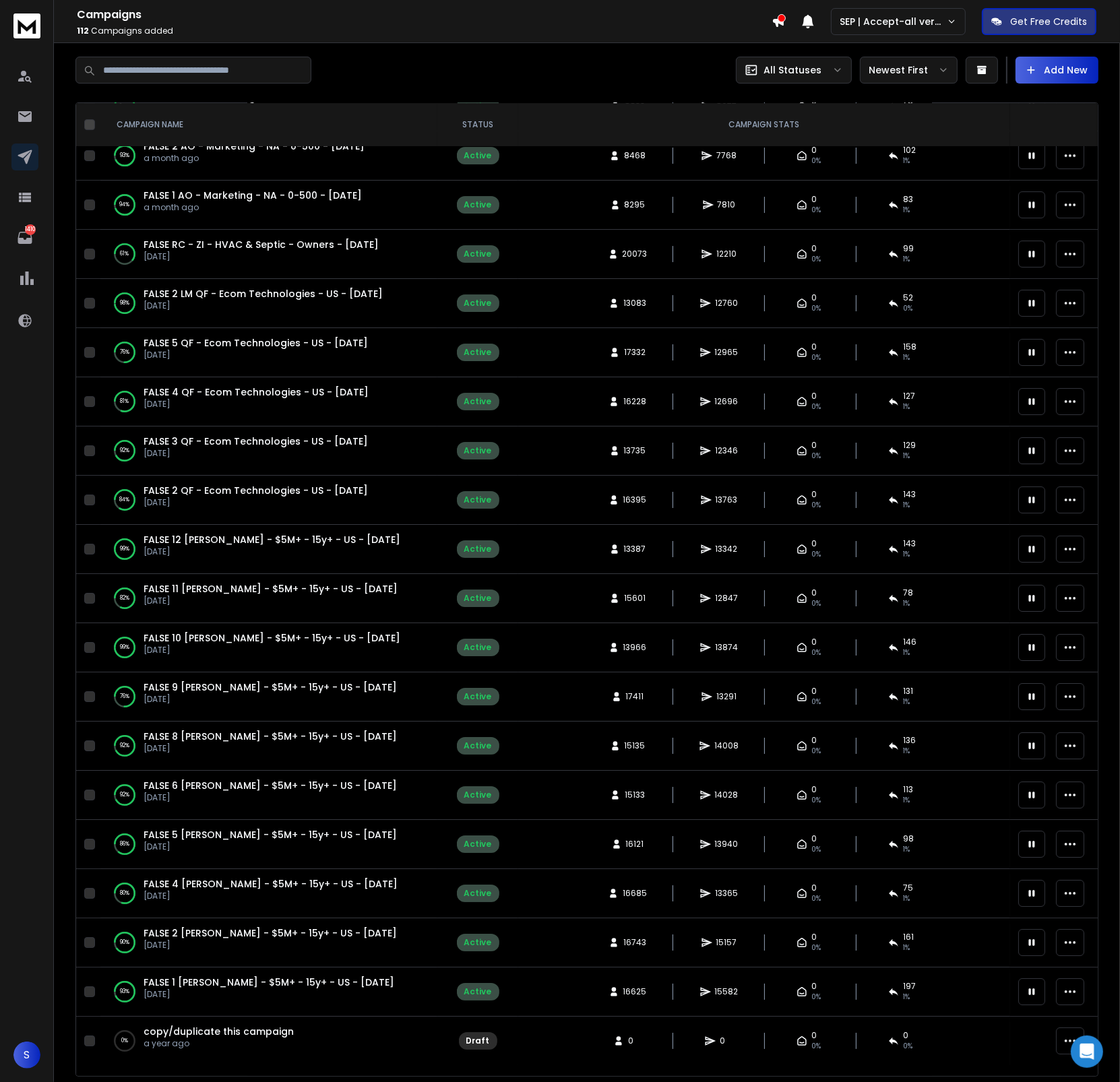
click at [1056, 1034] on button "button" at bounding box center [1070, 1040] width 28 height 27
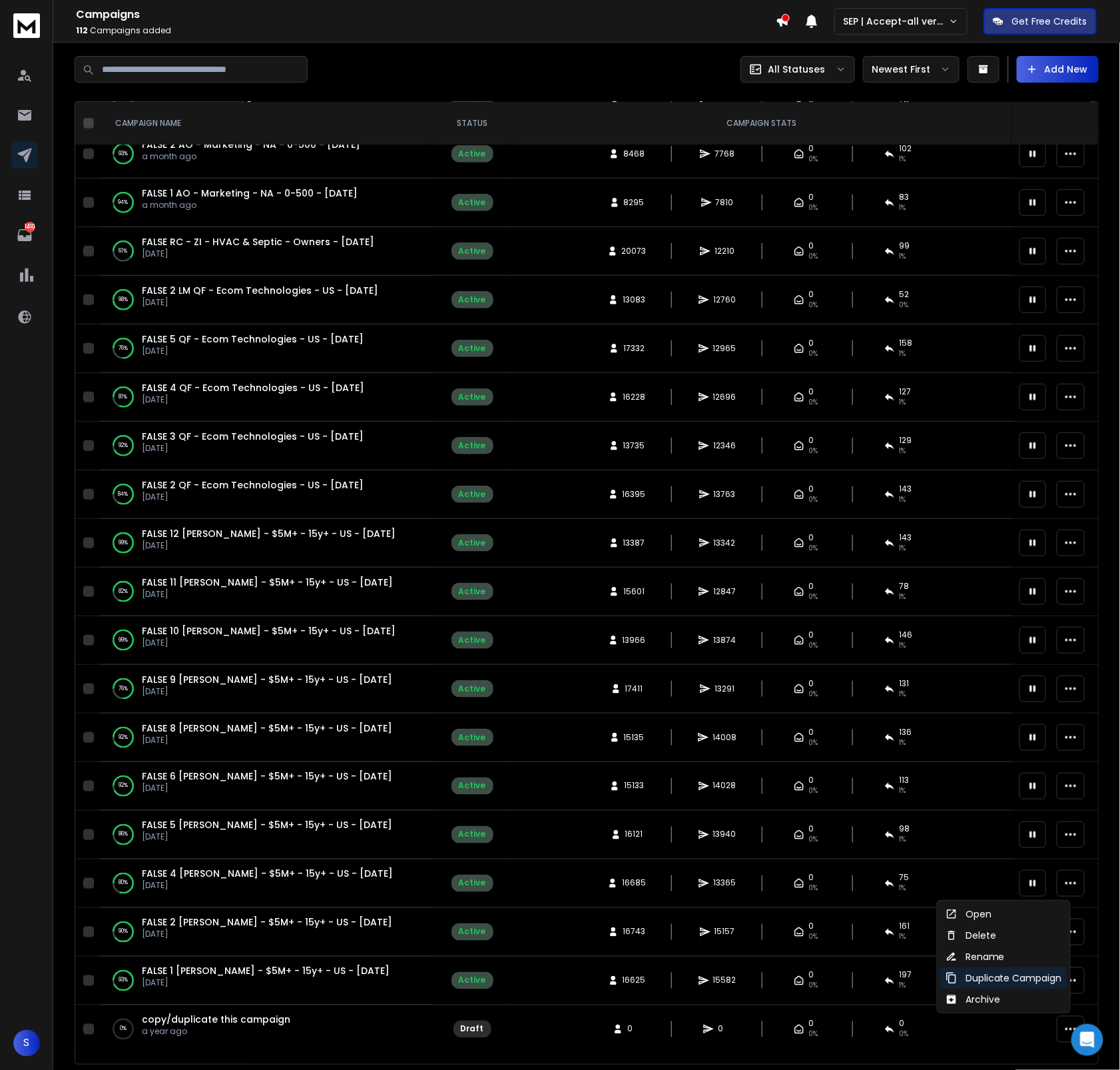
click at [1022, 974] on div "Duplicate Campaign" at bounding box center [1004, 977] width 116 height 13
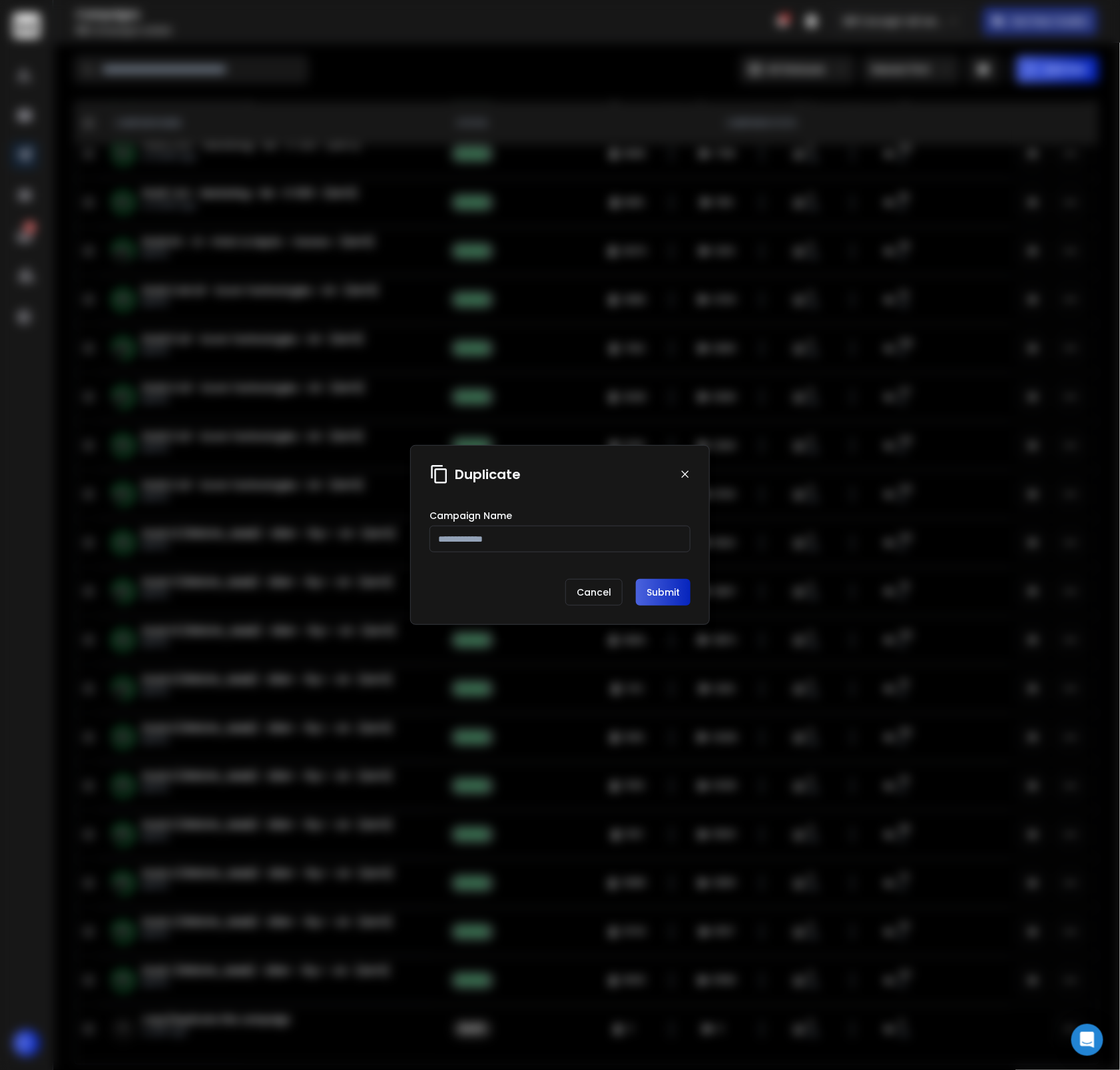
click at [634, 538] on input "text" at bounding box center [559, 538] width 261 height 26
paste input "**********"
type input "**********"
click at [653, 593] on button "Submit" at bounding box center [663, 592] width 54 height 26
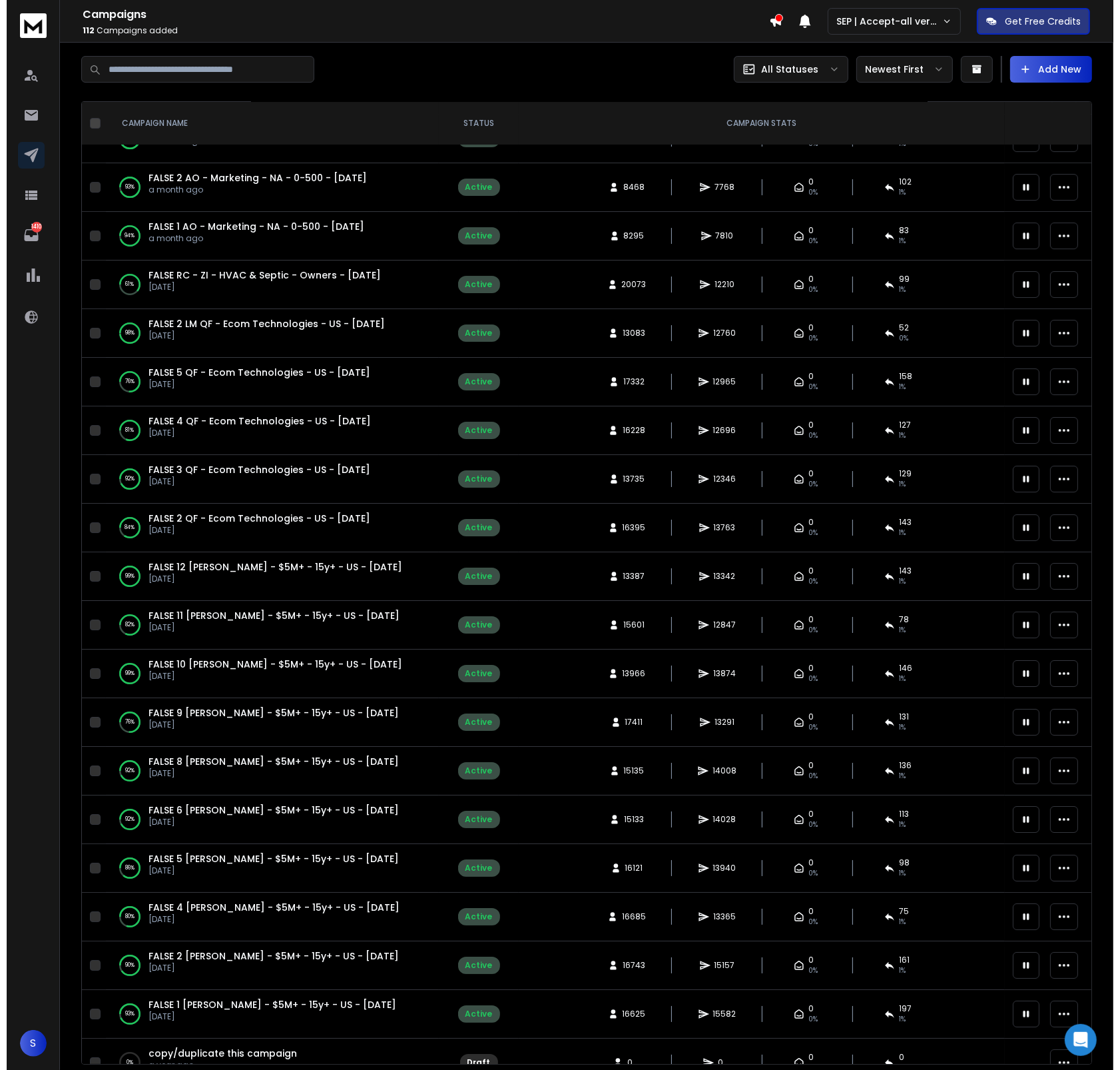
scroll to position [0, 0]
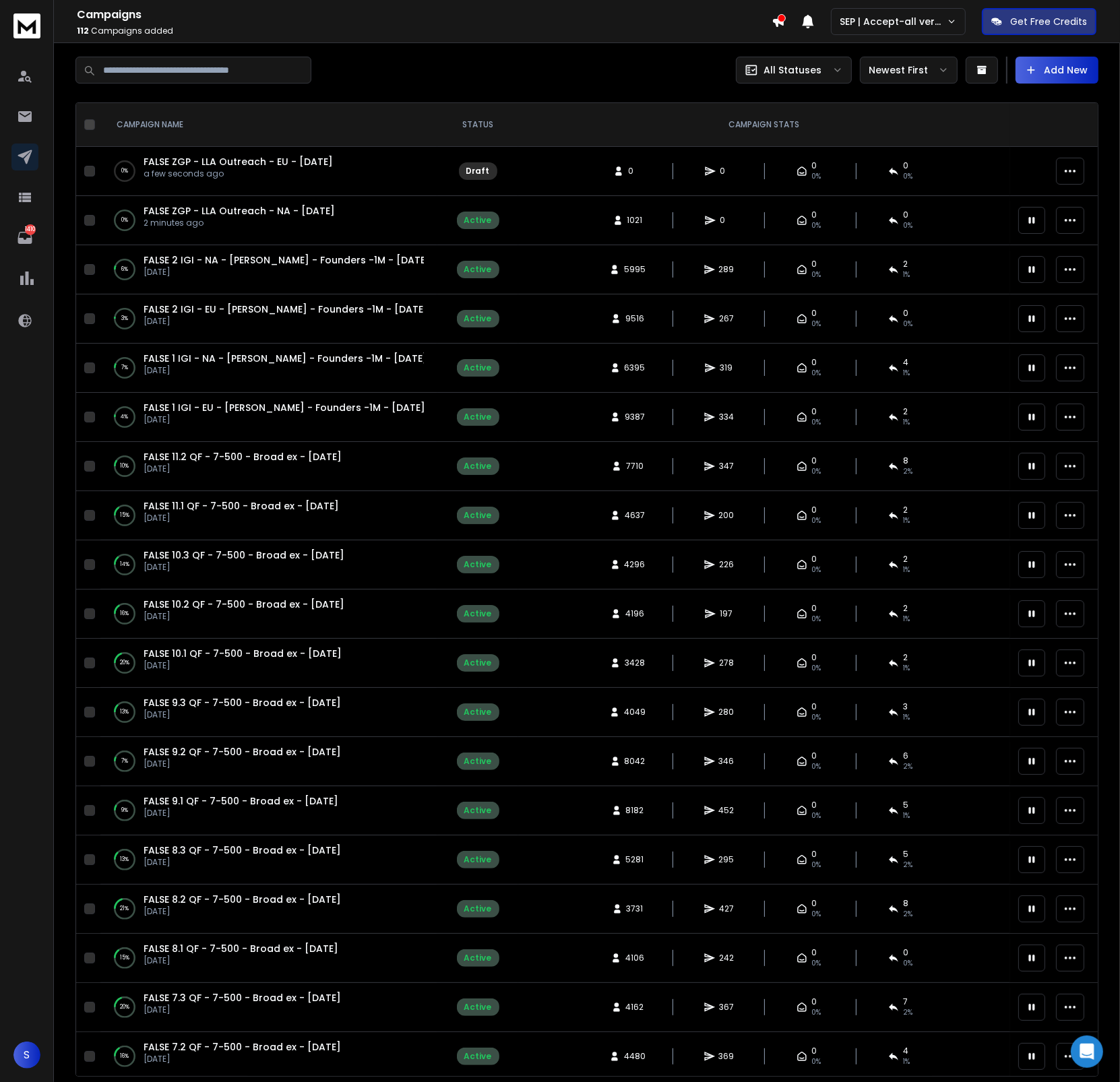
click at [311, 185] on div "FALSE ZGP - LLA Outreach - EU - [DATE] a few seconds ago" at bounding box center [238, 171] width 190 height 32
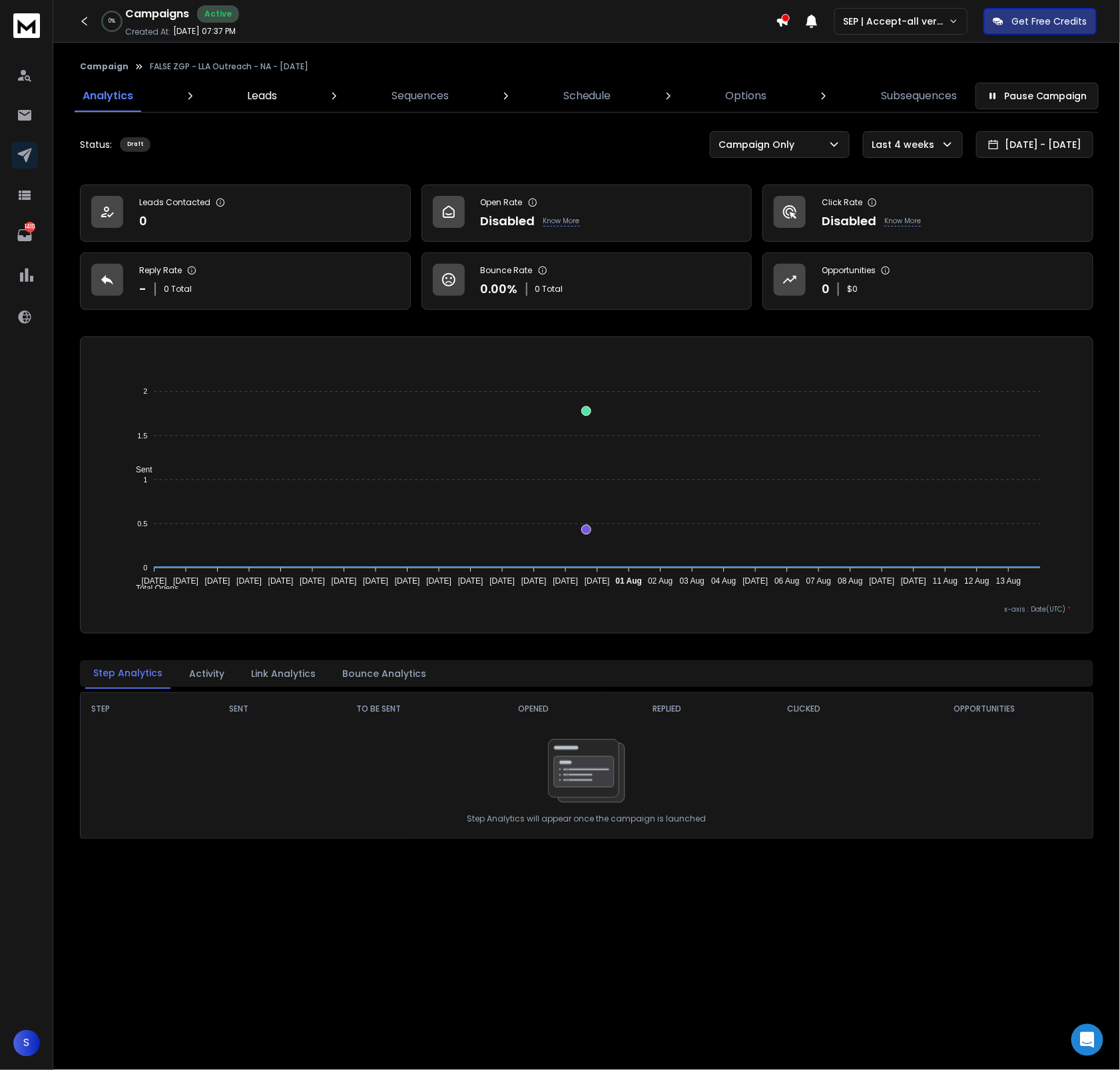
click at [266, 101] on p "Leads" at bounding box center [263, 95] width 30 height 16
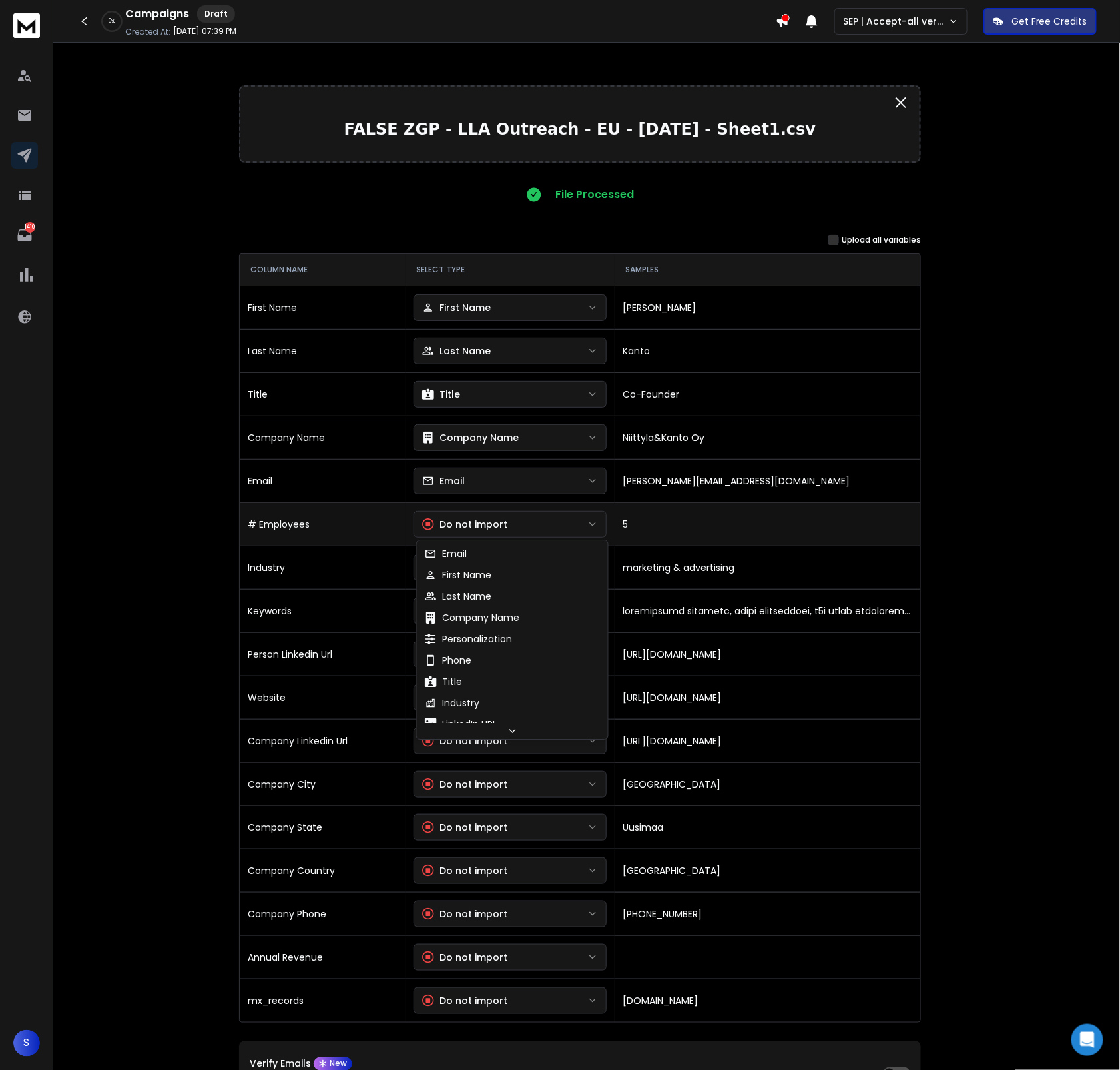
click at [590, 516] on button "Do not import" at bounding box center [510, 524] width 193 height 26
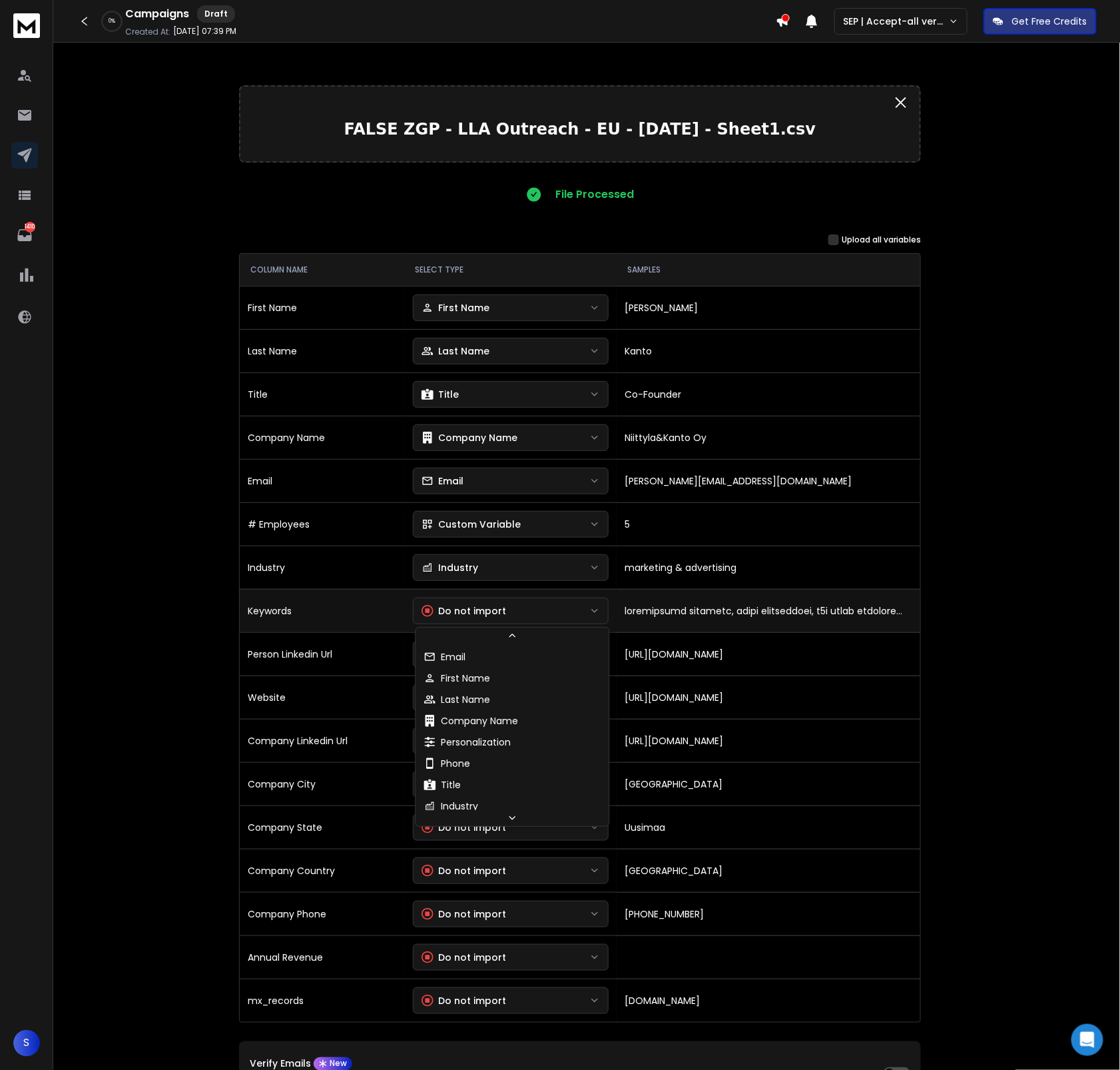
click at [586, 615] on button "Do not import" at bounding box center [511, 611] width 197 height 26
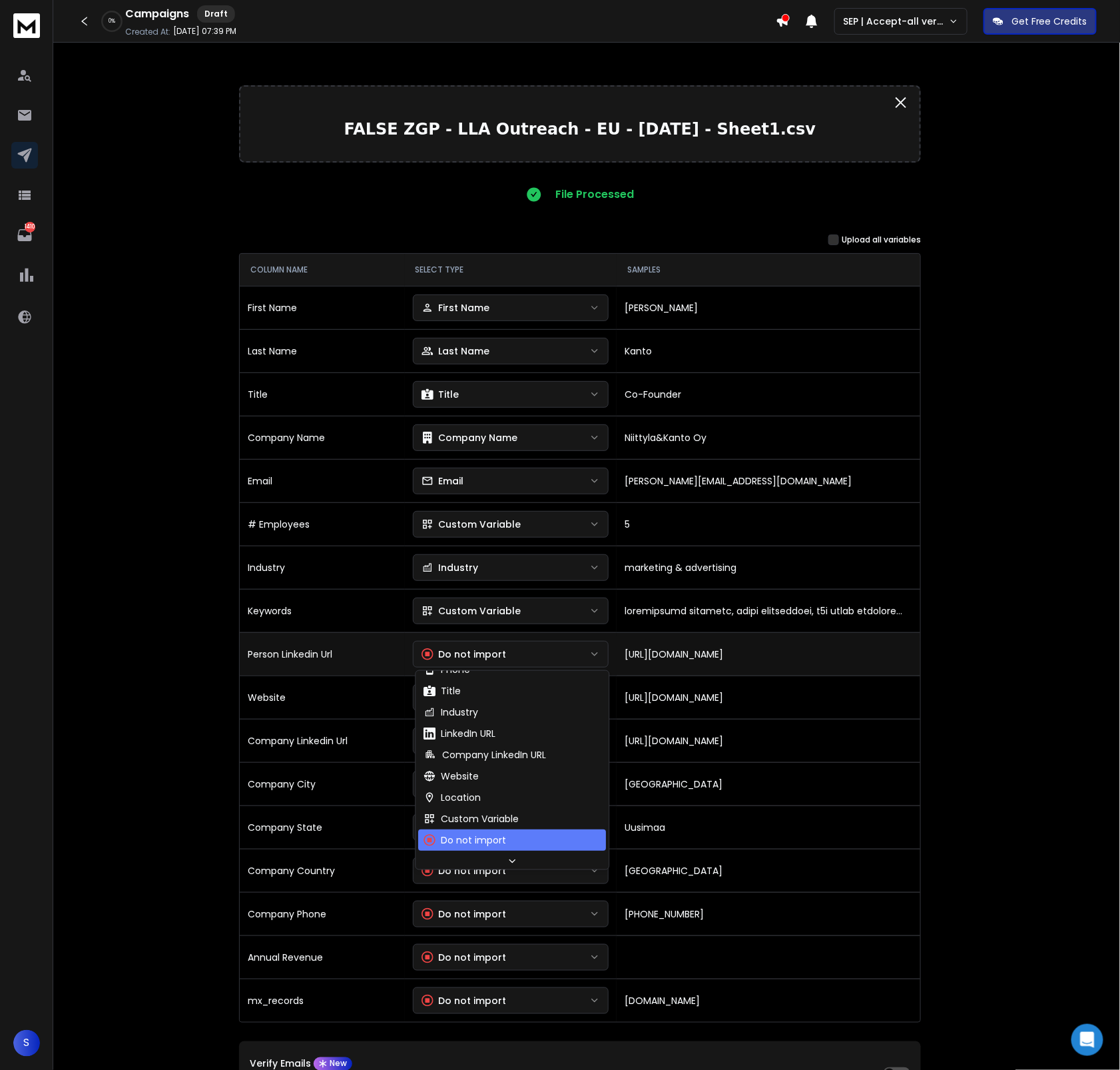
click at [582, 662] on button "Do not import" at bounding box center [511, 654] width 197 height 26
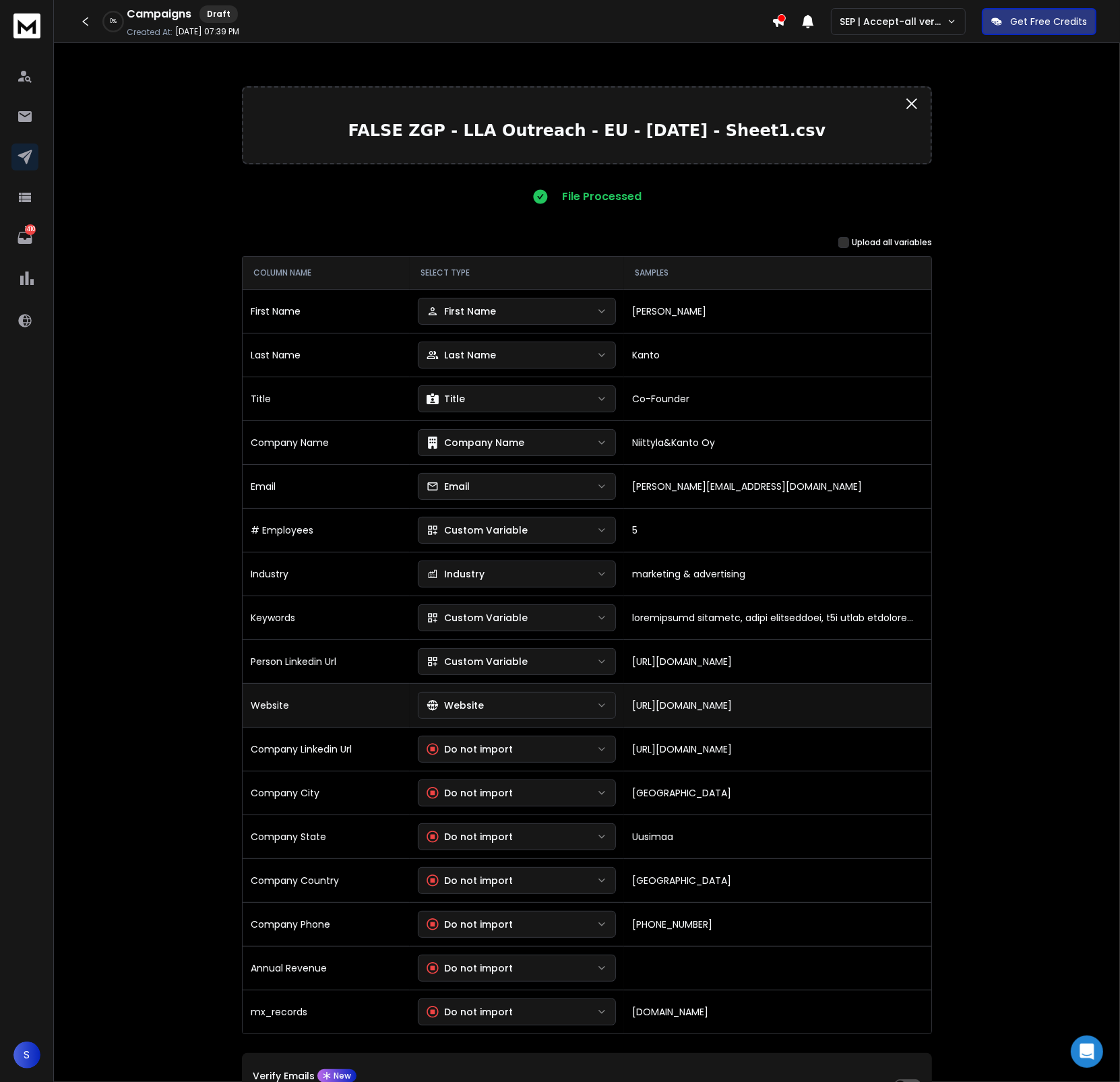
click at [562, 708] on button "Website" at bounding box center [517, 705] width 199 height 27
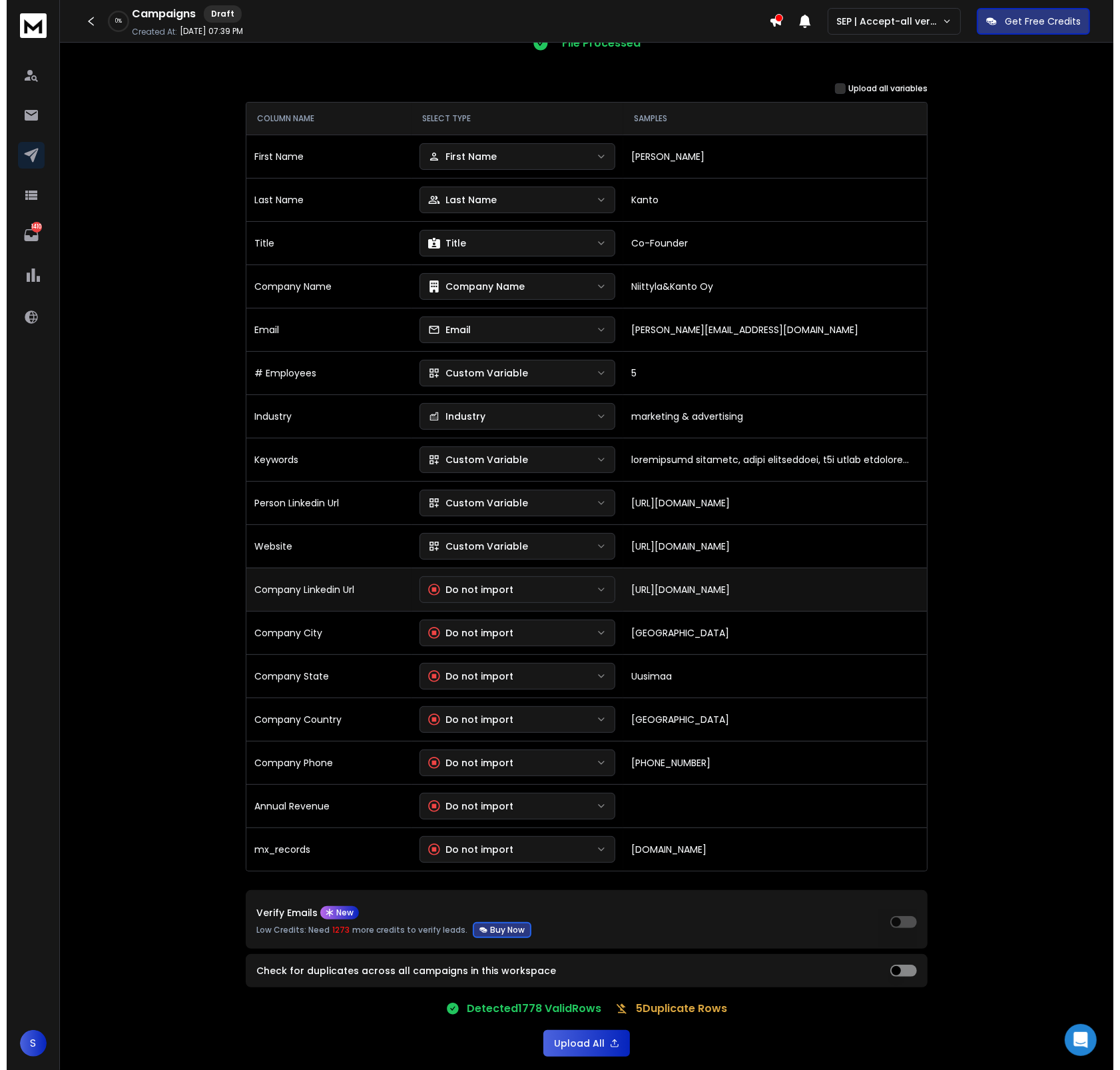
scroll to position [160, 0]
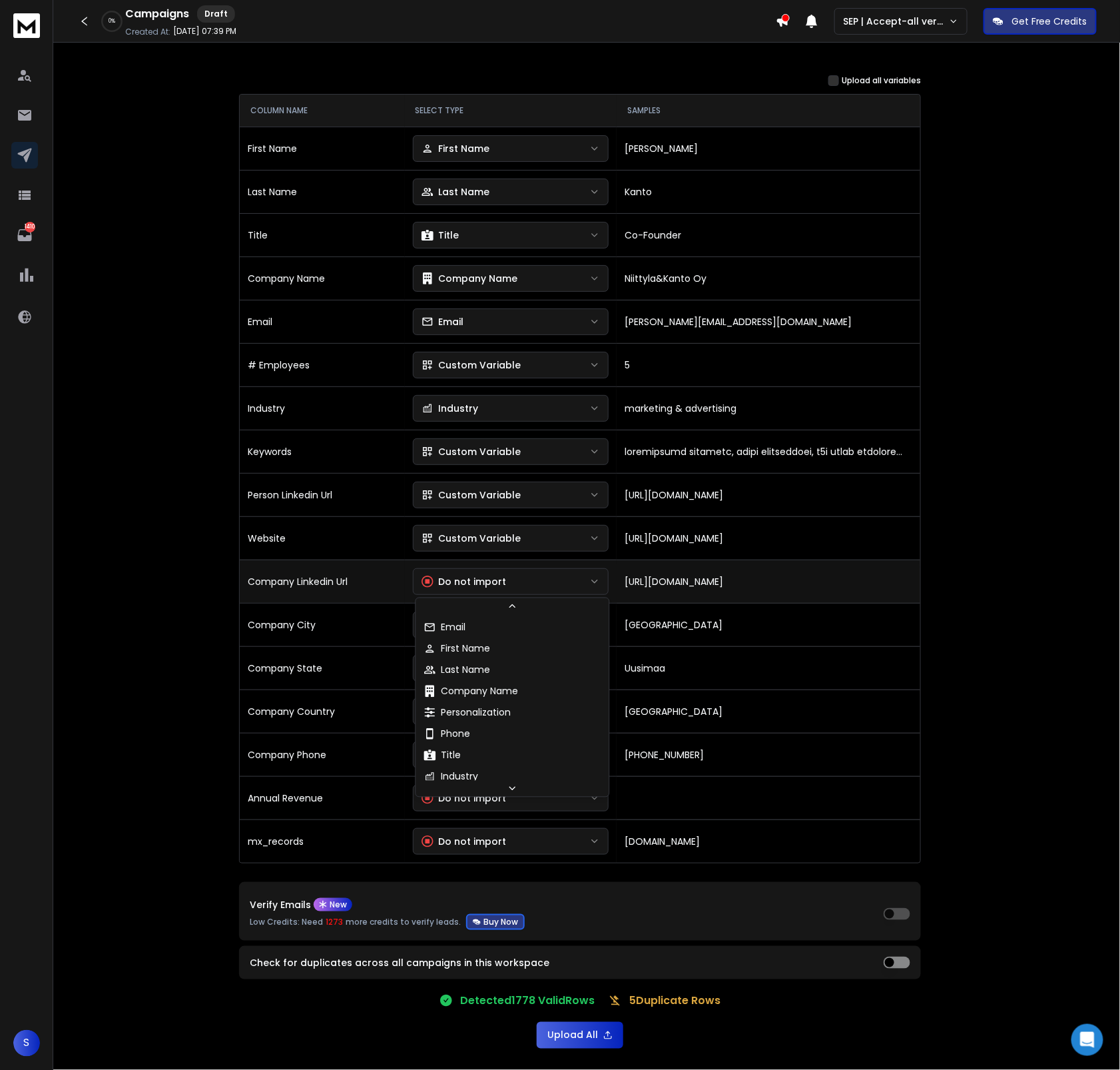
click at [559, 578] on button "Do not import" at bounding box center [511, 581] width 197 height 26
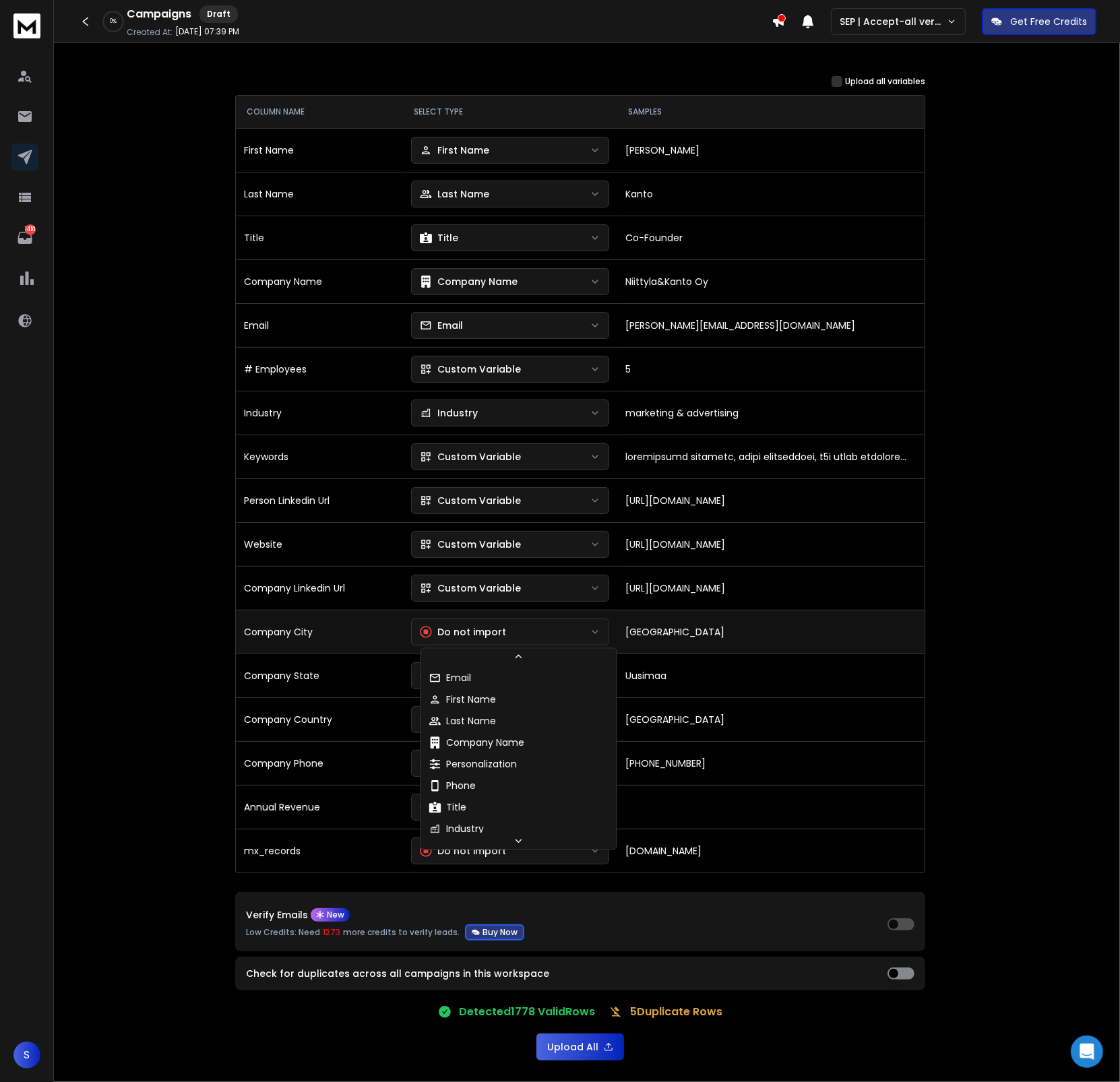
click at [549, 625] on button "Do not import" at bounding box center [510, 631] width 199 height 27
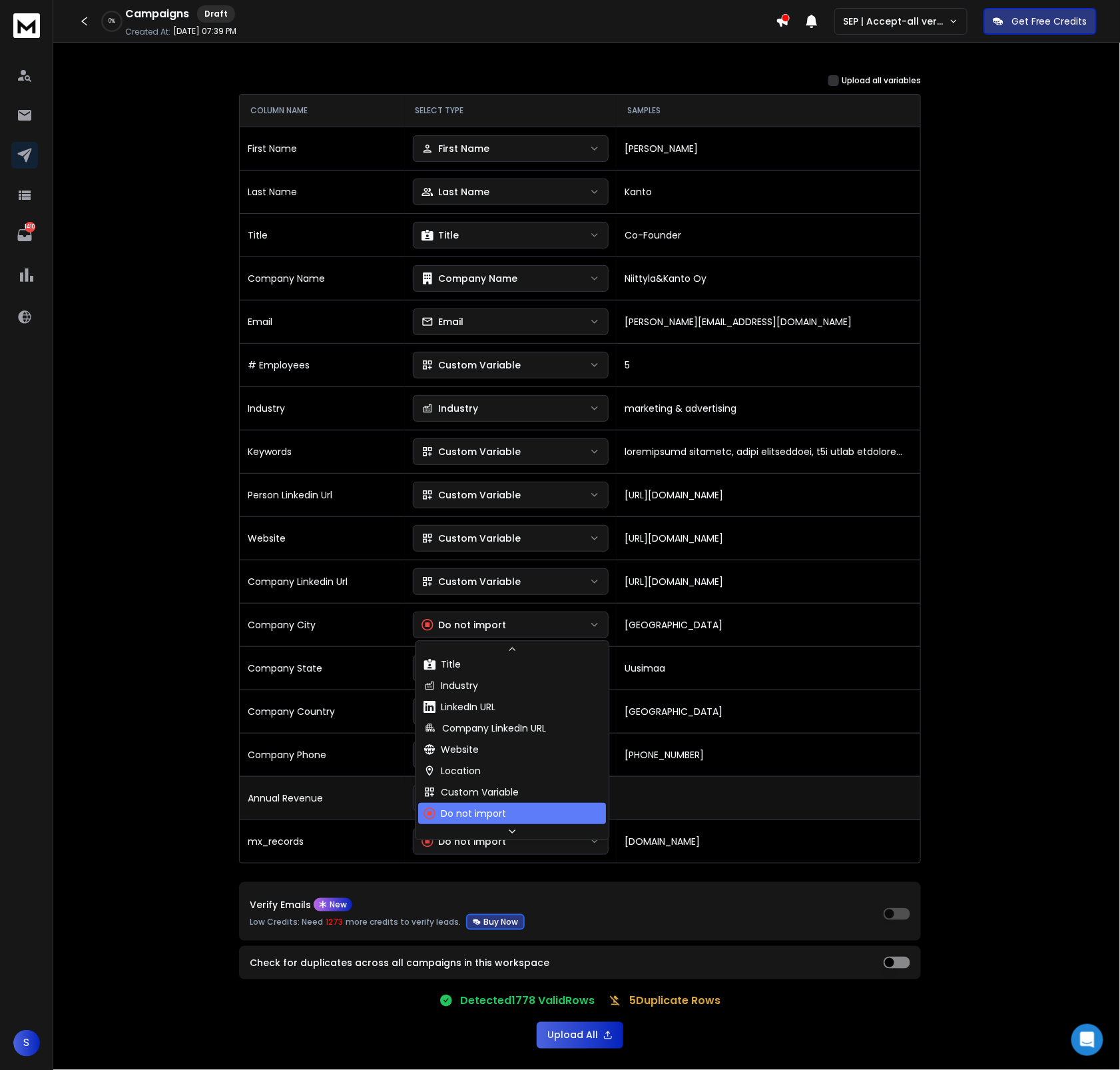
drag, startPoint x: 511, startPoint y: 788, endPoint x: 511, endPoint y: 776, distance: 12.0
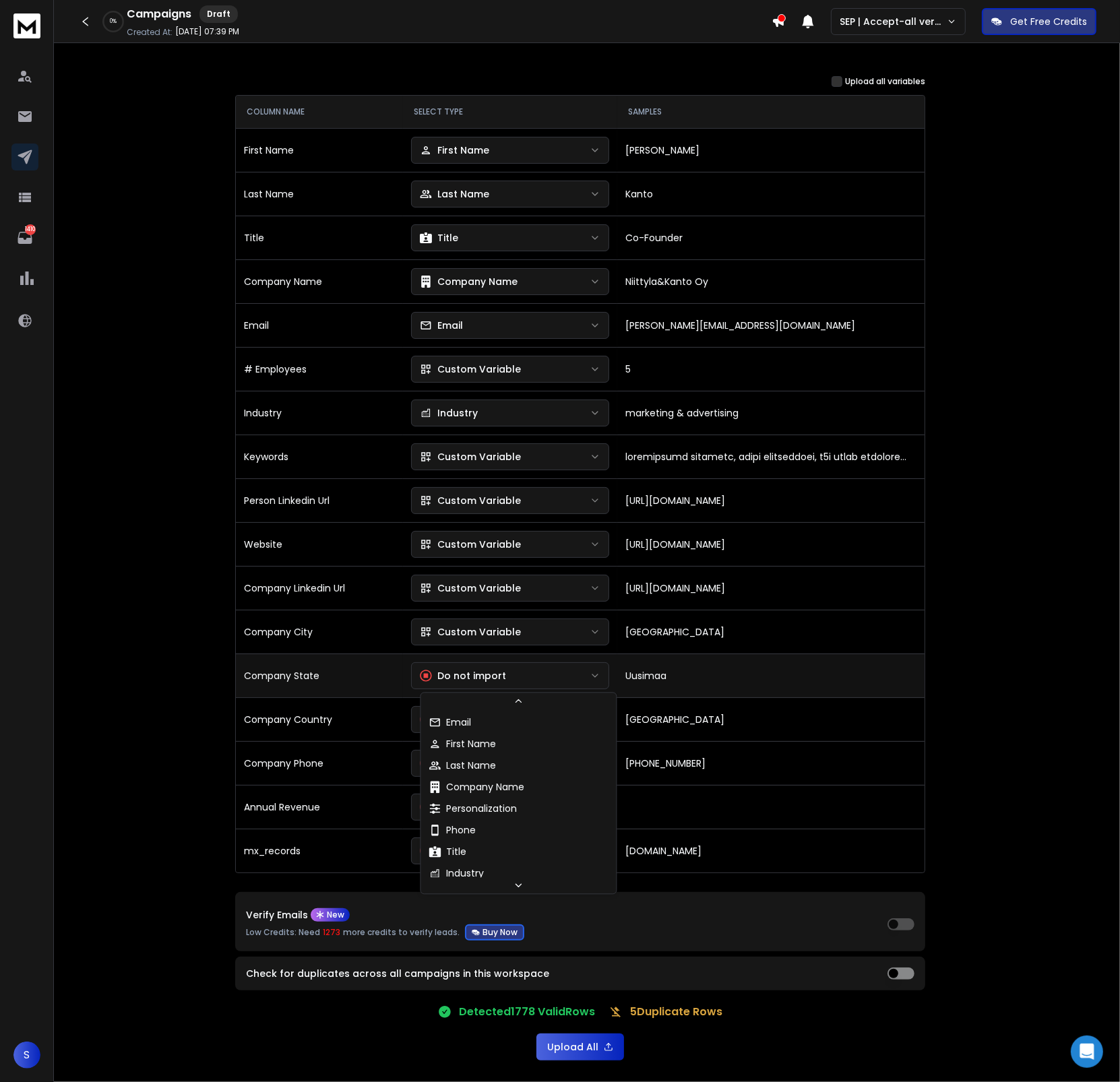
click at [521, 675] on button "Do not import" at bounding box center [510, 675] width 199 height 27
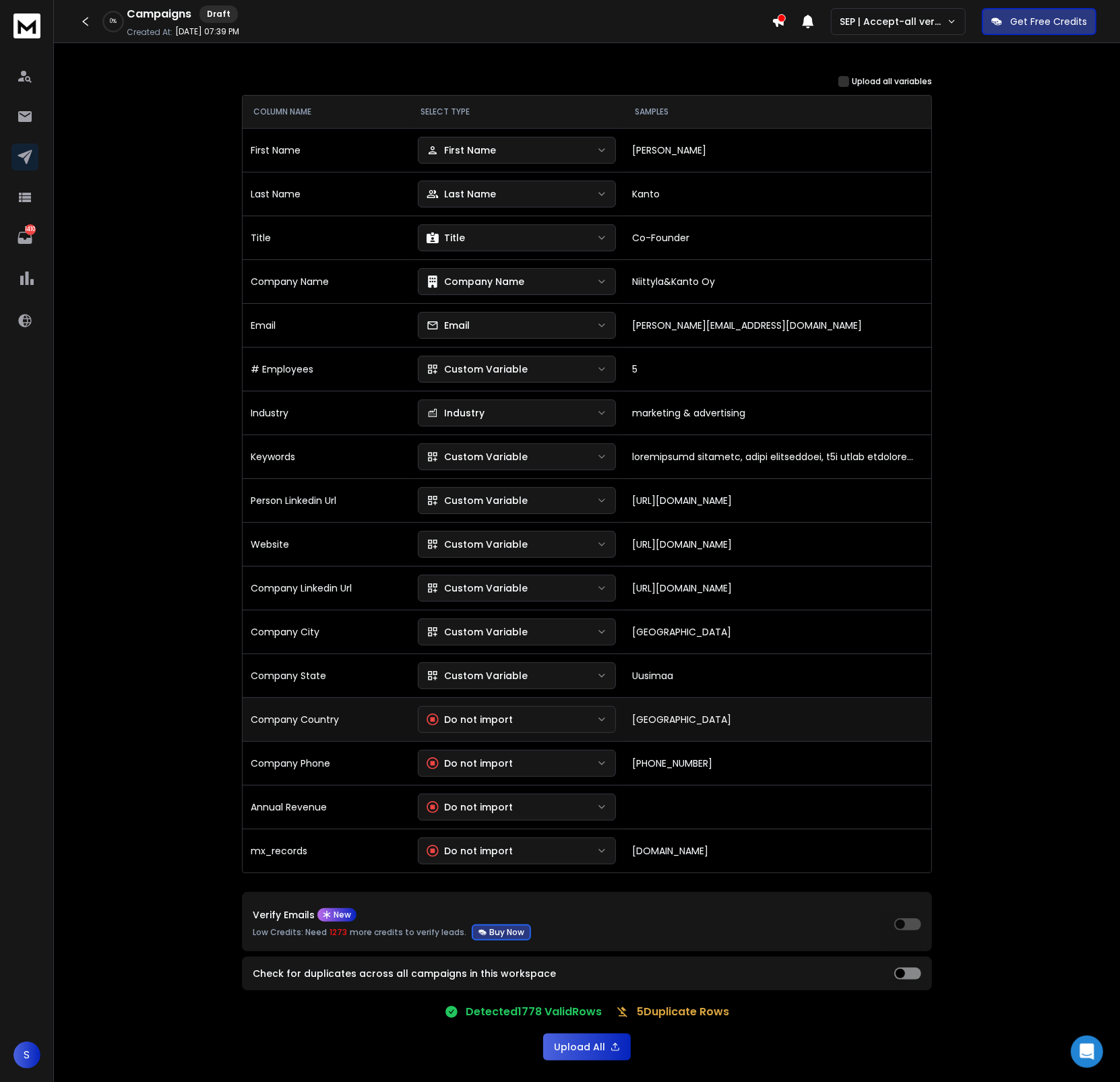
click at [521, 721] on button "Do not import" at bounding box center [517, 719] width 199 height 27
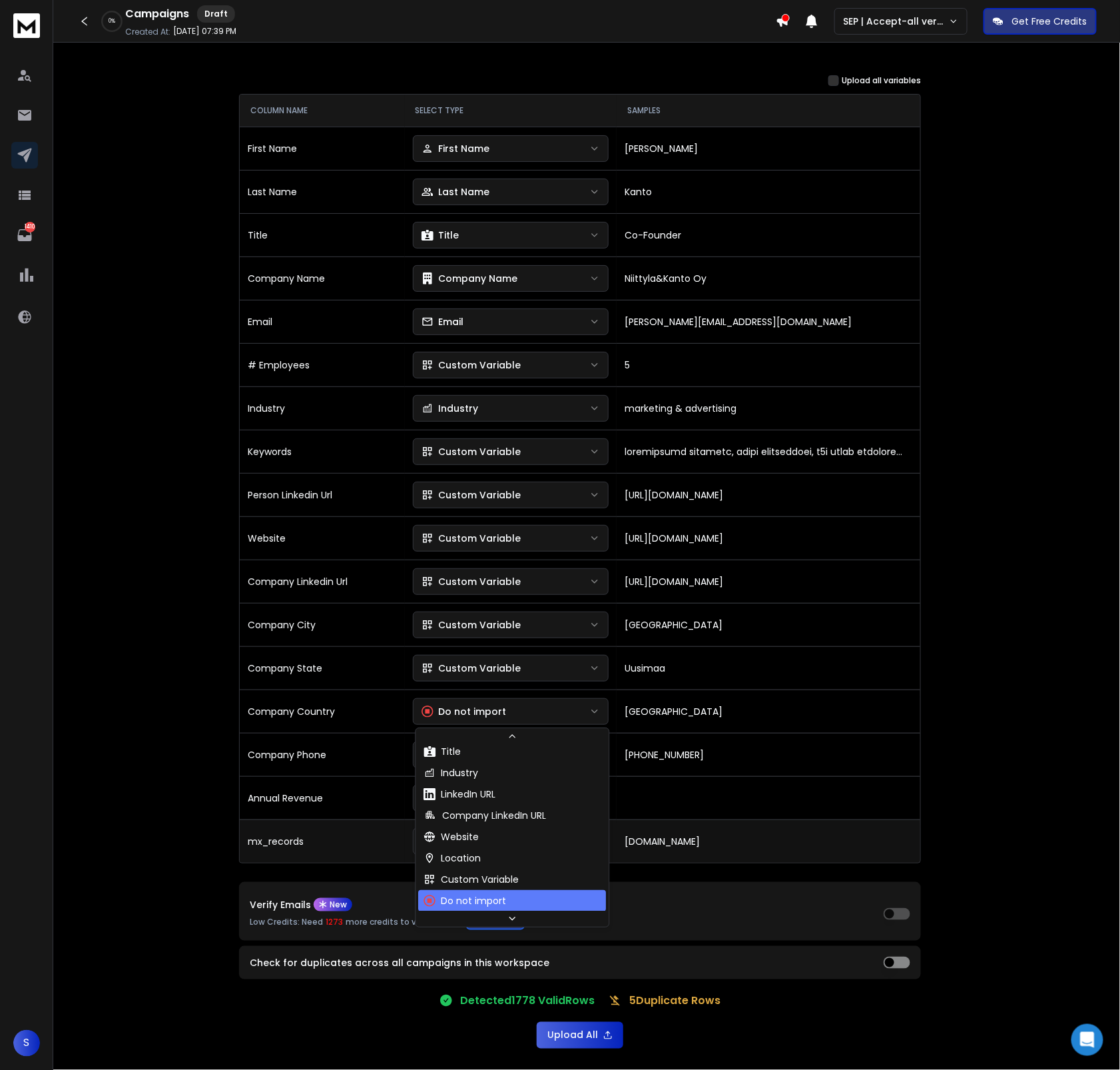
drag, startPoint x: 505, startPoint y: 881, endPoint x: 496, endPoint y: 833, distance: 48.8
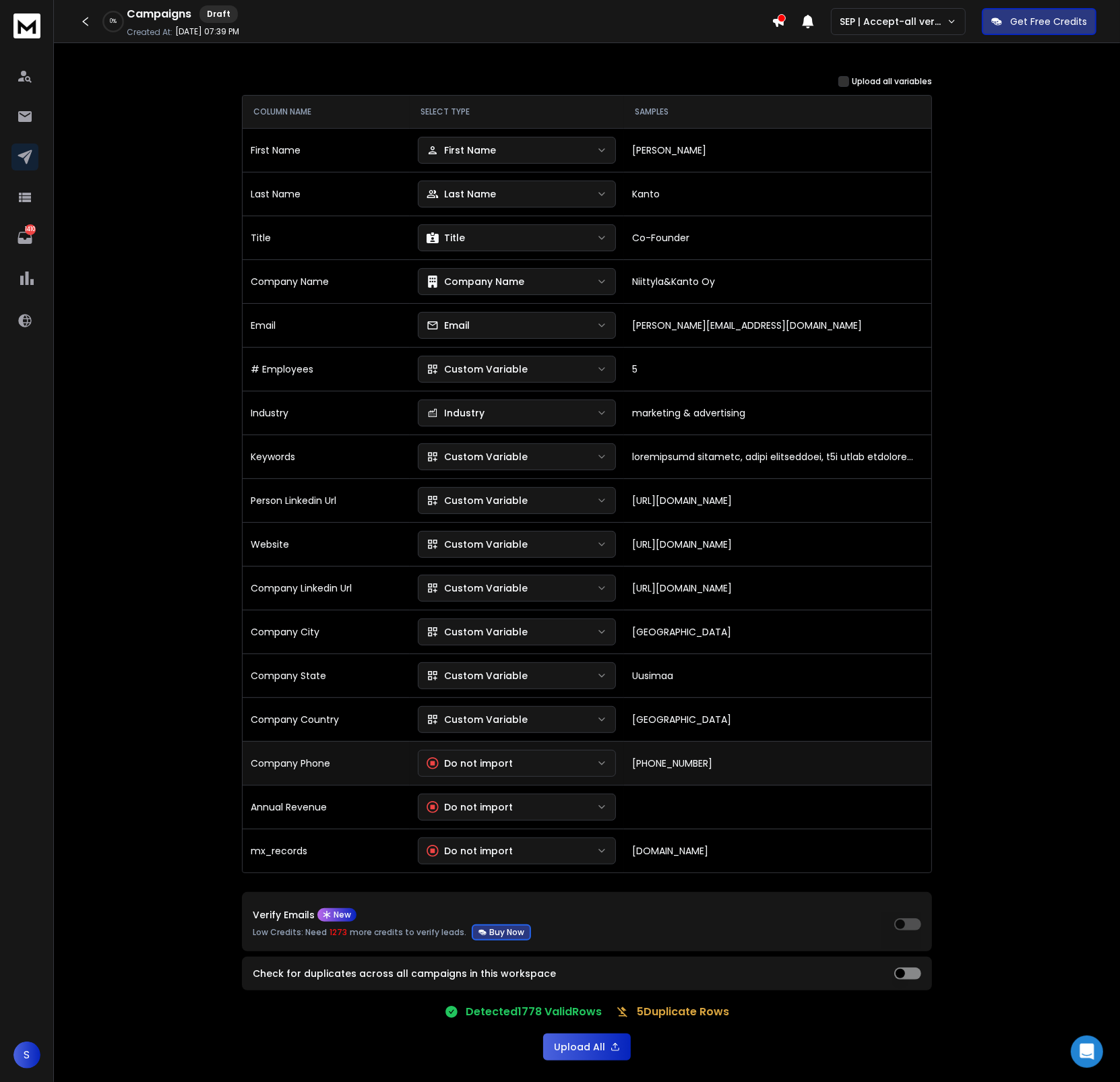
click at [500, 765] on div "Do not import" at bounding box center [469, 762] width 86 height 13
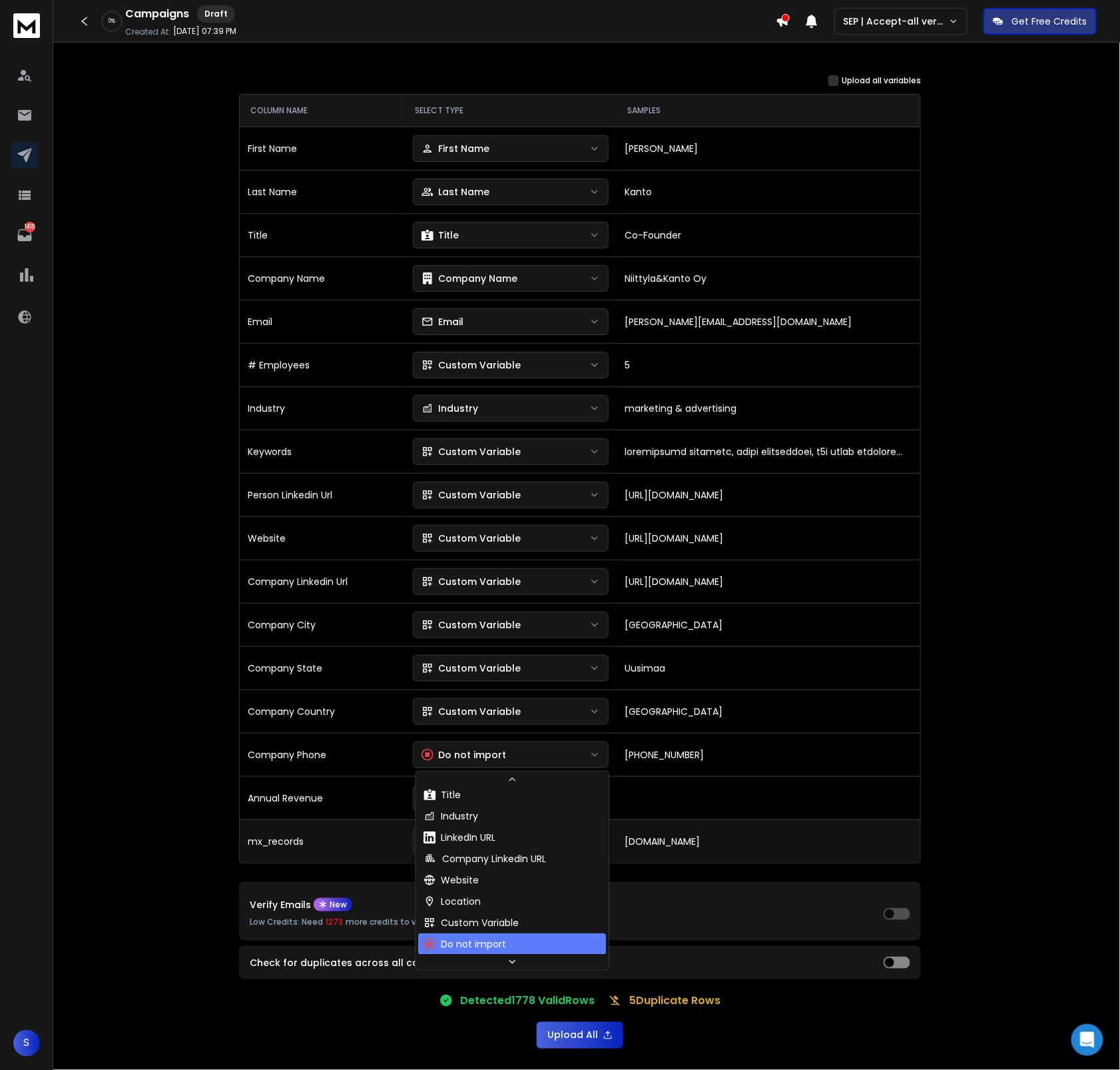
drag, startPoint x: 497, startPoint y: 918, endPoint x: 497, endPoint y: 832, distance: 86.0
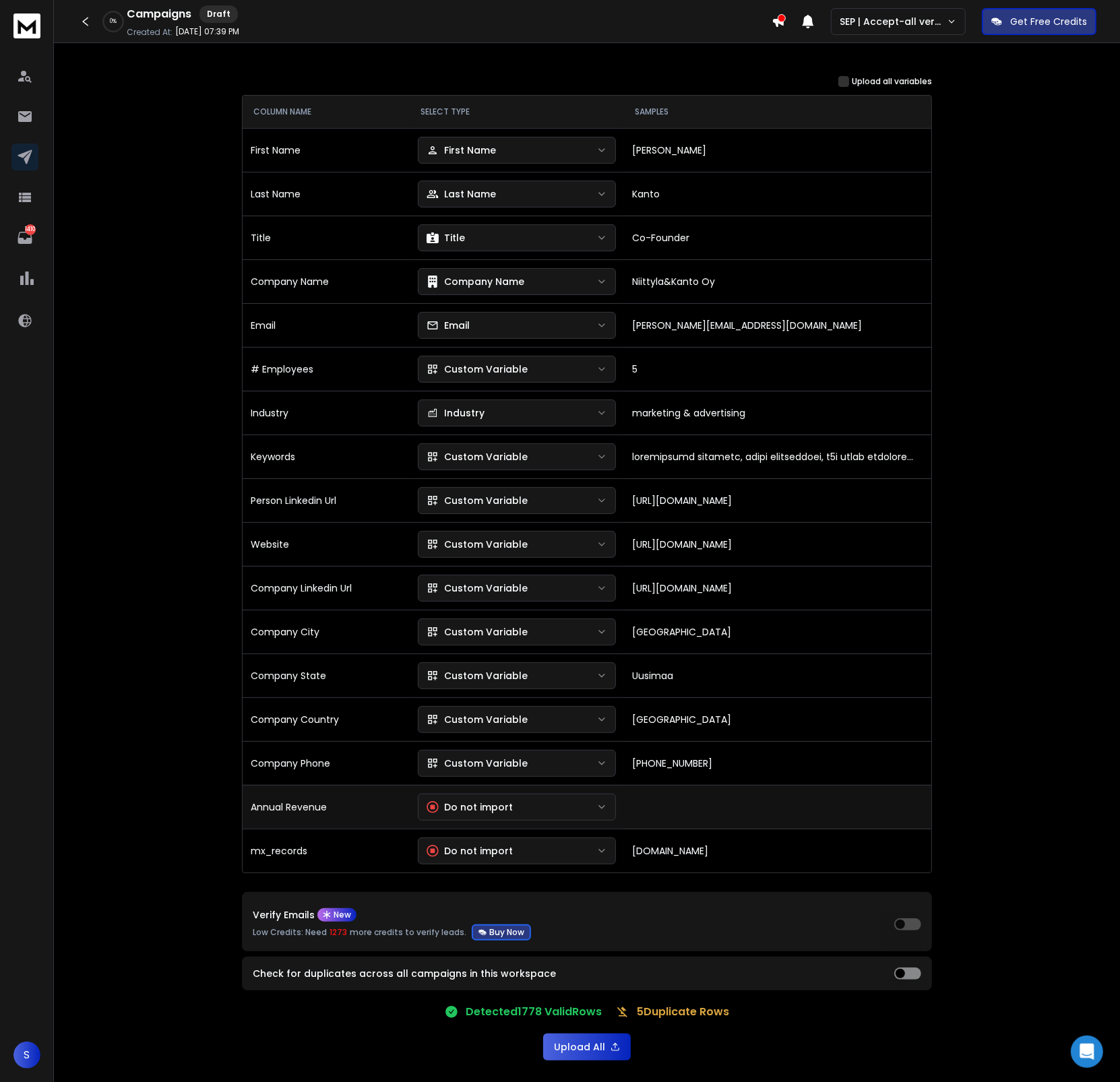
click at [502, 805] on div "Do not import" at bounding box center [469, 806] width 86 height 13
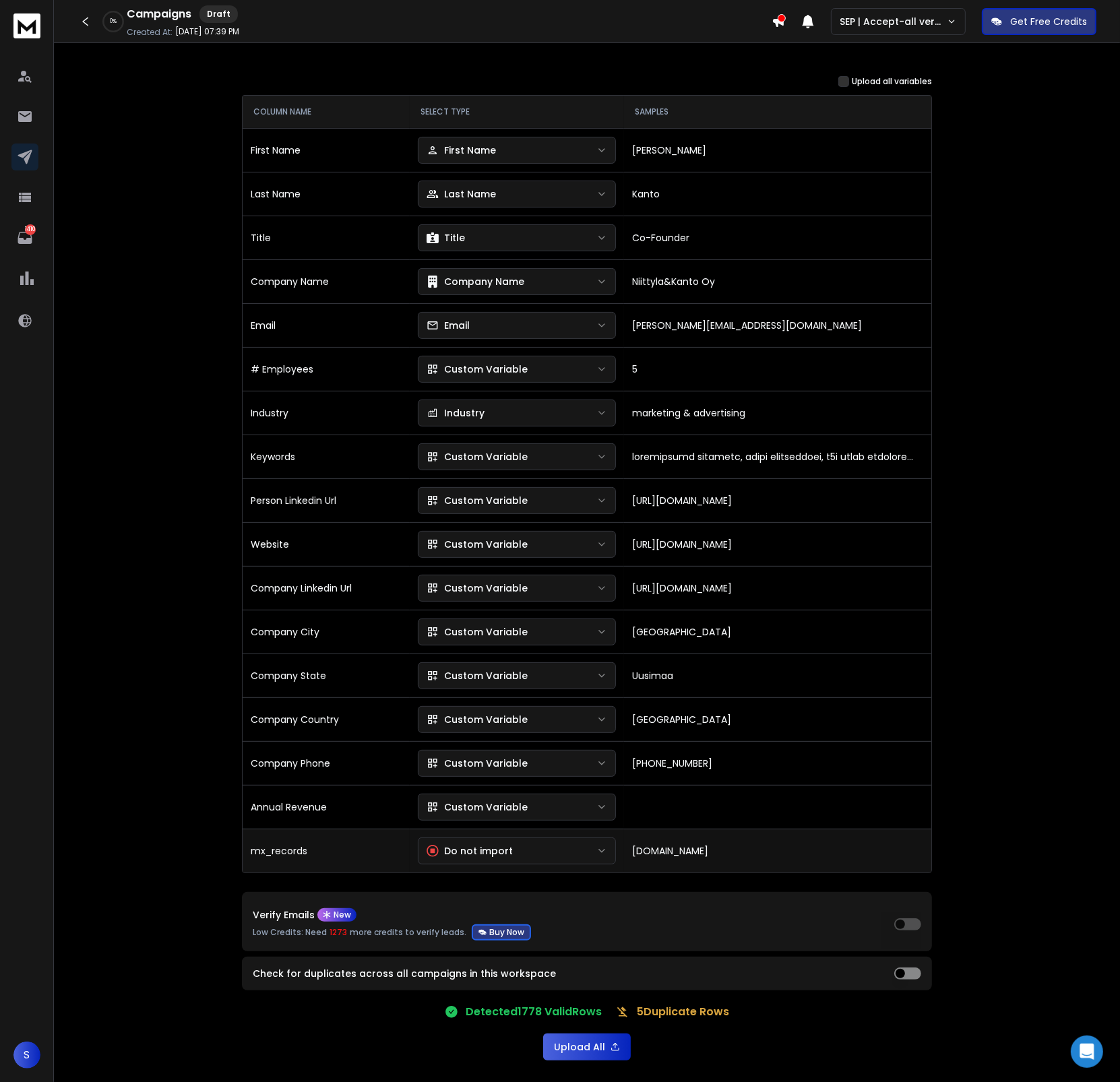
click at [516, 849] on button "Do not import" at bounding box center [517, 851] width 199 height 27
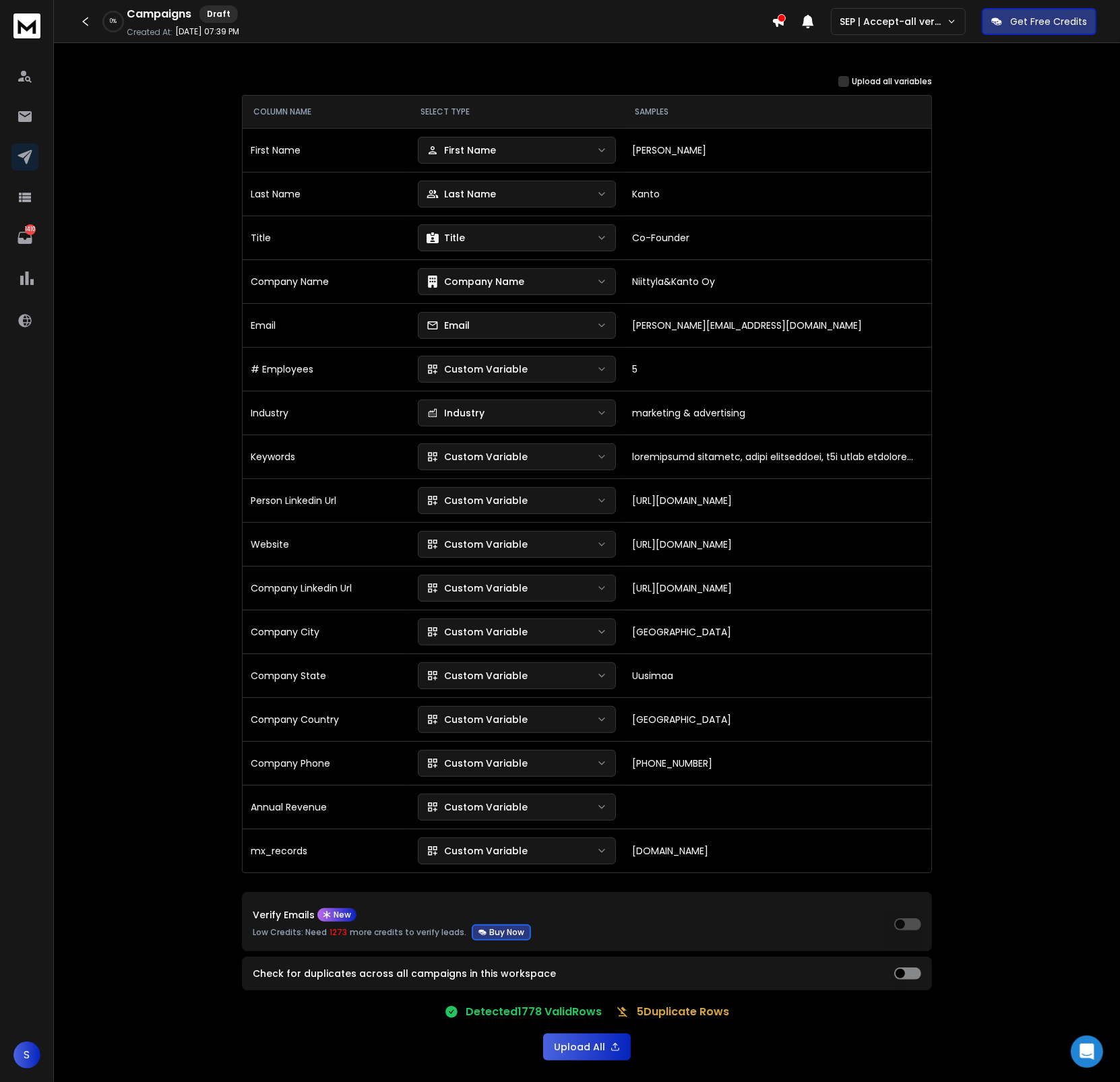
click at [908, 971] on button "Check for duplicates across all campaigns in this workspace" at bounding box center [908, 972] width 27 height 12
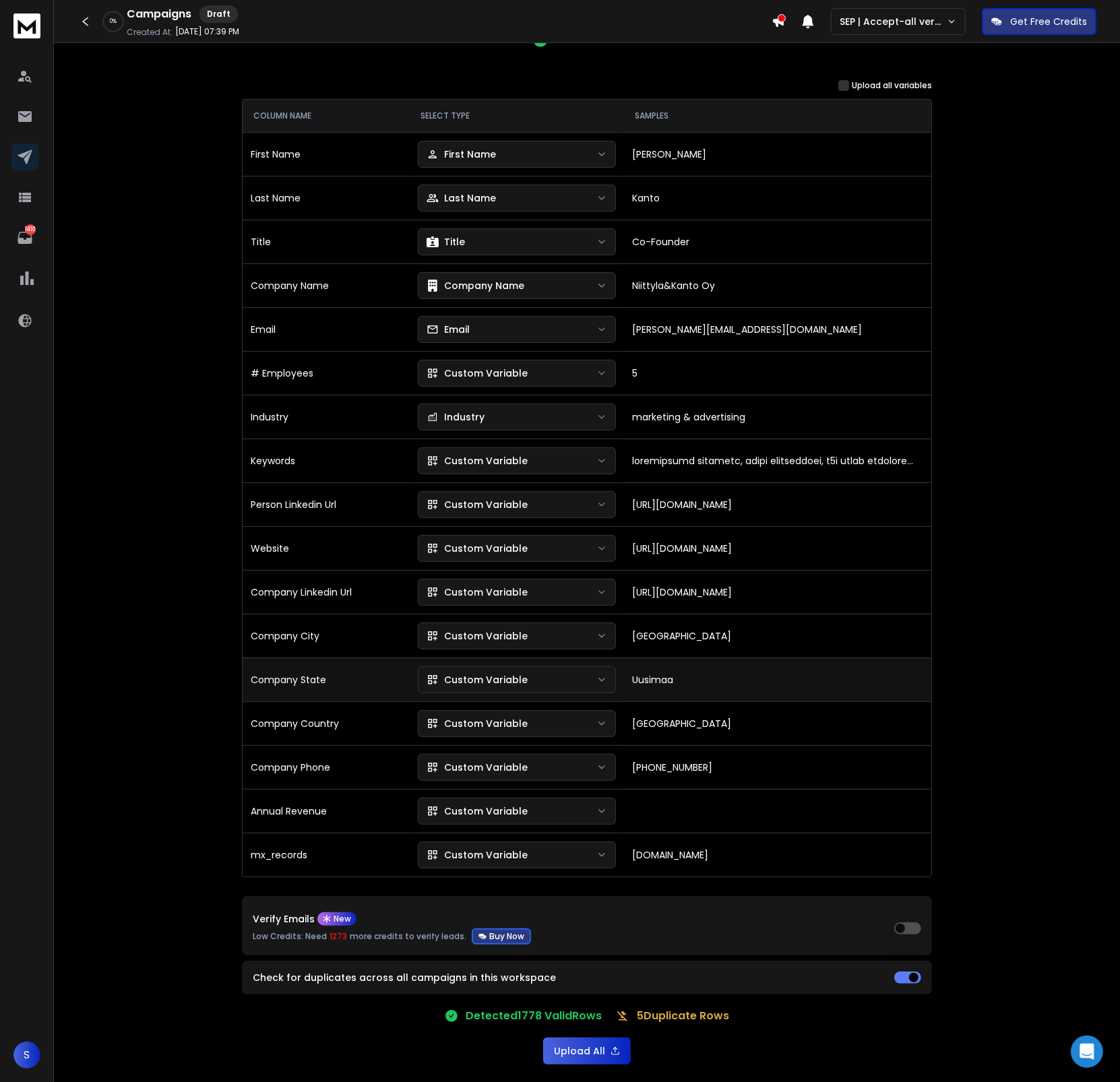
scroll to position [161, 0]
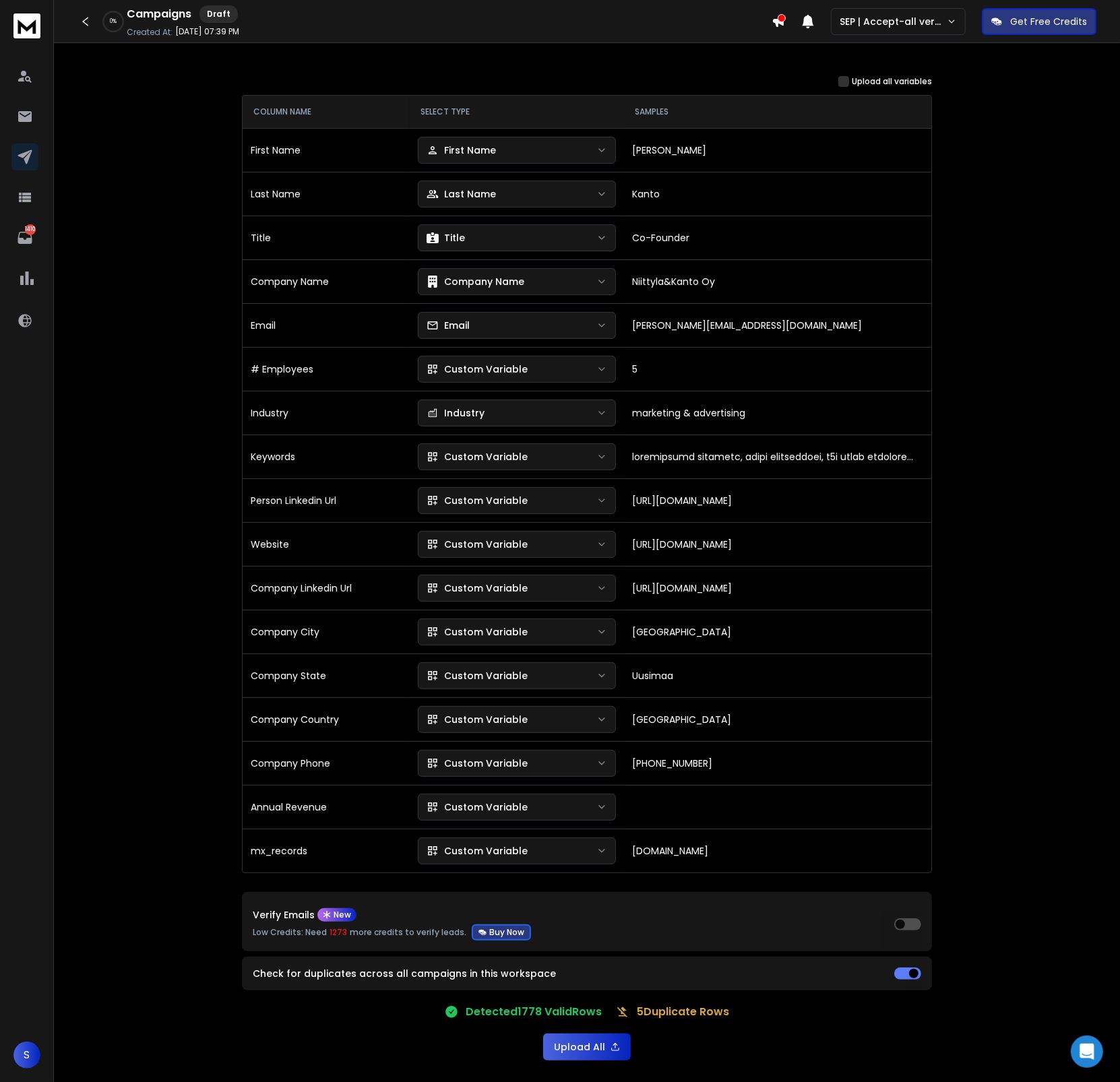
click at [574, 1045] on button "Upload All" at bounding box center [587, 1047] width 88 height 27
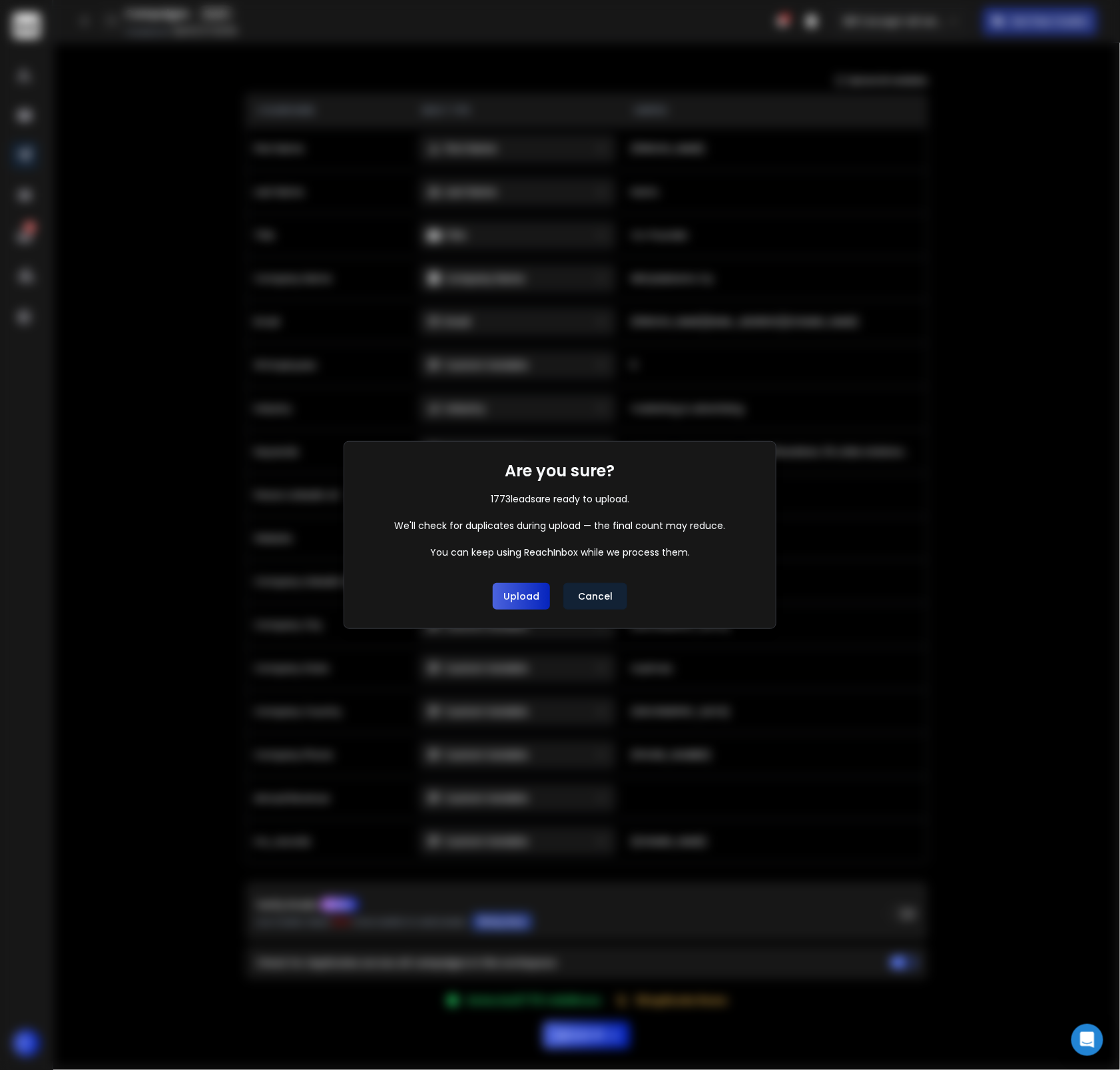
click at [531, 596] on button "Upload" at bounding box center [521, 596] width 57 height 26
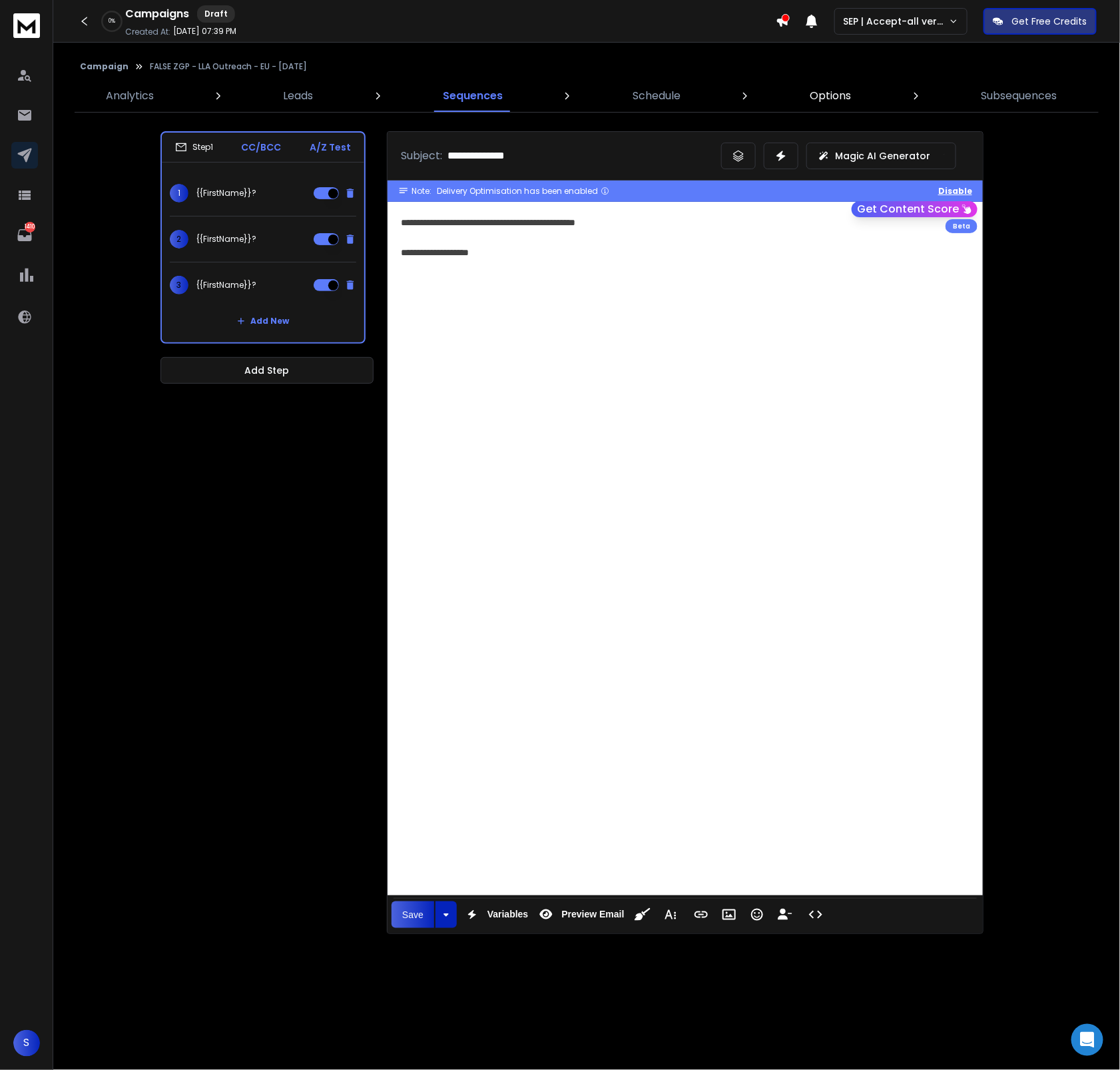
click at [844, 89] on p "Options" at bounding box center [830, 95] width 41 height 16
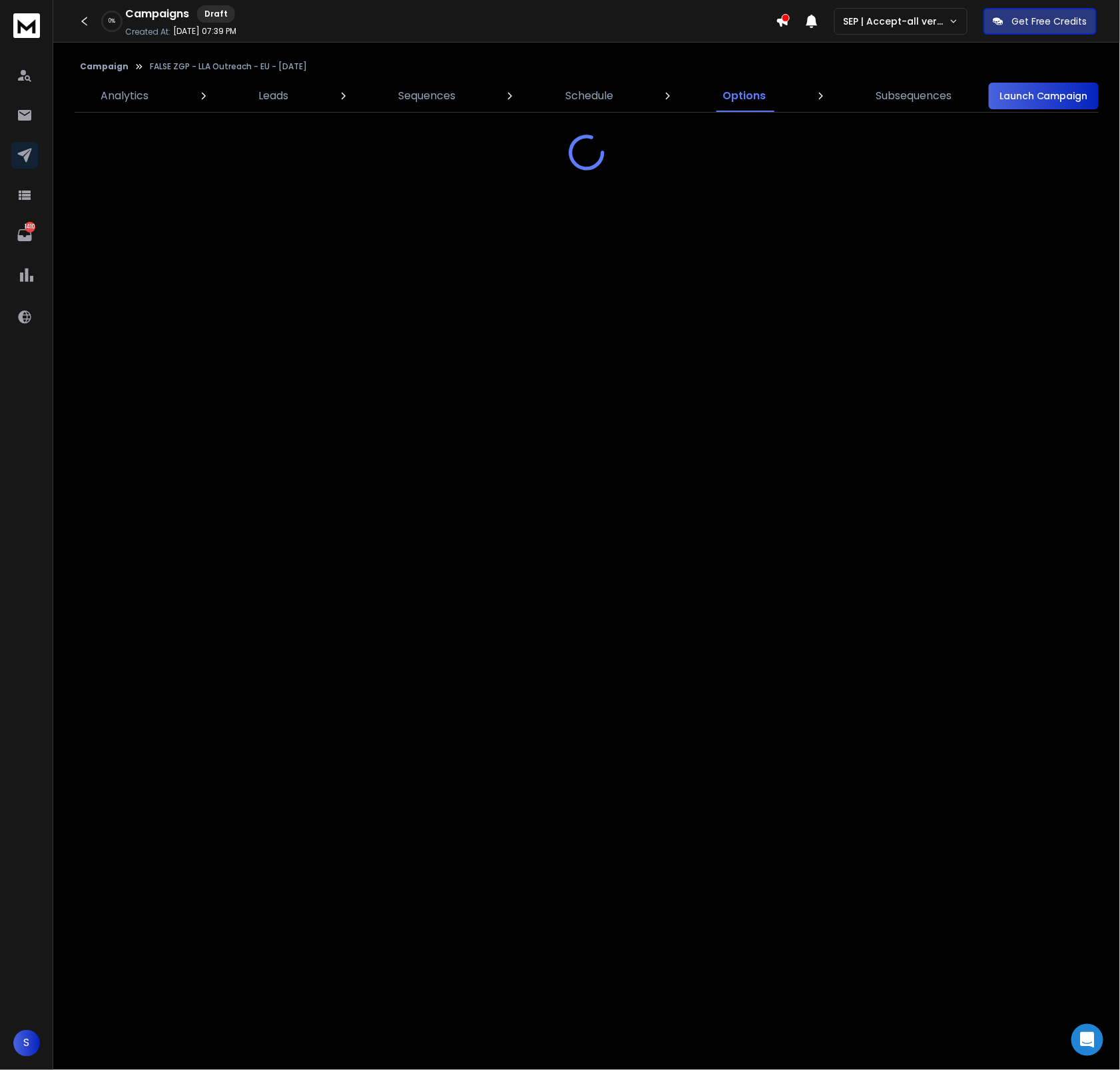
select select "*"
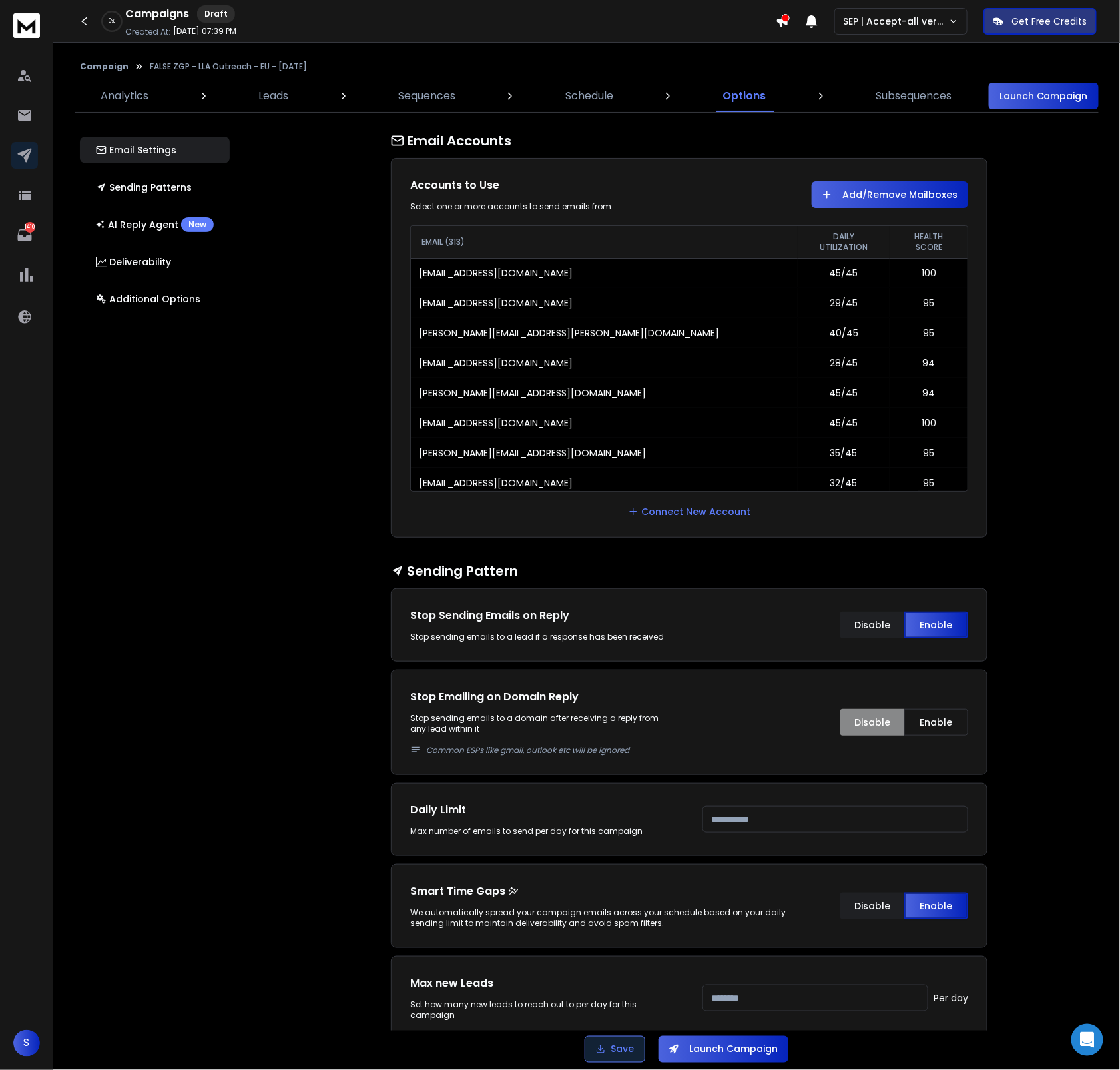
click at [599, 1051] on icon "submit" at bounding box center [600, 1049] width 9 height 9
click at [681, 1049] on button "Launch Campaign" at bounding box center [723, 1049] width 130 height 26
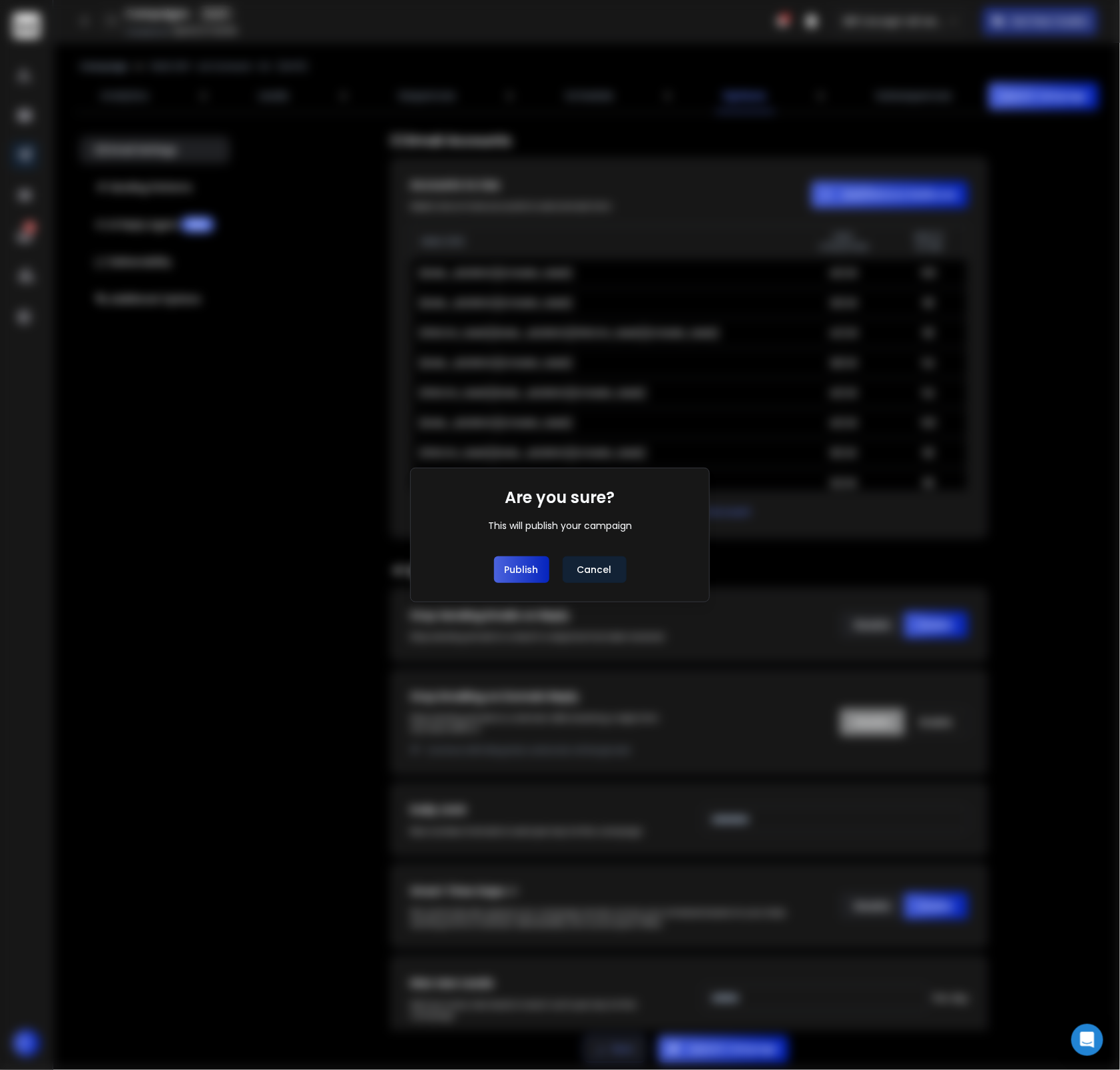
click at [511, 573] on button "Publish" at bounding box center [521, 569] width 55 height 26
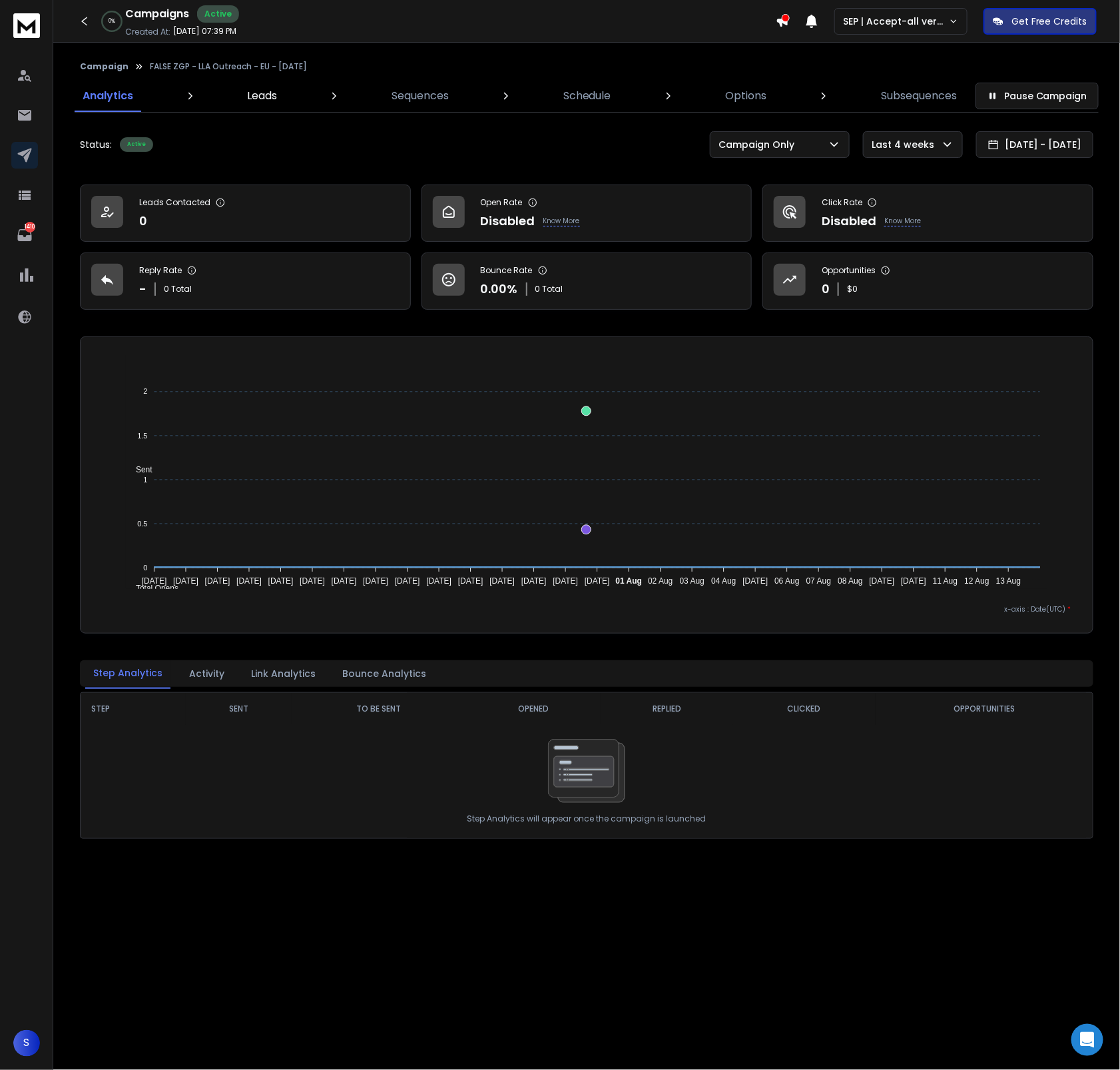
click at [252, 91] on p "Leads" at bounding box center [263, 95] width 30 height 16
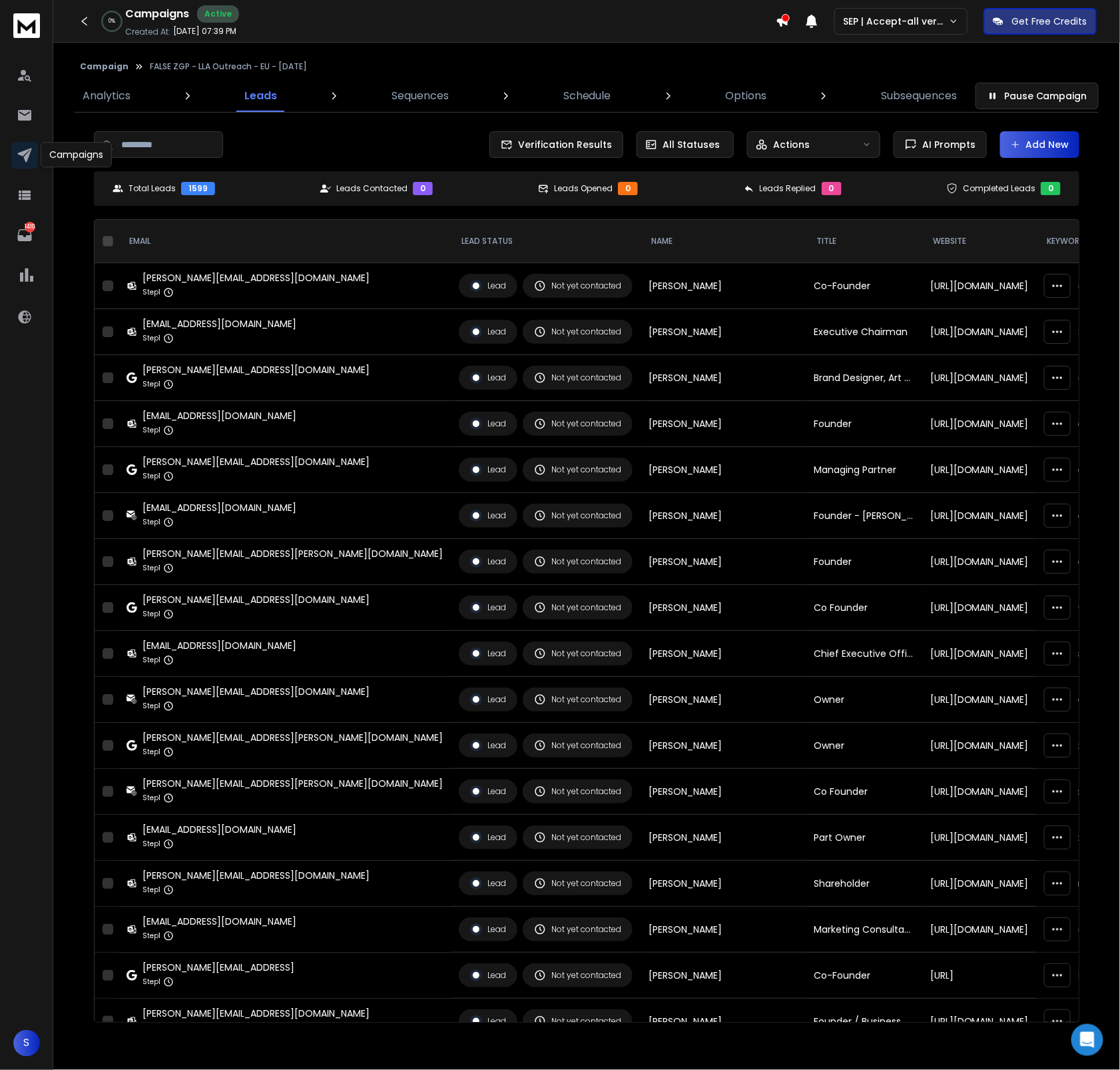
click at [30, 154] on icon at bounding box center [24, 155] width 16 height 16
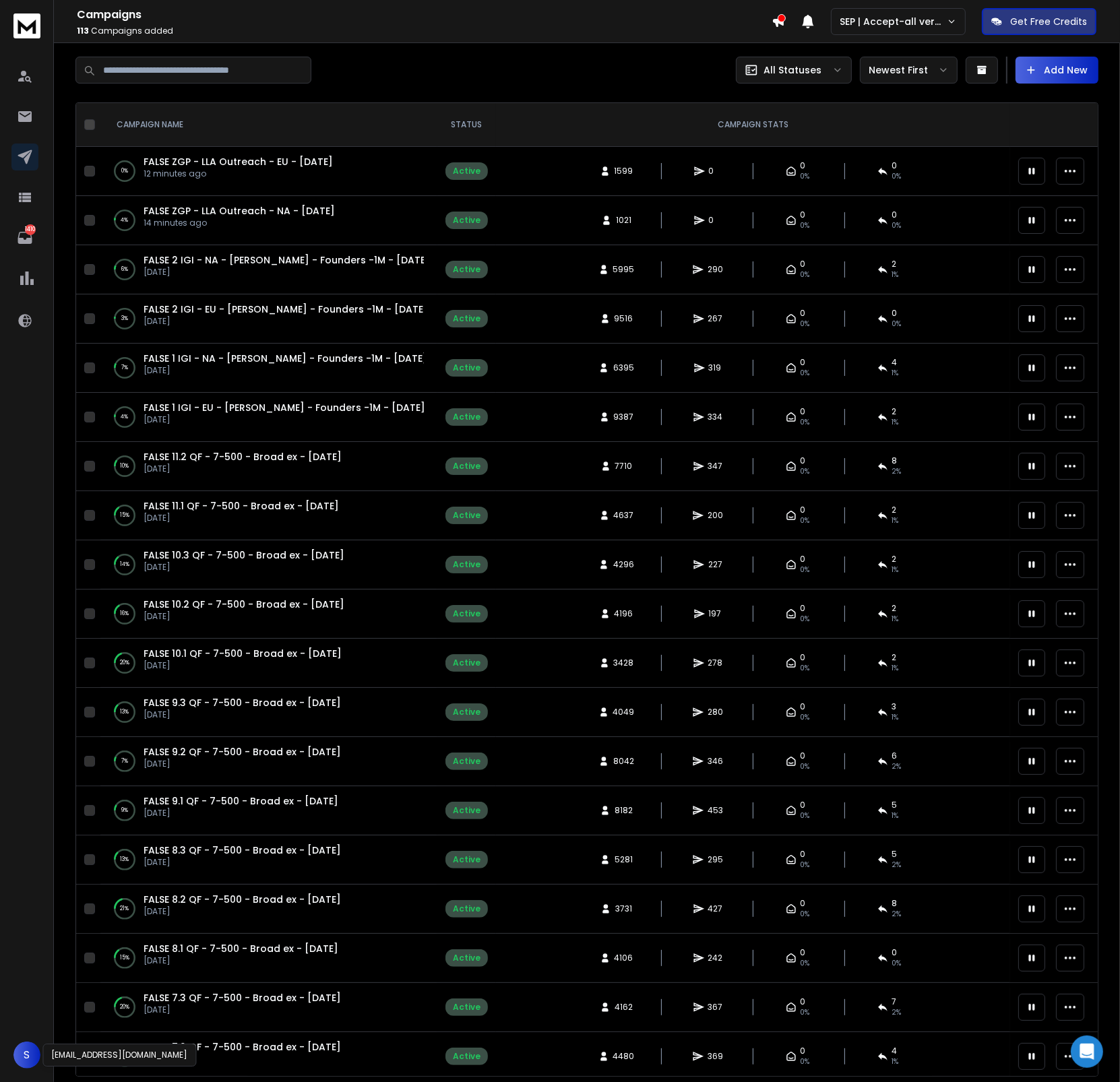
click at [21, 1048] on span "S" at bounding box center [27, 1055] width 27 height 27
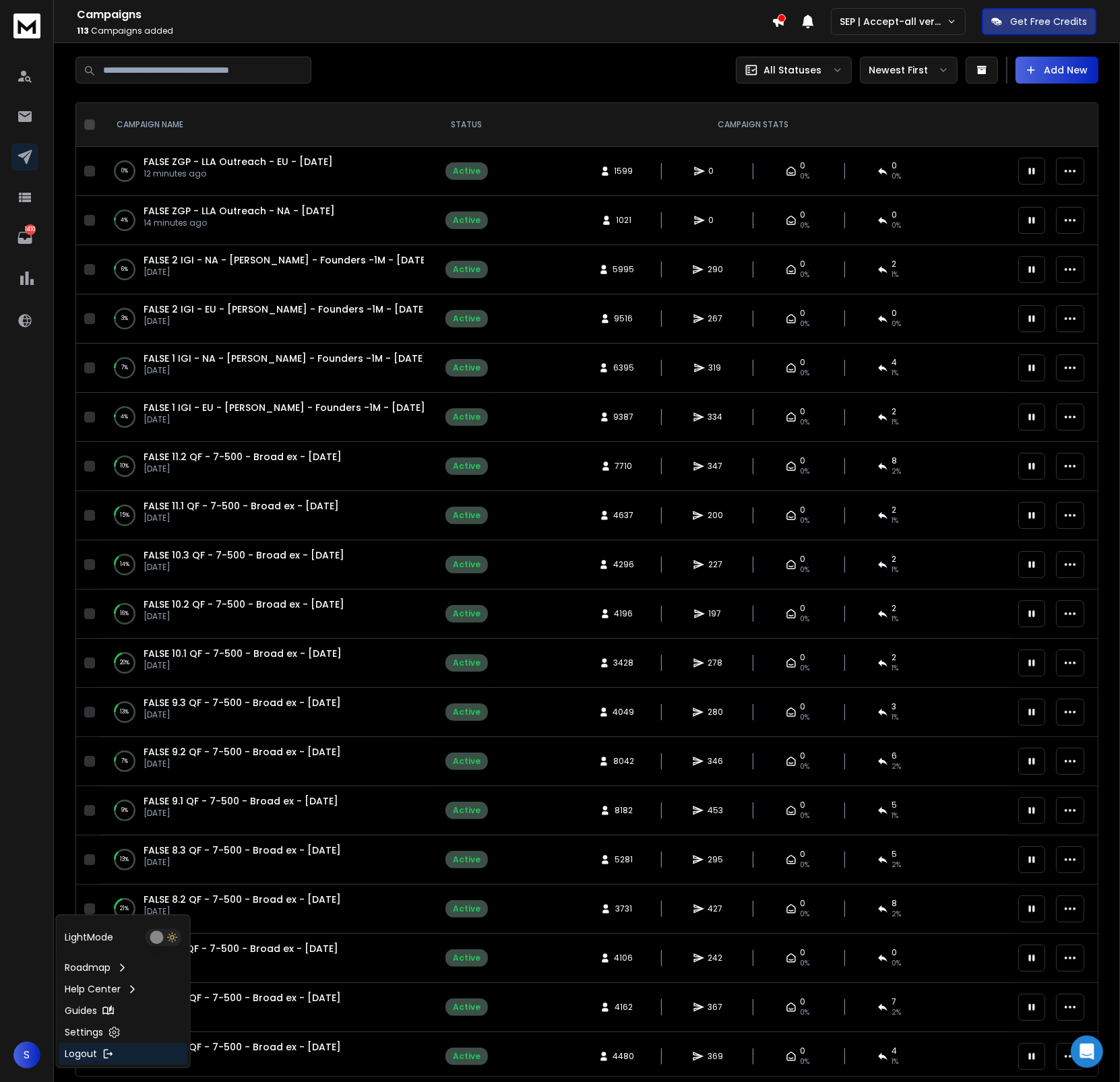
click at [131, 1044] on div "Logout" at bounding box center [123, 1054] width 128 height 22
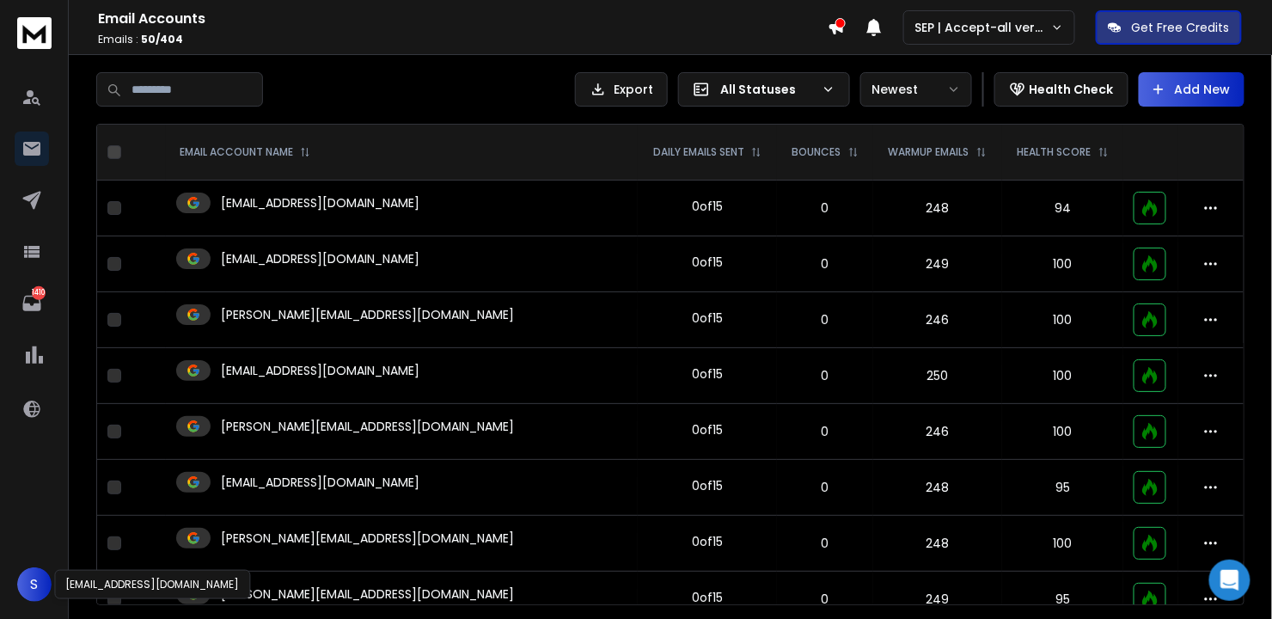
click at [46, 575] on span "S" at bounding box center [34, 584] width 34 height 34
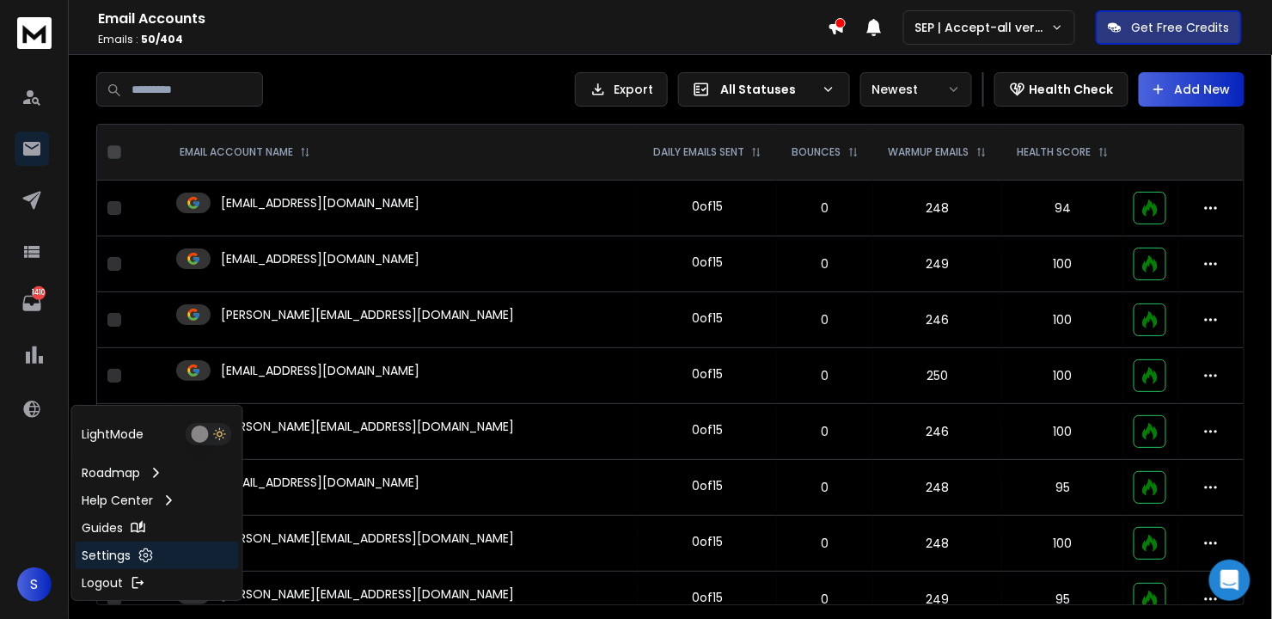
click at [94, 557] on p "Settings" at bounding box center [107, 555] width 49 height 17
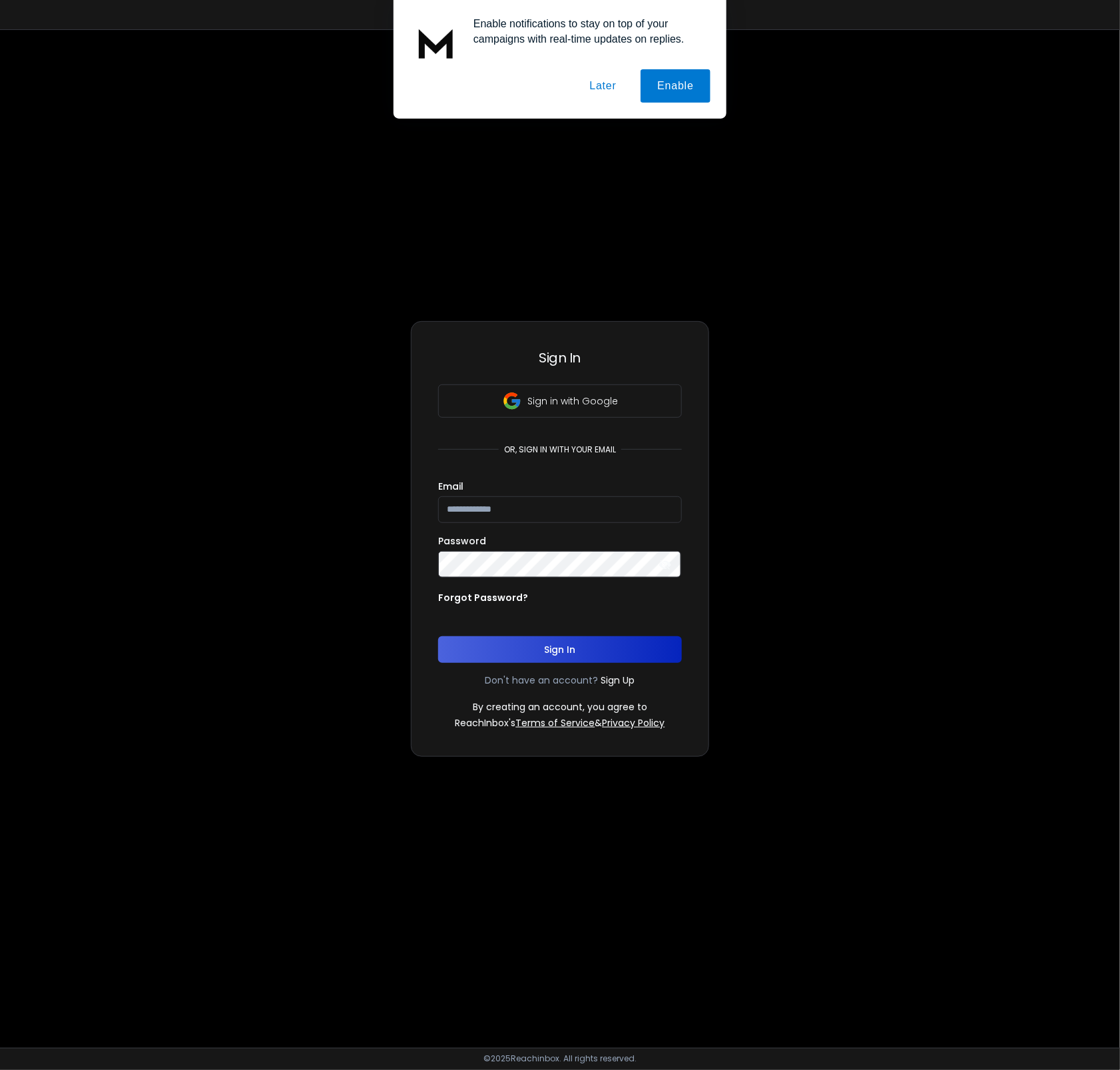
type input "**********"
drag, startPoint x: 630, startPoint y: 505, endPoint x: 405, endPoint y: 525, distance: 225.9
click at [406, 525] on div "**********" at bounding box center [560, 538] width 1120 height 965
type input "**********"
click at [572, 642] on button "Sign In" at bounding box center [560, 649] width 244 height 26
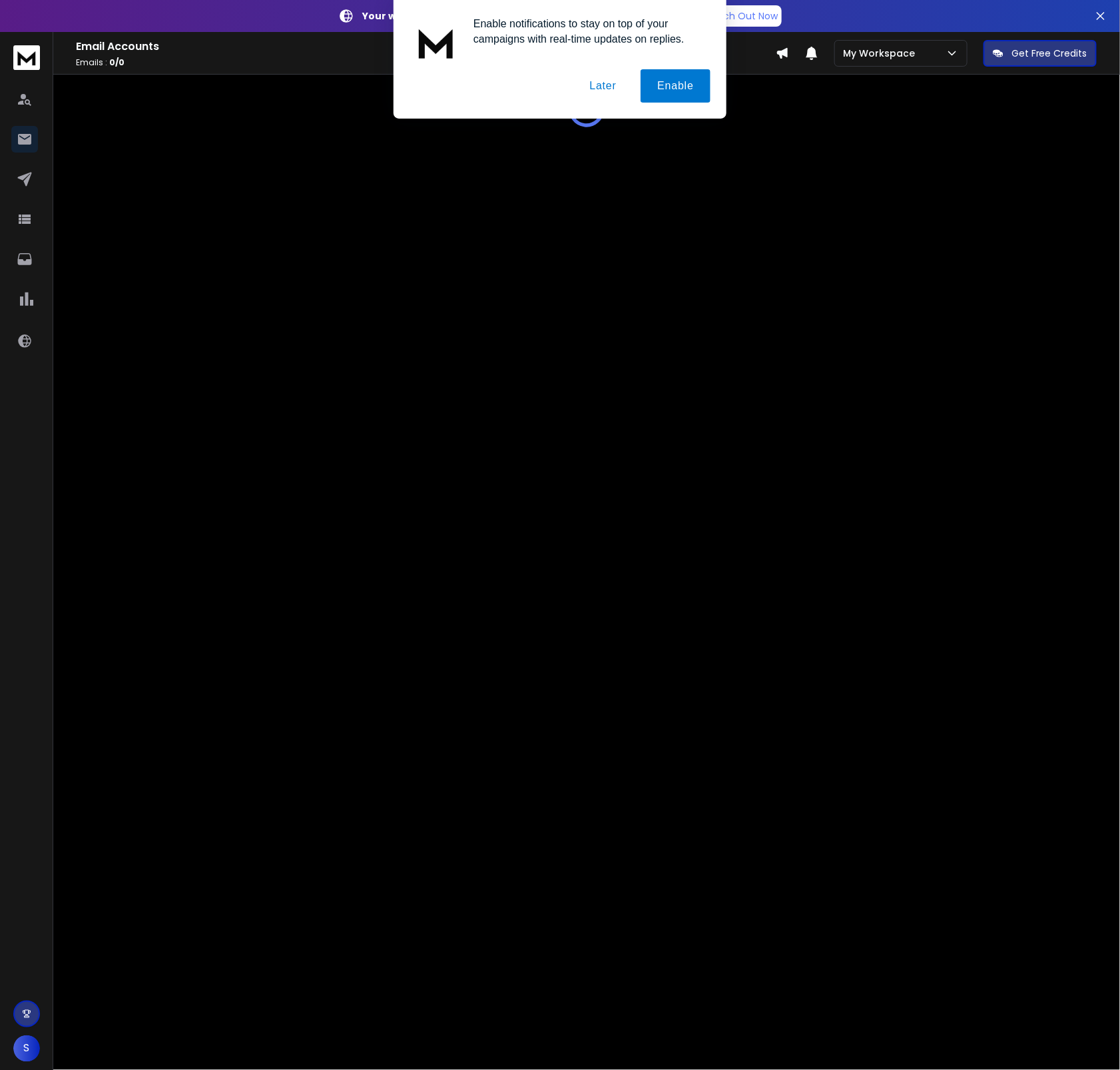
click at [603, 88] on button "Later" at bounding box center [602, 85] width 60 height 33
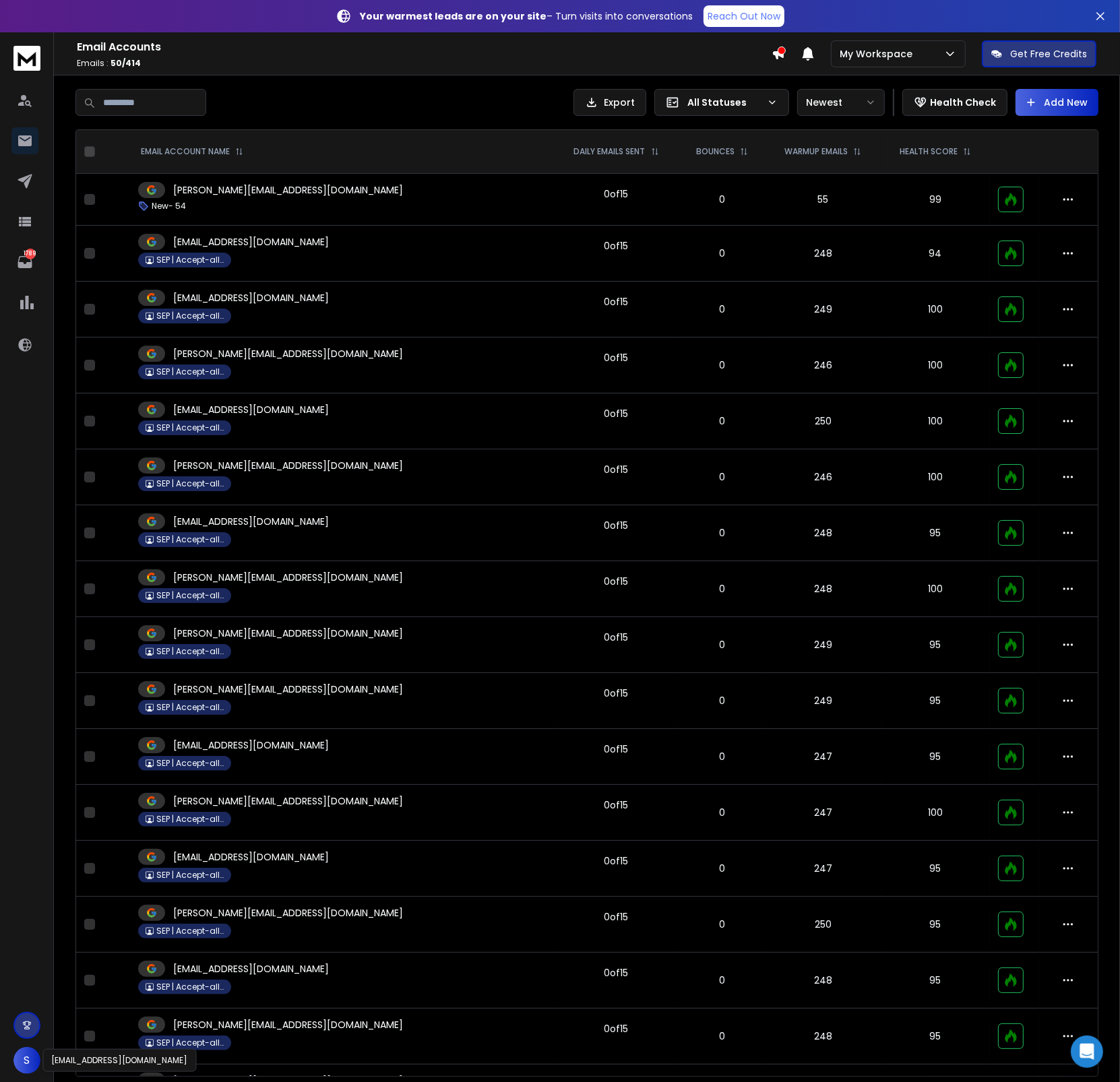
click at [30, 1063] on span "S" at bounding box center [27, 1060] width 27 height 27
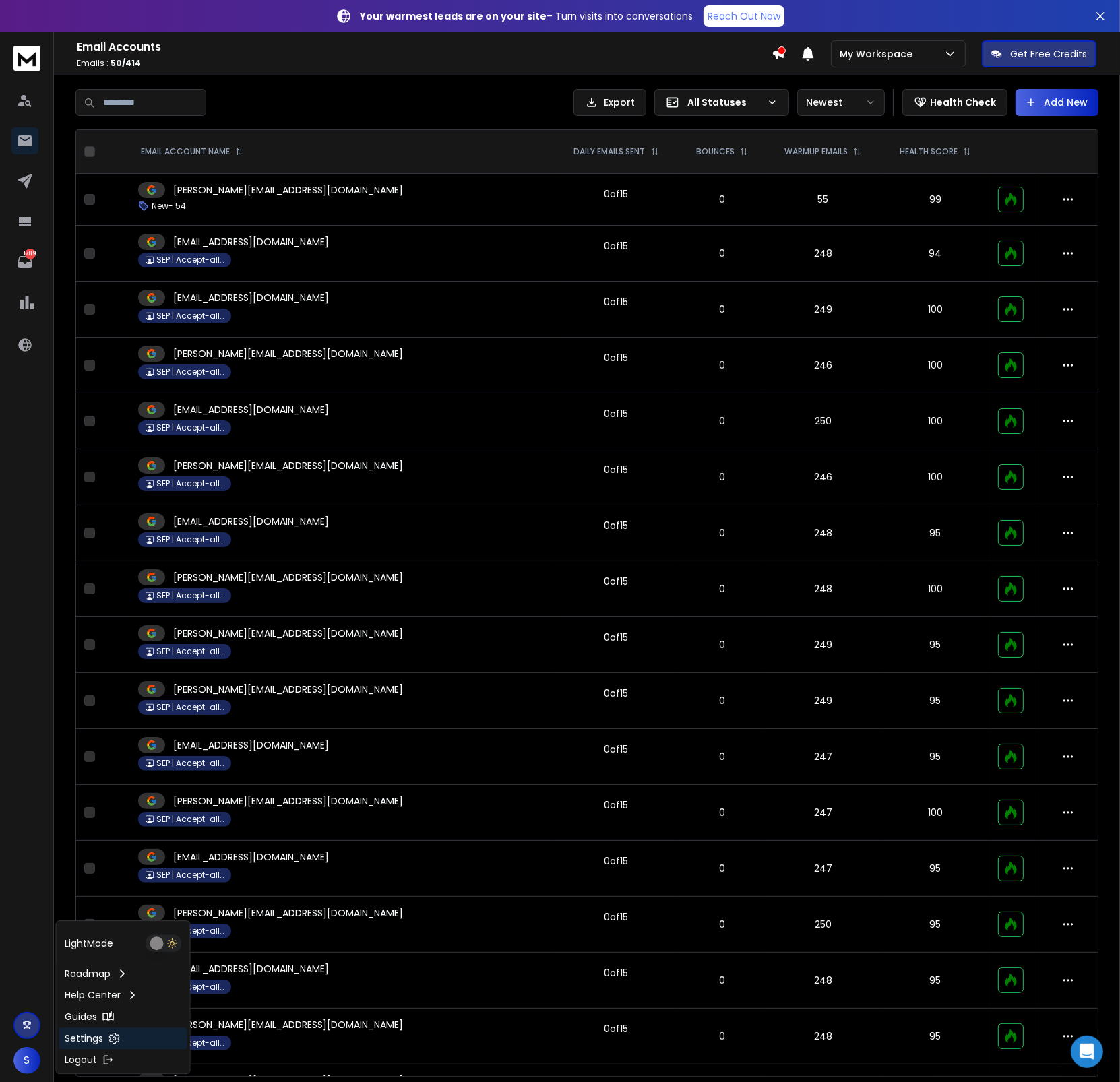
click at [128, 1034] on div "Settings" at bounding box center [123, 1038] width 128 height 22
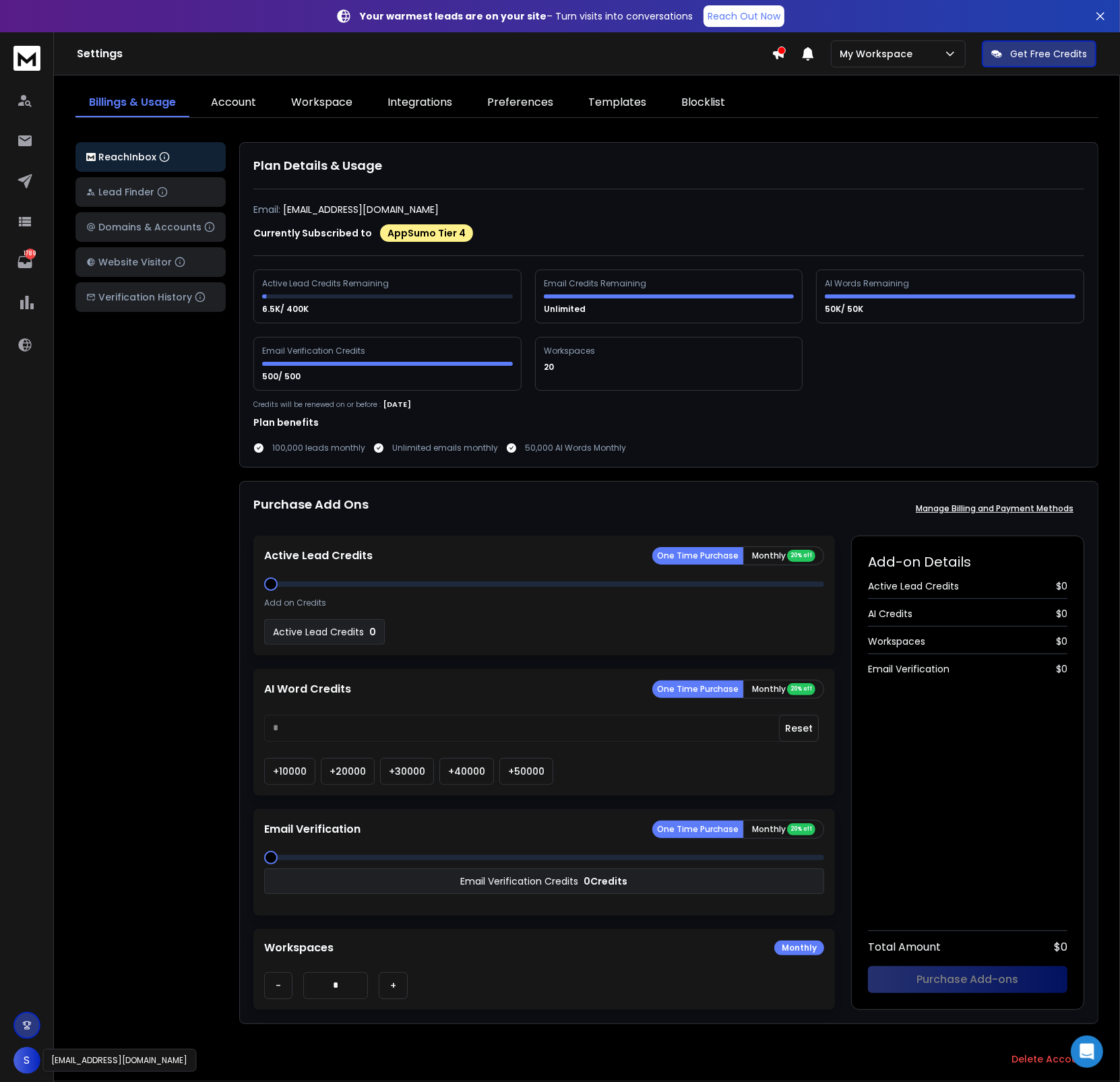
click at [30, 1061] on span "S" at bounding box center [27, 1060] width 27 height 27
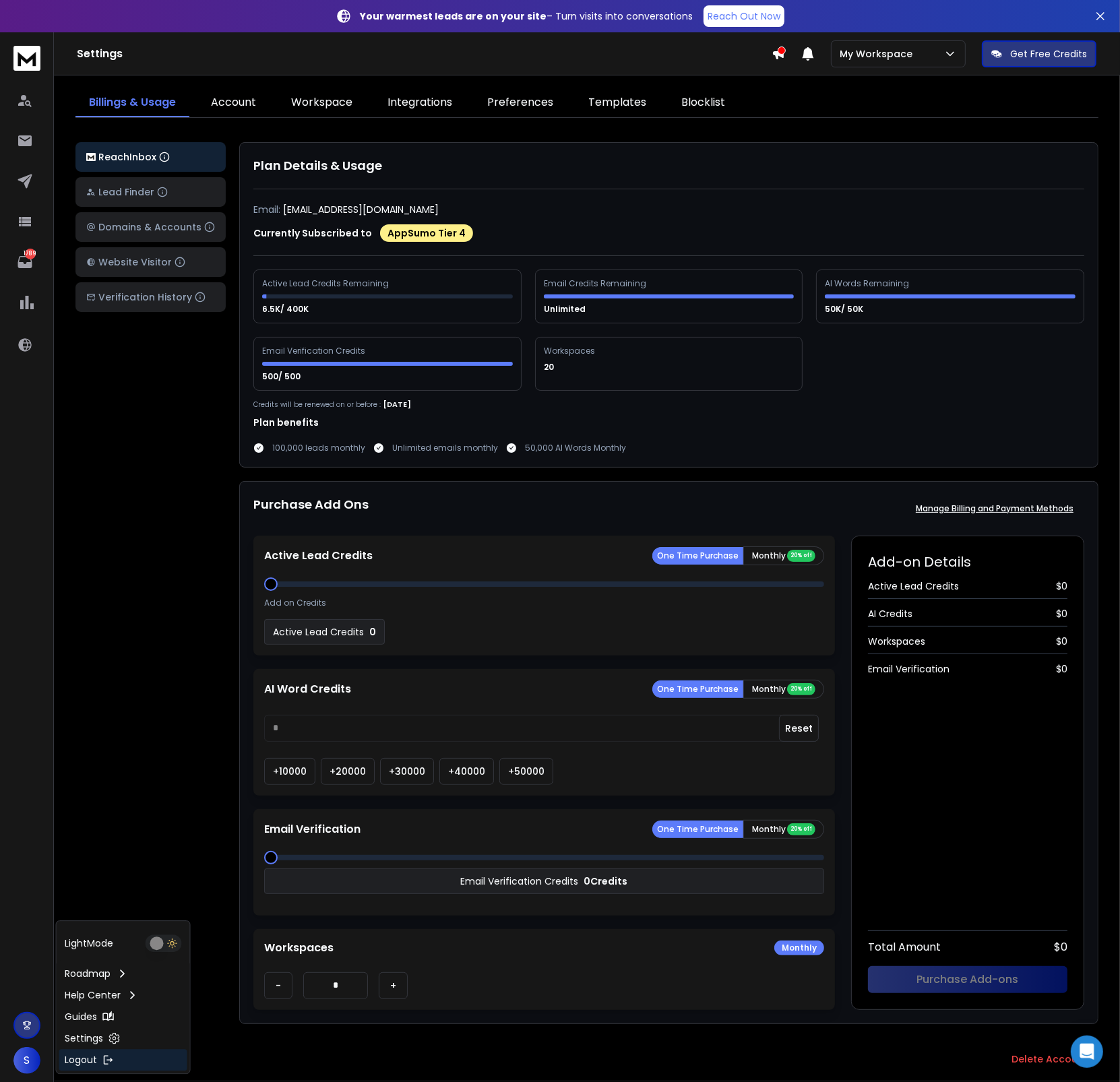
click at [93, 1063] on p "Logout" at bounding box center [81, 1059] width 32 height 13
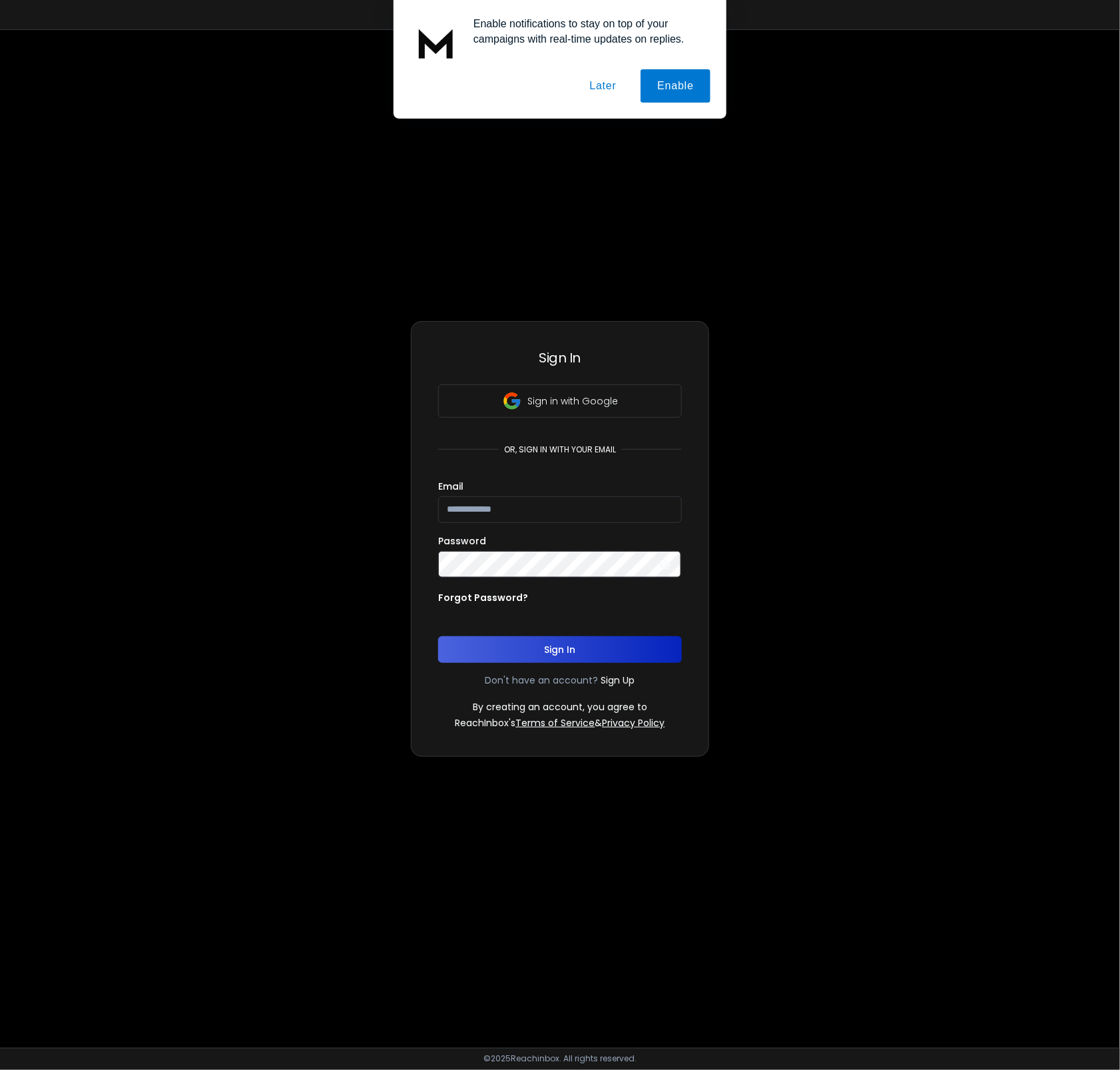
type input "**********"
click at [528, 644] on button "Sign In" at bounding box center [560, 649] width 244 height 26
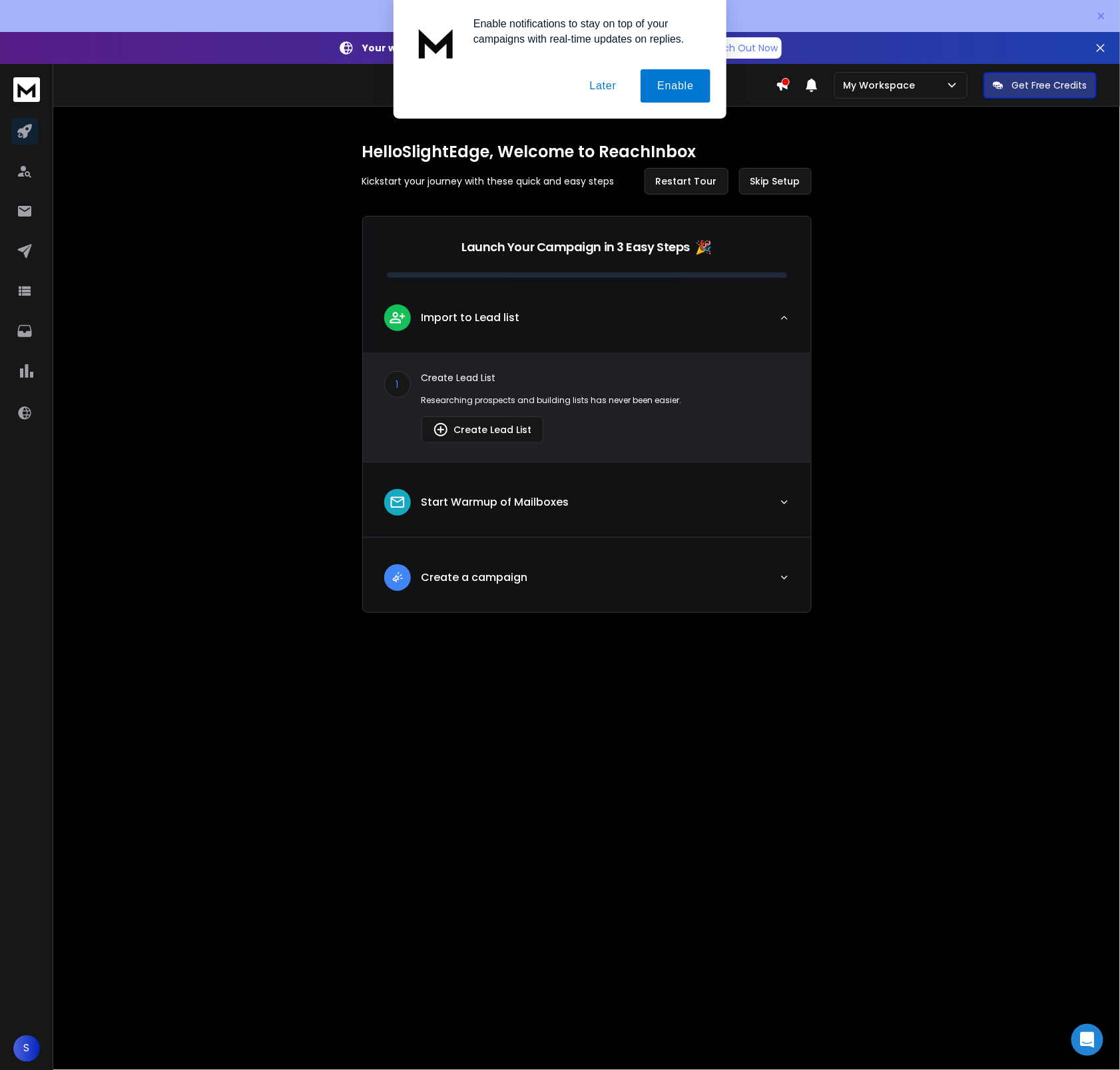
click at [596, 77] on button "Later" at bounding box center [602, 85] width 60 height 33
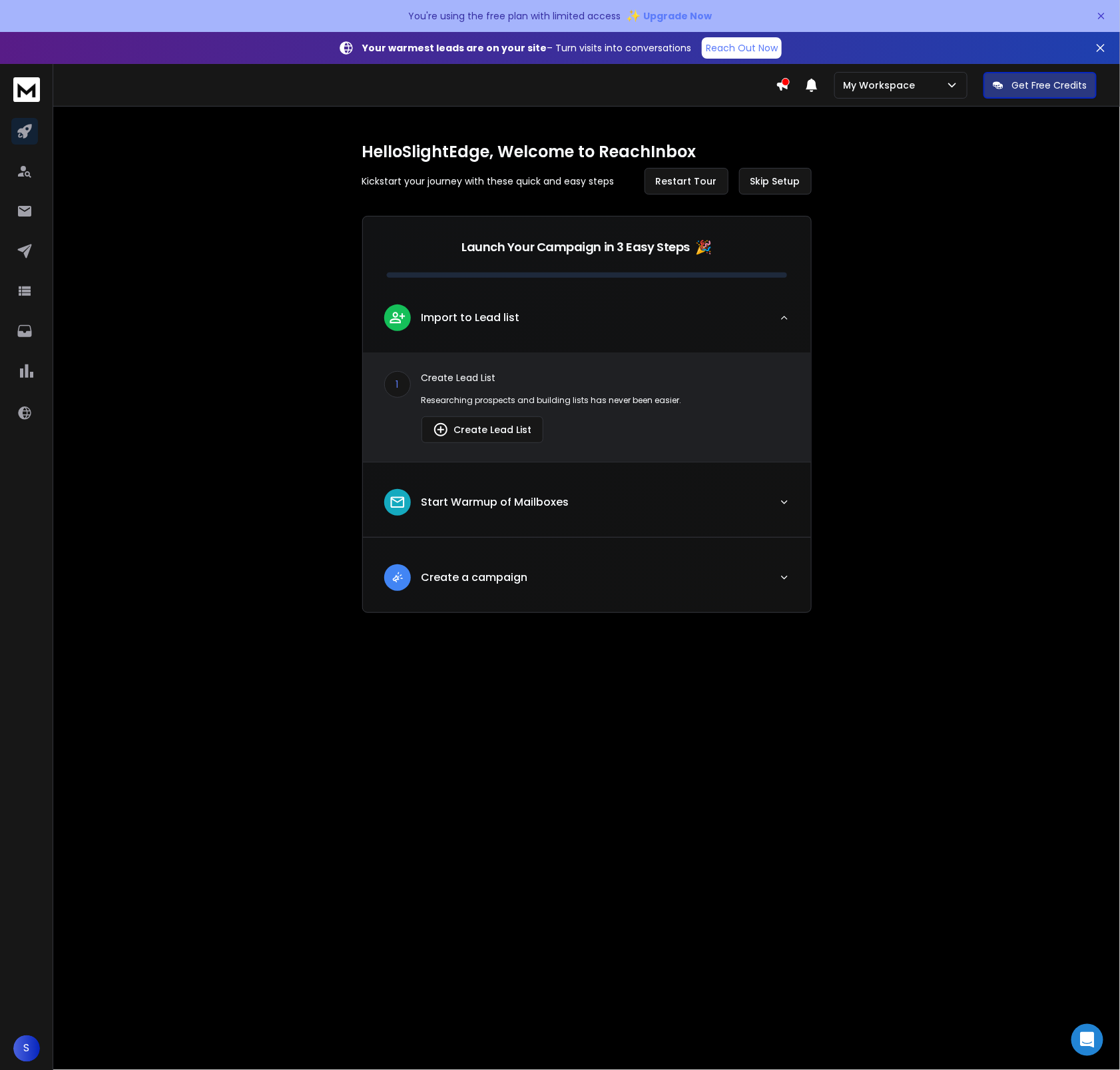
click at [1101, 16] on icon "Close notification" at bounding box center [1101, 15] width 5 height 5
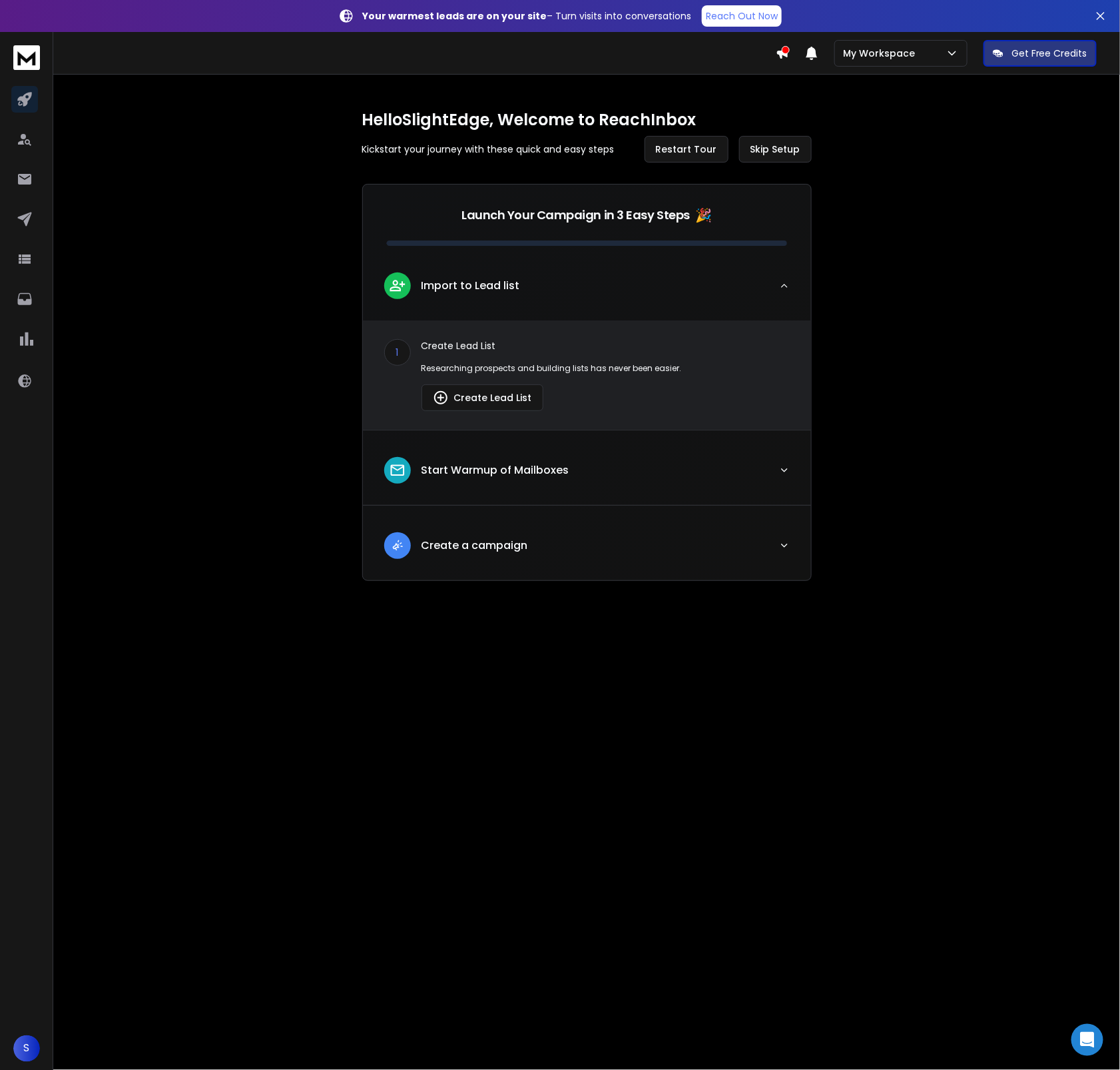
click at [1103, 19] on icon at bounding box center [1100, 15] width 12 height 12
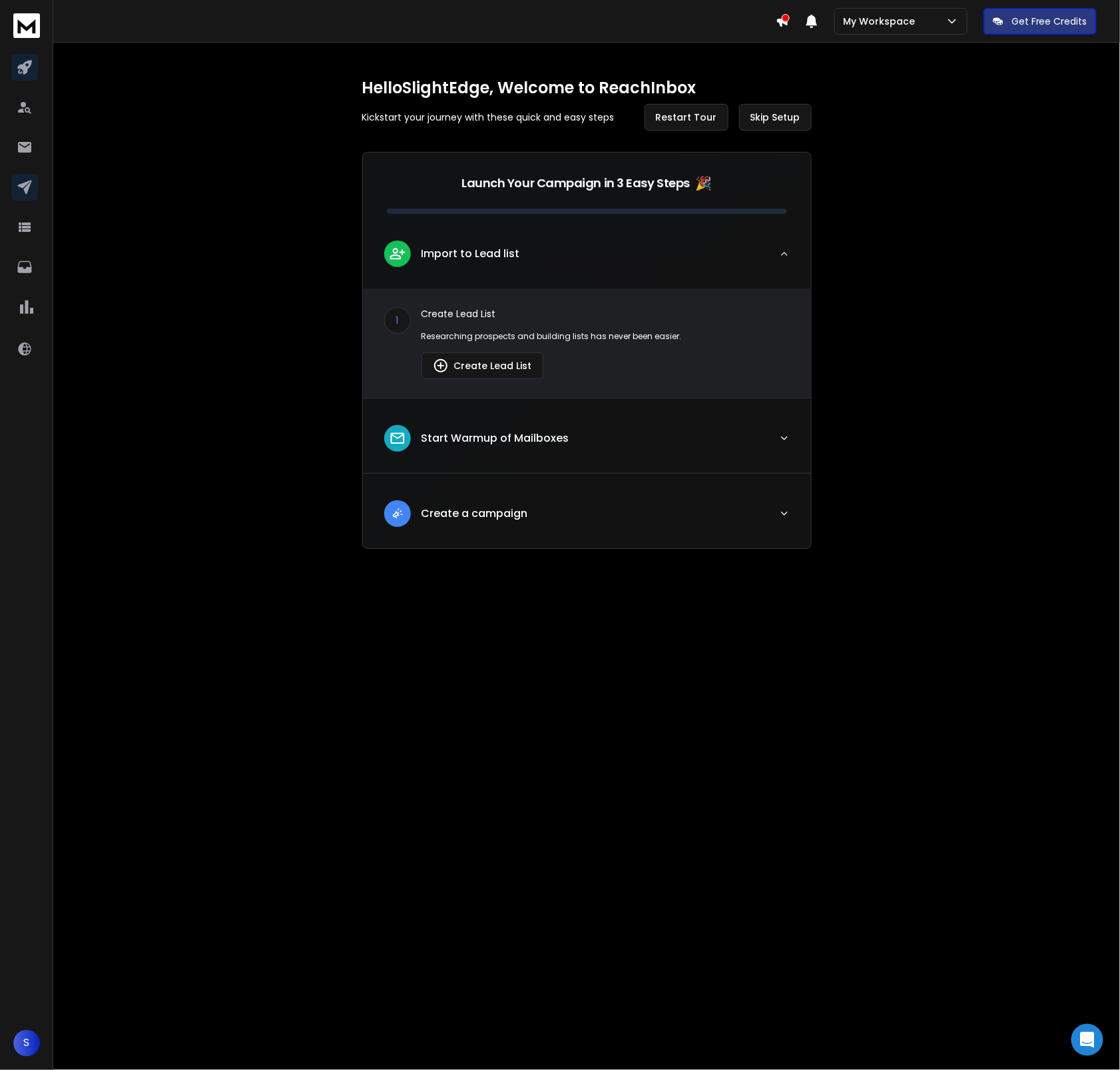
click at [36, 198] on link at bounding box center [25, 187] width 26 height 26
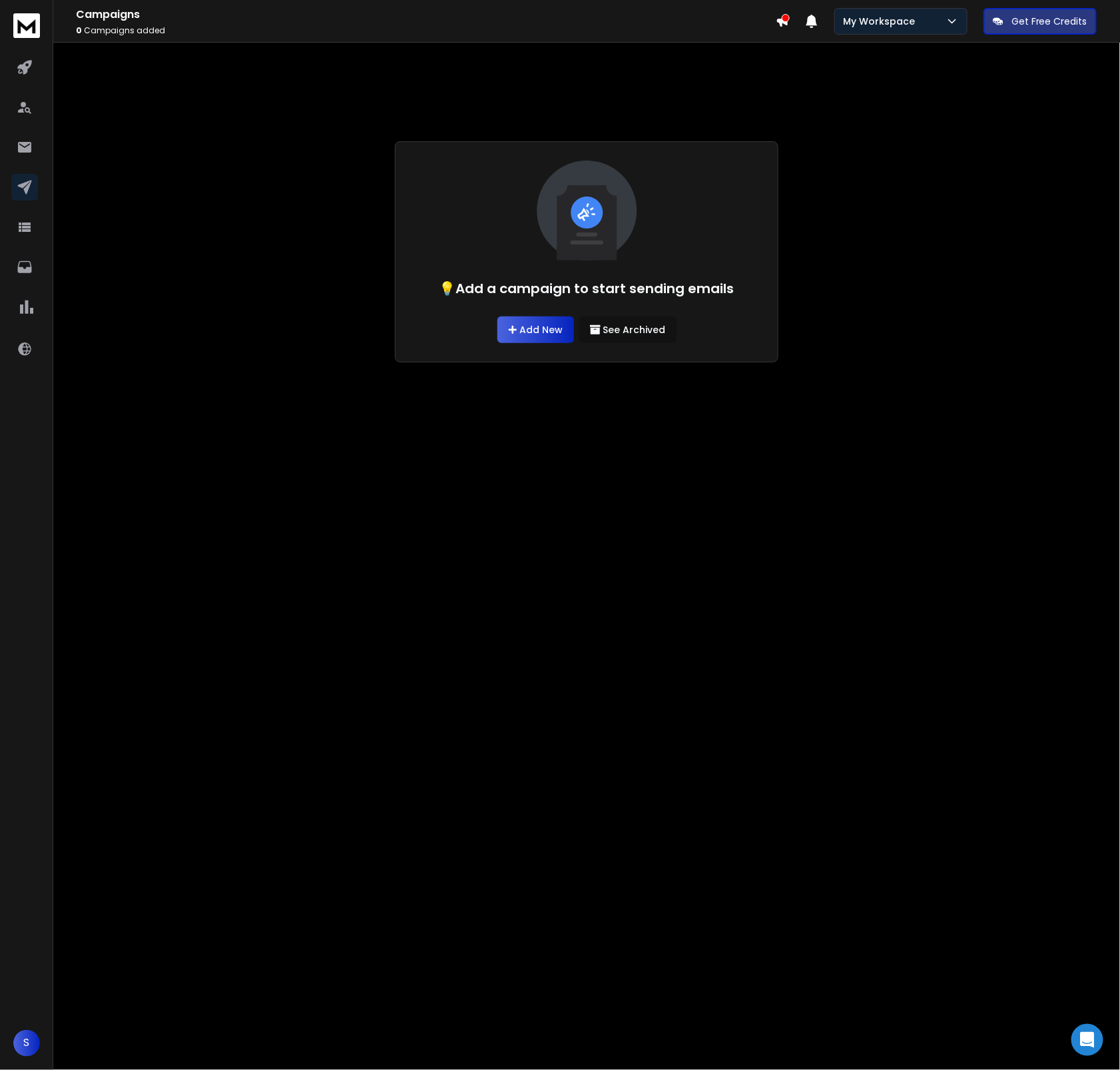
click at [934, 19] on div "My Workspace" at bounding box center [901, 21] width 116 height 13
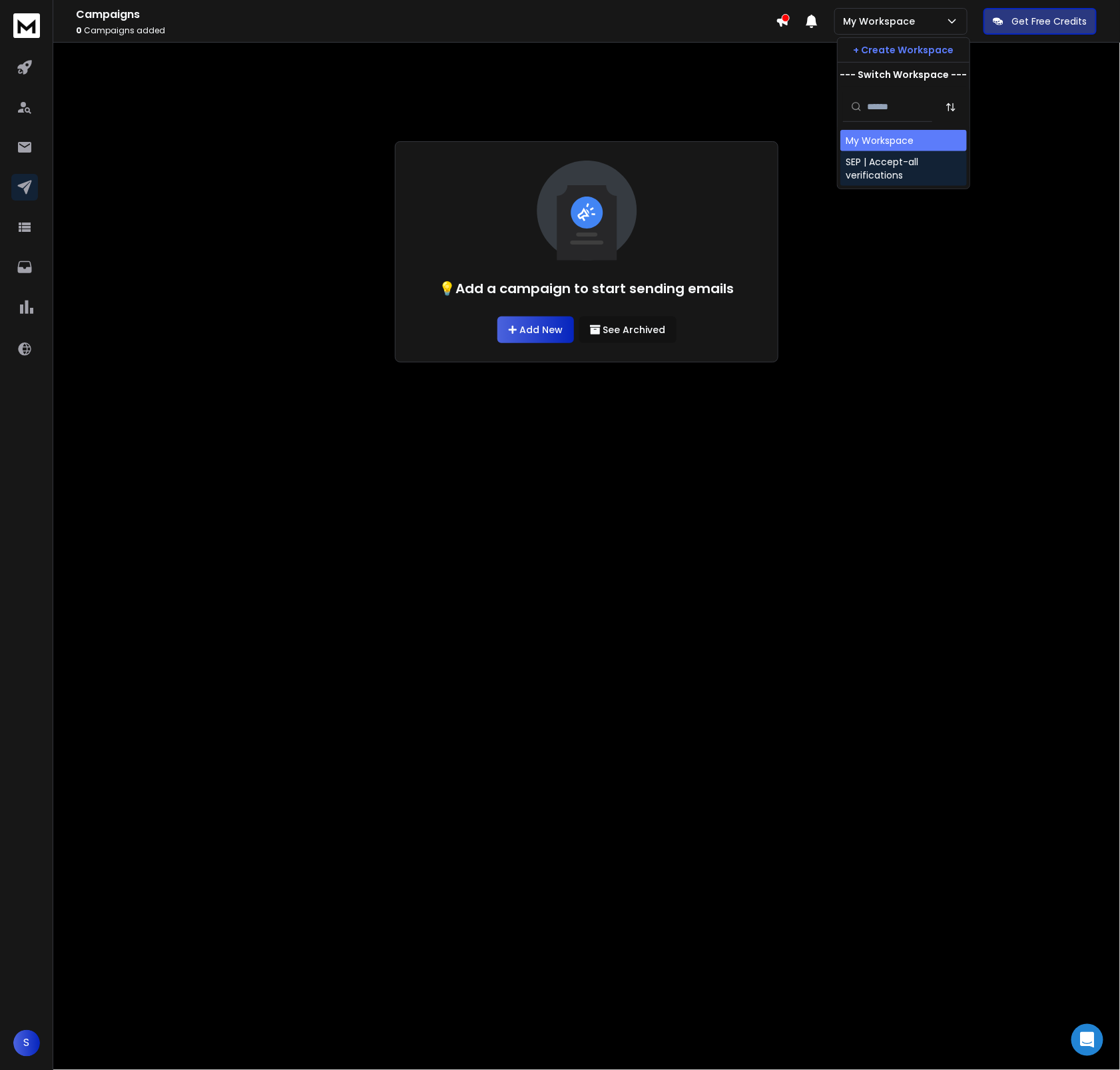
click at [881, 174] on div "SEP | Accept-all verifications" at bounding box center [904, 168] width 116 height 26
